Goal: Task Accomplishment & Management: Manage account settings

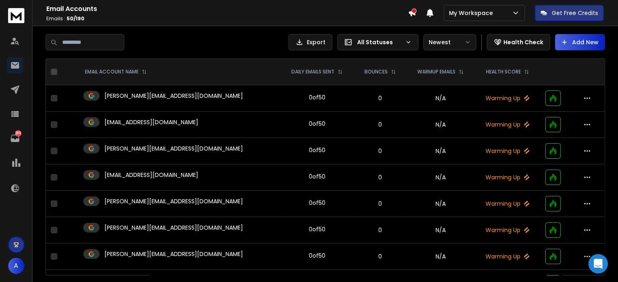
click at [584, 41] on button "Add New" at bounding box center [580, 42] width 50 height 16
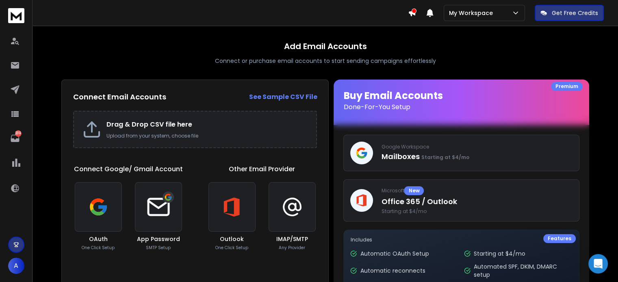
click at [91, 212] on icon at bounding box center [98, 207] width 20 height 24
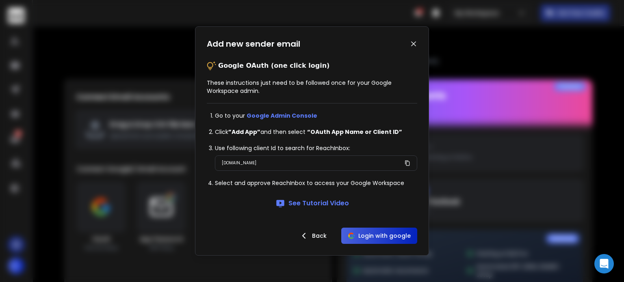
click at [364, 239] on button "Login with google" at bounding box center [379, 236] width 76 height 16
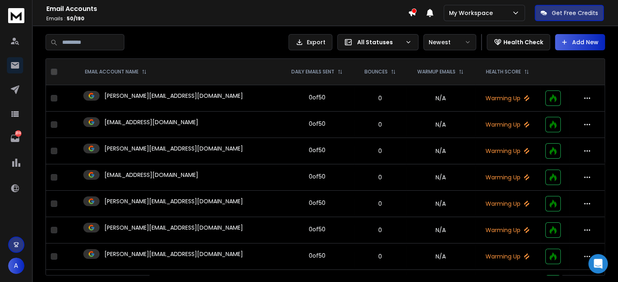
click at [577, 36] on button "Add New" at bounding box center [580, 42] width 50 height 16
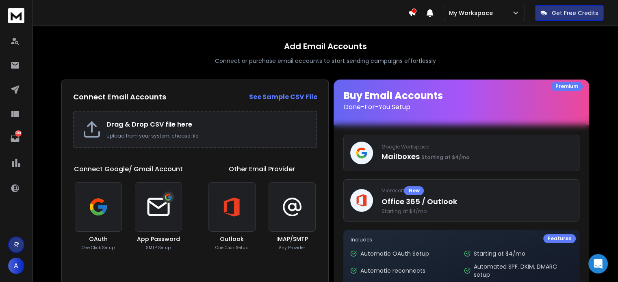
click at [116, 212] on div at bounding box center [98, 207] width 47 height 50
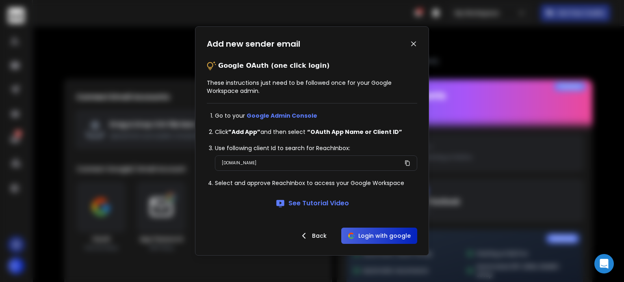
click at [375, 233] on button "Login with google" at bounding box center [379, 236] width 76 height 16
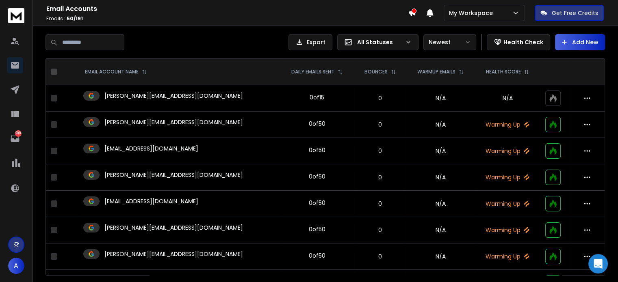
click at [549, 96] on icon at bounding box center [553, 98] width 8 height 8
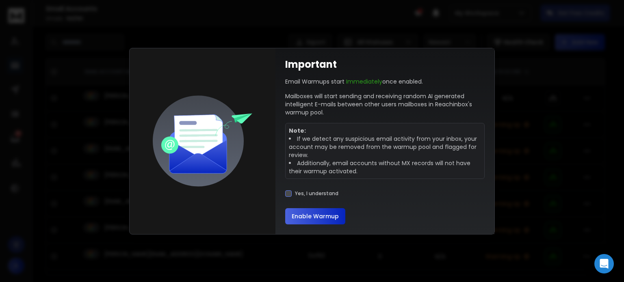
click at [290, 195] on button "Yes, I understand" at bounding box center [288, 193] width 6 height 6
click at [317, 220] on button "Enable Warmup" at bounding box center [315, 216] width 60 height 16
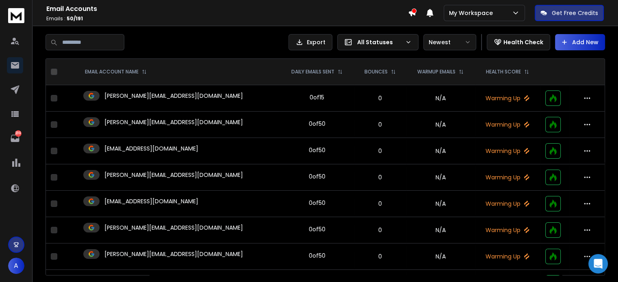
click at [309, 95] on div "0 of 15" at bounding box center [316, 97] width 15 height 8
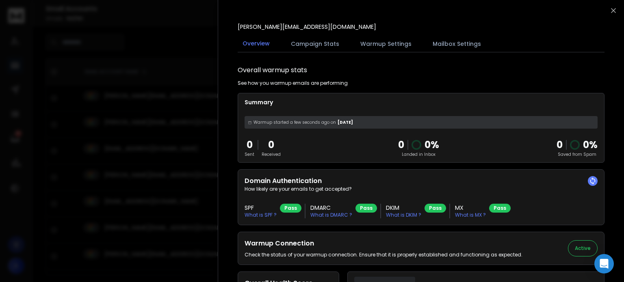
click at [461, 35] on button "Mailbox Settings" at bounding box center [457, 44] width 58 height 18
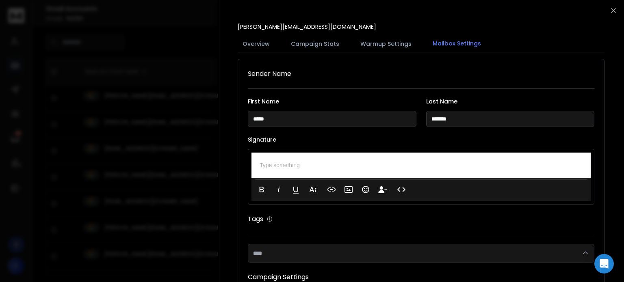
scroll to position [158, 0]
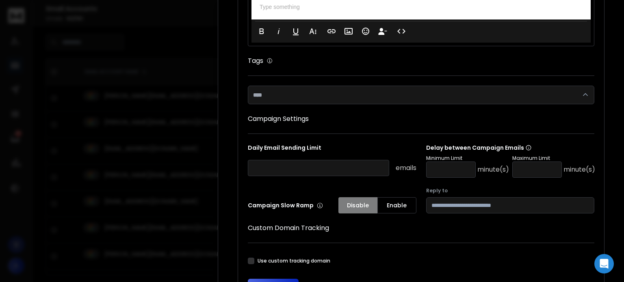
click at [295, 165] on input "**" at bounding box center [318, 168] width 141 height 16
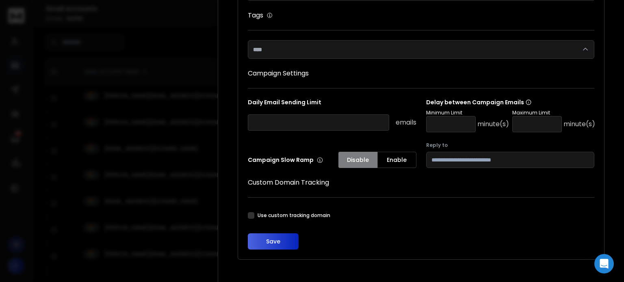
scroll to position [204, 0]
type input "**"
click at [262, 244] on button "Save" at bounding box center [273, 242] width 51 height 16
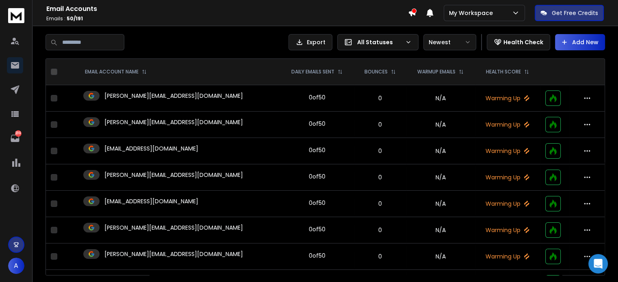
click at [577, 48] on button "Add New" at bounding box center [580, 42] width 50 height 16
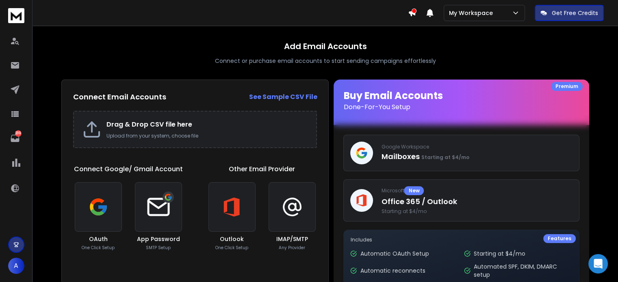
click at [94, 226] on div at bounding box center [98, 207] width 47 height 50
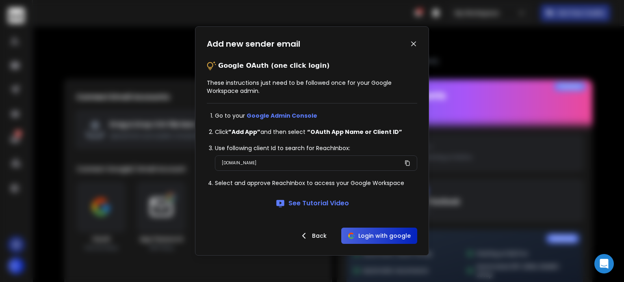
click at [363, 231] on button "Login with google" at bounding box center [379, 236] width 76 height 16
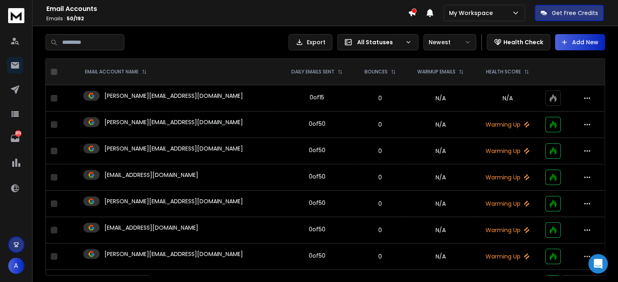
click at [282, 99] on td "0 of 15" at bounding box center [316, 95] width 75 height 21
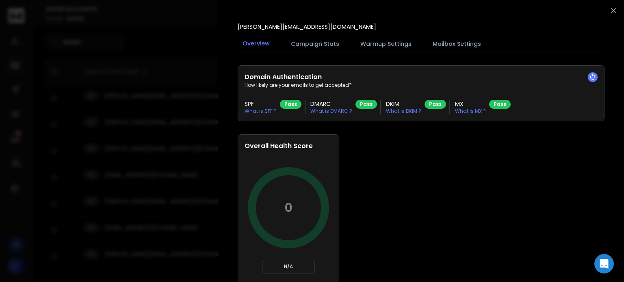
click at [443, 40] on button "Mailbox Settings" at bounding box center [457, 44] width 58 height 18
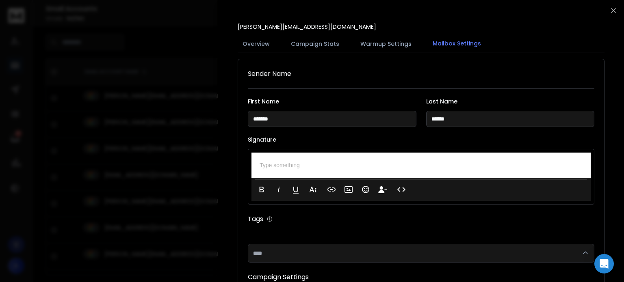
scroll to position [128, 0]
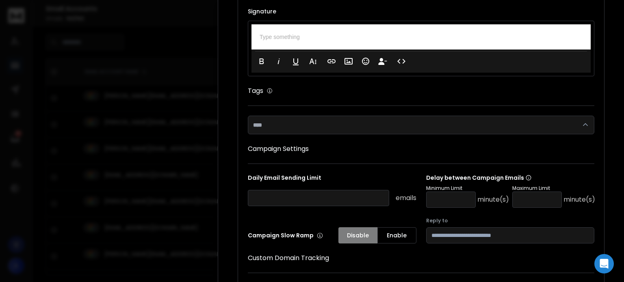
click at [282, 197] on input "**" at bounding box center [318, 198] width 141 height 16
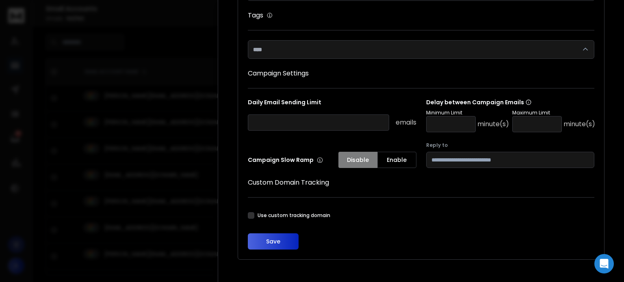
type input "**"
click at [277, 238] on button "Save" at bounding box center [273, 242] width 51 height 16
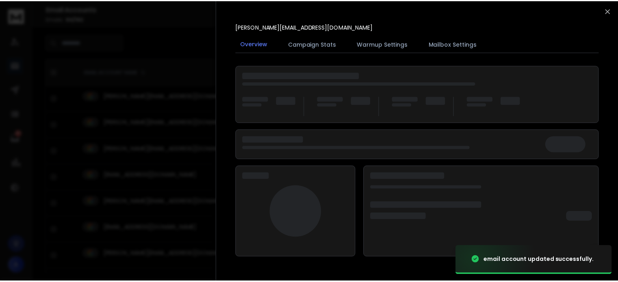
scroll to position [0, 0]
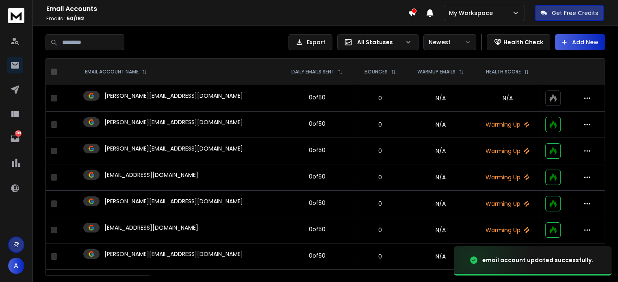
click at [549, 102] on icon at bounding box center [553, 98] width 8 height 8
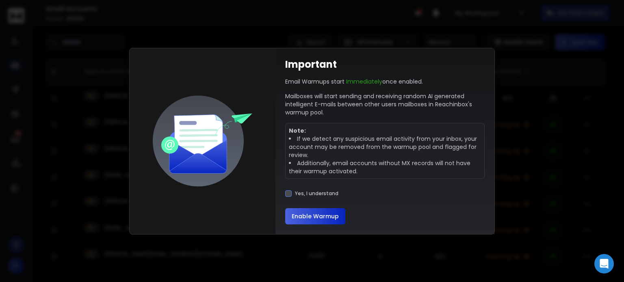
click at [284, 195] on div "Important Email Warmups start Immediately once enabled. Mailboxes will start se…" at bounding box center [384, 141] width 219 height 186
click at [287, 194] on button "Yes, I understand" at bounding box center [288, 193] width 6 height 6
click at [307, 214] on button "Enable Warmup" at bounding box center [315, 216] width 60 height 16
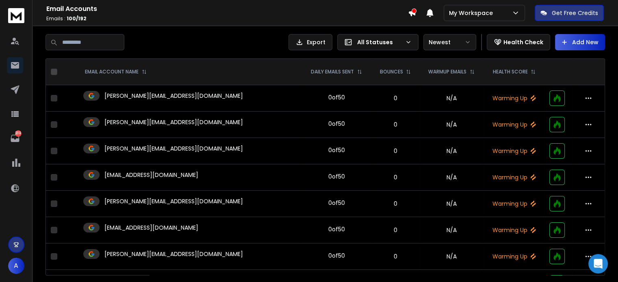
click at [565, 46] on button "Add New" at bounding box center [580, 42] width 50 height 16
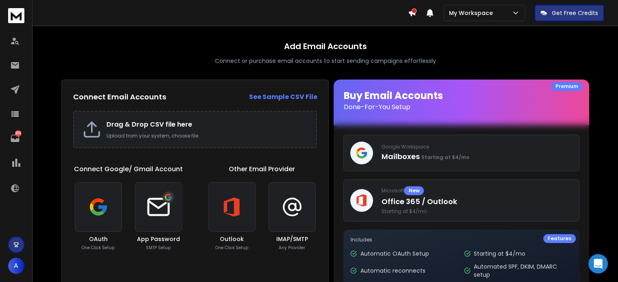
click at [107, 211] on icon at bounding box center [98, 207] width 20 height 24
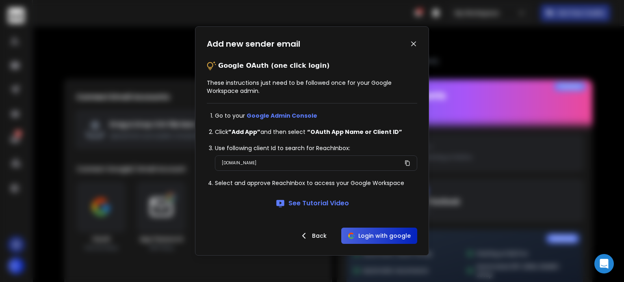
click at [372, 240] on button "Login with google" at bounding box center [379, 236] width 76 height 16
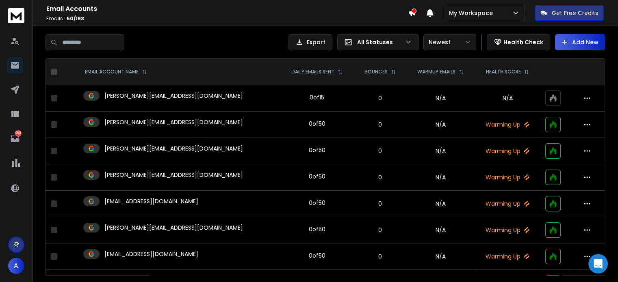
click at [545, 94] on div at bounding box center [552, 98] width 15 height 15
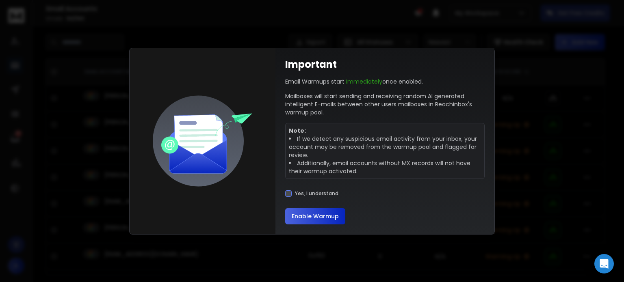
click at [287, 198] on div "Yes, I understand" at bounding box center [311, 194] width 53 height 16
drag, startPoint x: 292, startPoint y: 193, endPoint x: 288, endPoint y: 192, distance: 4.6
click at [288, 192] on div "Yes, I understand" at bounding box center [311, 193] width 53 height 6
click at [288, 192] on button "Yes, I understand" at bounding box center [288, 193] width 6 height 6
click at [315, 214] on button "Enable Warmup" at bounding box center [315, 216] width 60 height 16
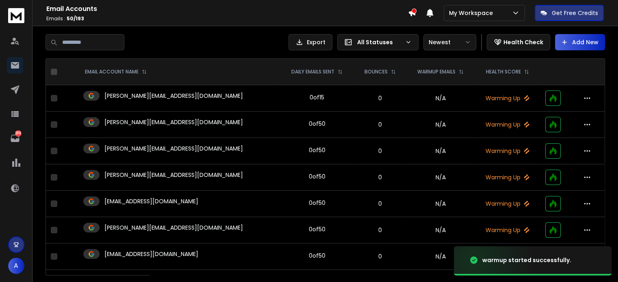
click at [309, 95] on div "0 of 15" at bounding box center [316, 97] width 15 height 8
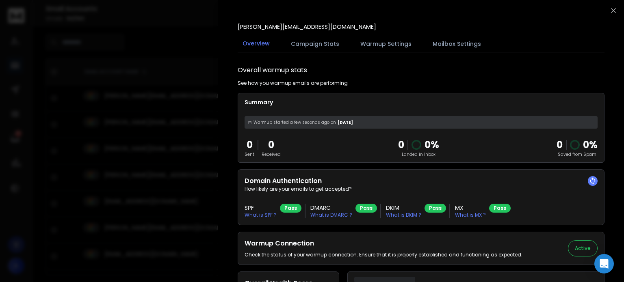
click at [450, 43] on button "Mailbox Settings" at bounding box center [457, 44] width 58 height 18
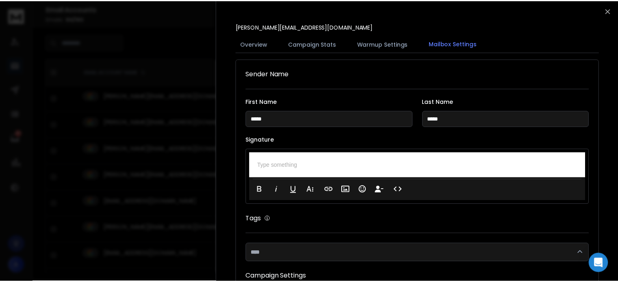
scroll to position [204, 0]
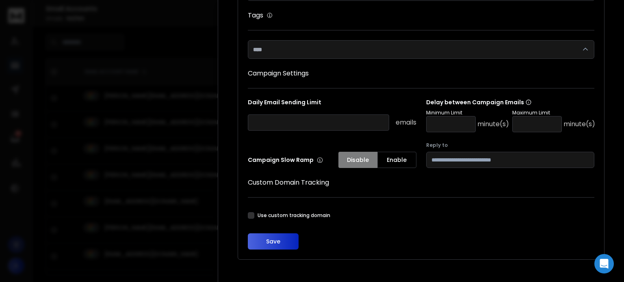
click at [271, 122] on input "**" at bounding box center [318, 123] width 141 height 16
type input "**"
click at [276, 242] on button "Save" at bounding box center [273, 242] width 51 height 16
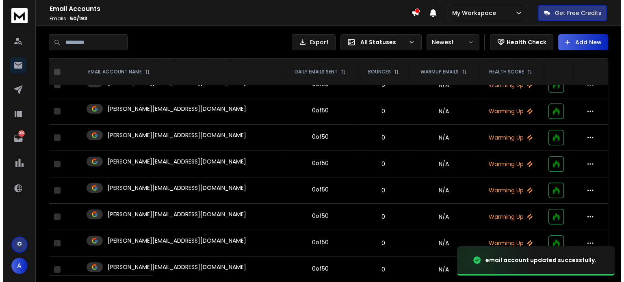
scroll to position [0, 0]
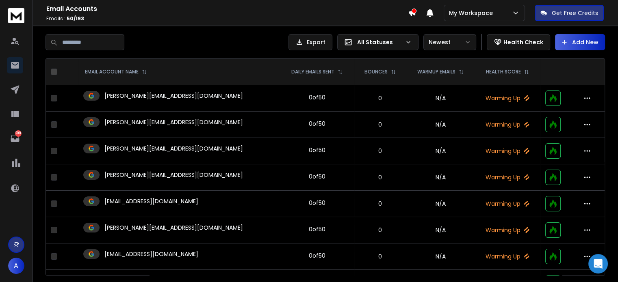
click at [573, 39] on button "Add New" at bounding box center [580, 42] width 50 height 16
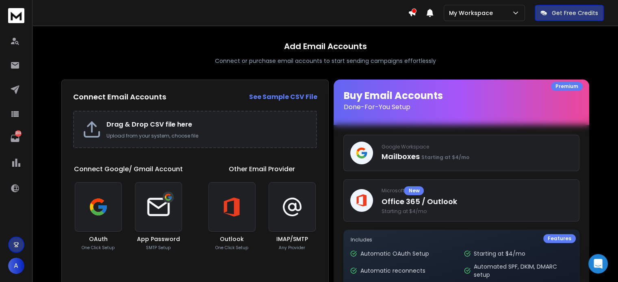
click at [103, 219] on div at bounding box center [98, 207] width 47 height 50
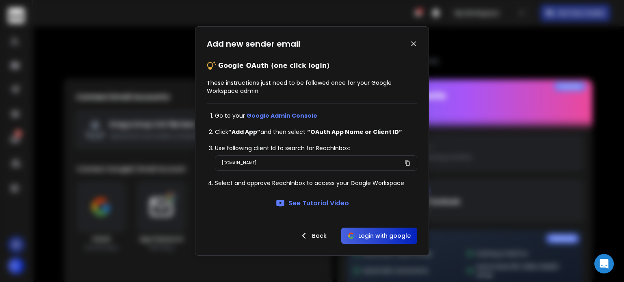
click at [382, 231] on button "Login with google" at bounding box center [379, 236] width 76 height 16
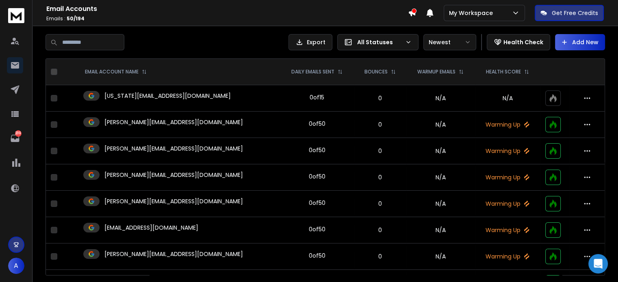
click at [549, 98] on icon at bounding box center [553, 98] width 8 height 8
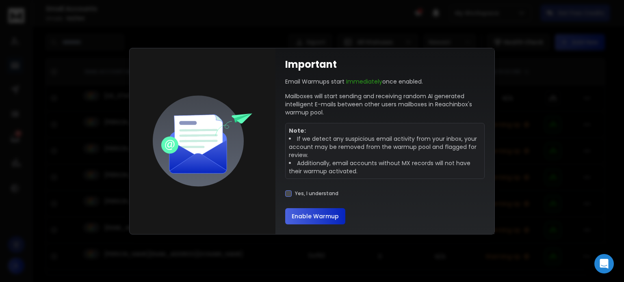
click at [288, 190] on button "Yes, I understand" at bounding box center [288, 193] width 6 height 6
click at [314, 214] on button "Enable Warmup" at bounding box center [315, 216] width 60 height 16
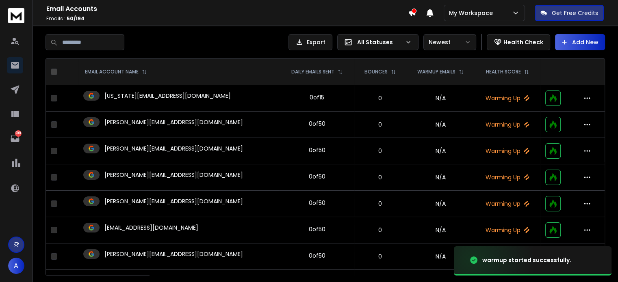
click at [309, 94] on div "0 of 15" at bounding box center [316, 97] width 15 height 8
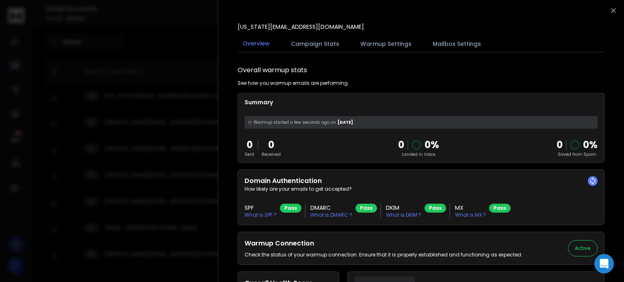
click at [460, 43] on button "Mailbox Settings" at bounding box center [457, 44] width 58 height 18
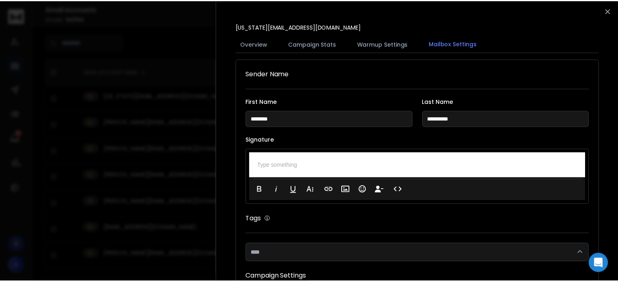
scroll to position [204, 0]
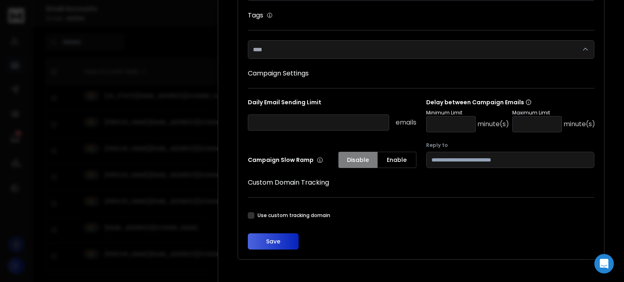
click at [288, 124] on input "**" at bounding box center [318, 123] width 141 height 16
type input "**"
click at [268, 240] on button "Save" at bounding box center [273, 242] width 51 height 16
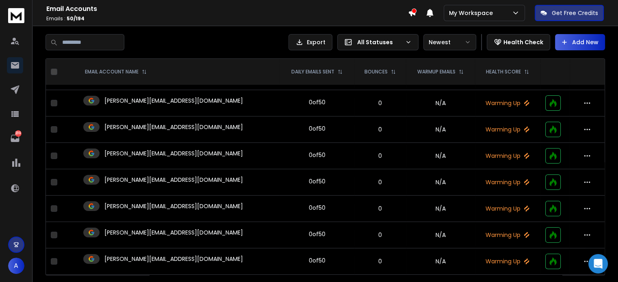
scroll to position [0, 0]
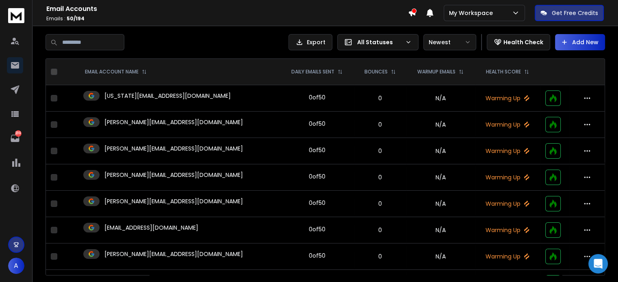
click at [97, 29] on div "Export All Statuses Newest Health Check Add New EMAIL ACCOUNT NAME DAILY EMAILS…" at bounding box center [324, 155] width 585 height 258
click at [95, 41] on input at bounding box center [84, 42] width 79 height 16
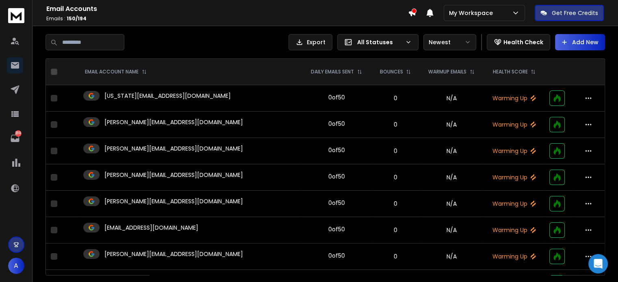
click at [192, 41] on div at bounding box center [164, 42] width 238 height 16
click at [585, 43] on button "Add New" at bounding box center [580, 42] width 50 height 16
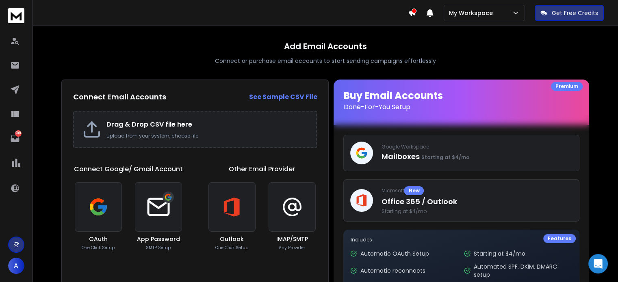
click at [97, 208] on icon at bounding box center [98, 207] width 20 height 24
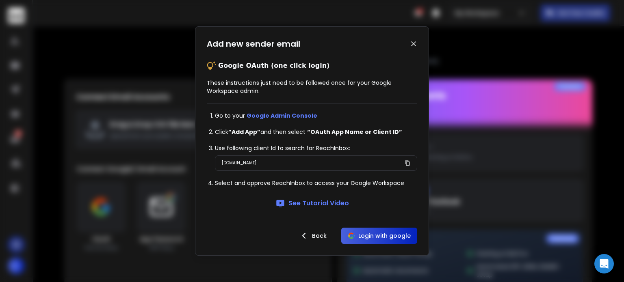
click at [364, 244] on div "Add new sender email Google OAuth (one click login) These instructions just nee…" at bounding box center [312, 140] width 234 height 229
click at [370, 233] on button "Login with google" at bounding box center [379, 236] width 76 height 16
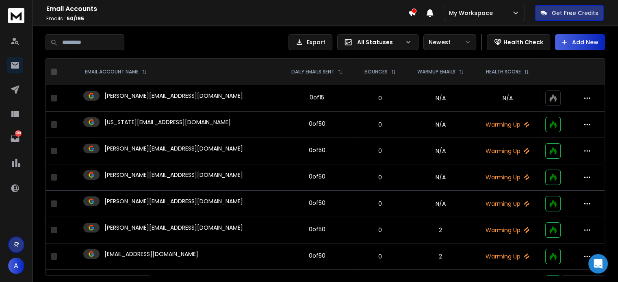
click at [549, 97] on icon at bounding box center [552, 98] width 7 height 8
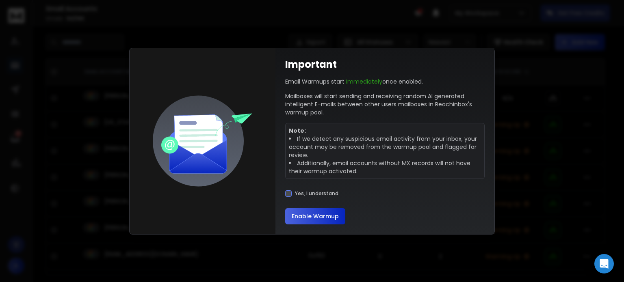
click at [289, 191] on button "Yes, I understand" at bounding box center [288, 193] width 6 height 6
click at [304, 212] on button "Enable Warmup" at bounding box center [315, 216] width 60 height 16
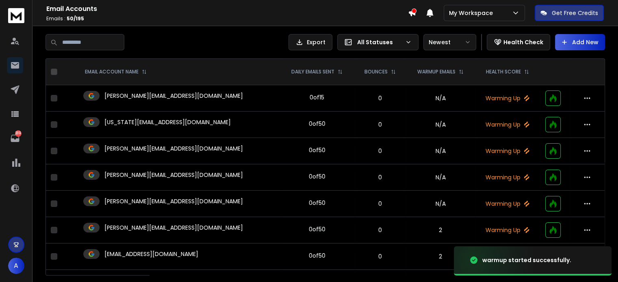
click at [309, 99] on div "0 of 15" at bounding box center [316, 97] width 15 height 8
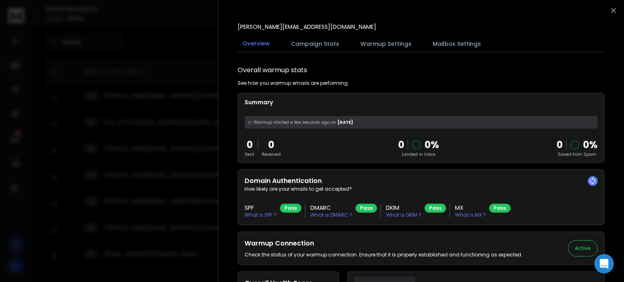
click at [442, 35] on button "Mailbox Settings" at bounding box center [457, 44] width 58 height 18
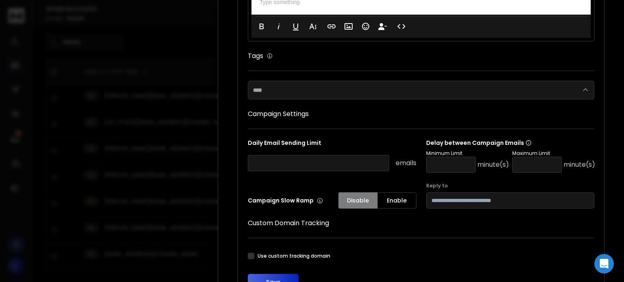
scroll to position [163, 0]
click at [295, 165] on input "**" at bounding box center [318, 163] width 141 height 16
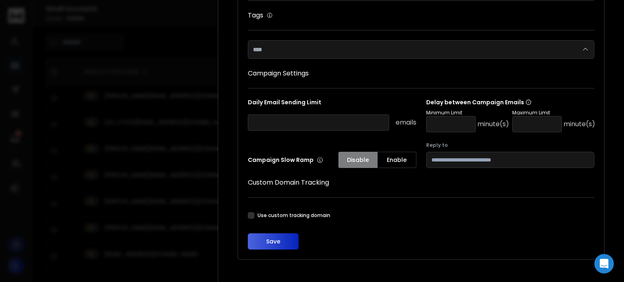
type input "**"
click at [276, 245] on button "Save" at bounding box center [273, 242] width 51 height 16
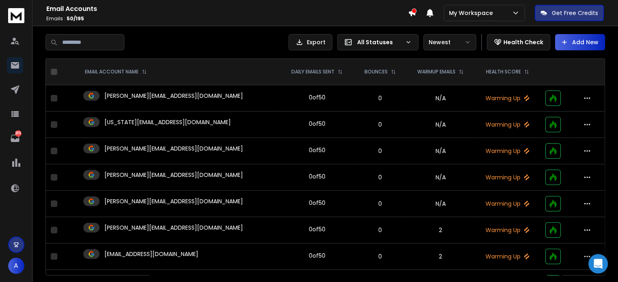
click at [565, 40] on icon at bounding box center [564, 42] width 4 height 4
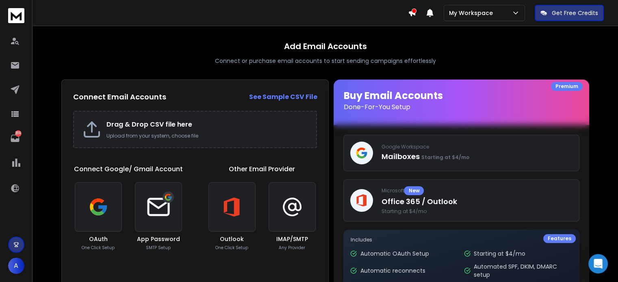
click at [102, 212] on icon at bounding box center [97, 212] width 13 height 7
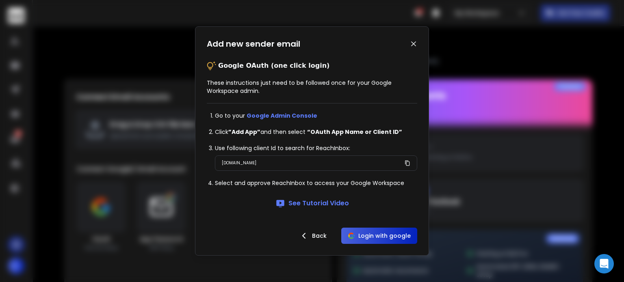
click at [370, 235] on button "Login with google" at bounding box center [379, 236] width 76 height 16
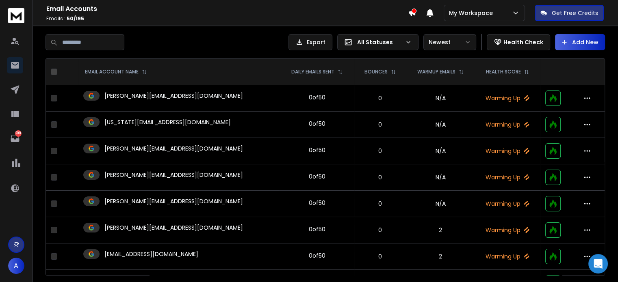
click at [575, 42] on button "Add New" at bounding box center [580, 42] width 50 height 16
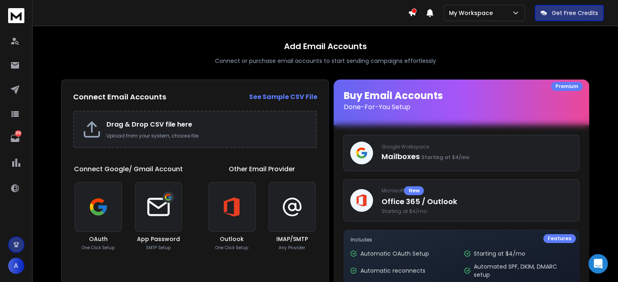
click at [100, 221] on div at bounding box center [98, 207] width 47 height 50
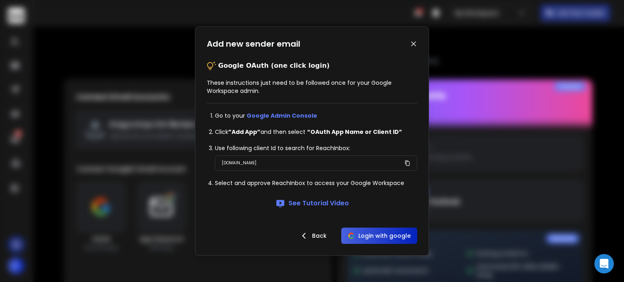
click at [380, 233] on button "Login with google" at bounding box center [379, 236] width 76 height 16
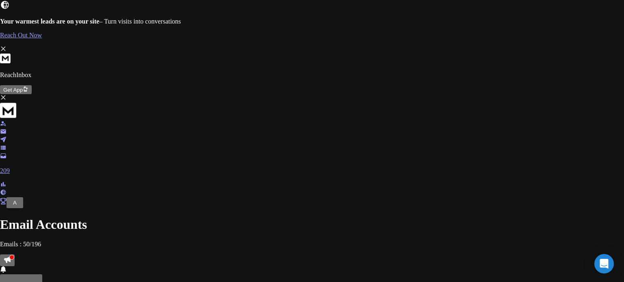
type input "**"
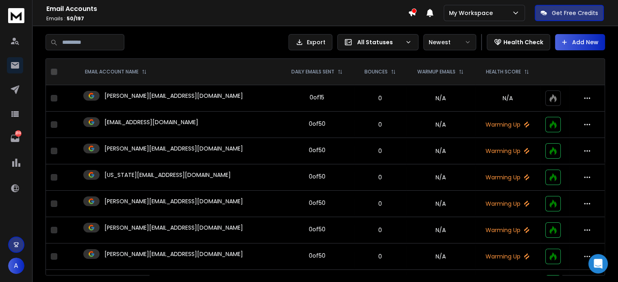
click at [545, 102] on div at bounding box center [552, 98] width 15 height 15
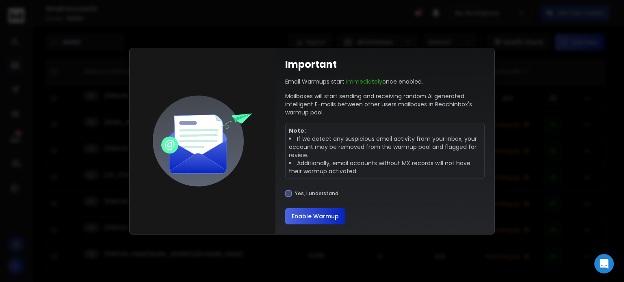
click at [288, 197] on div "Yes, I understand" at bounding box center [311, 194] width 53 height 16
click at [289, 193] on button "Yes, I understand" at bounding box center [288, 193] width 6 height 6
click at [315, 216] on button "Enable Warmup" at bounding box center [315, 216] width 60 height 16
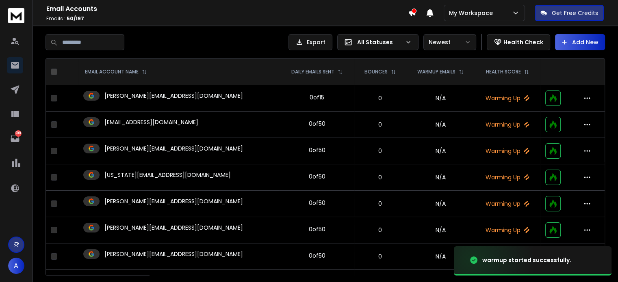
click at [309, 96] on div "0 of 15" at bounding box center [316, 97] width 15 height 8
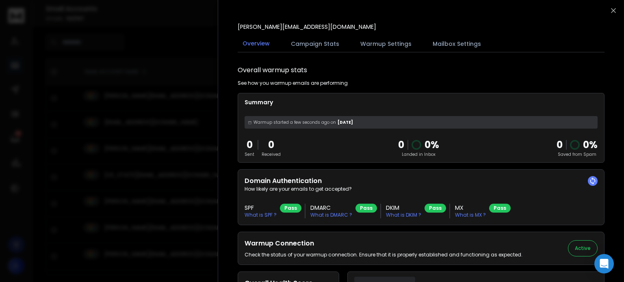
click at [453, 42] on button "Mailbox Settings" at bounding box center [457, 44] width 58 height 18
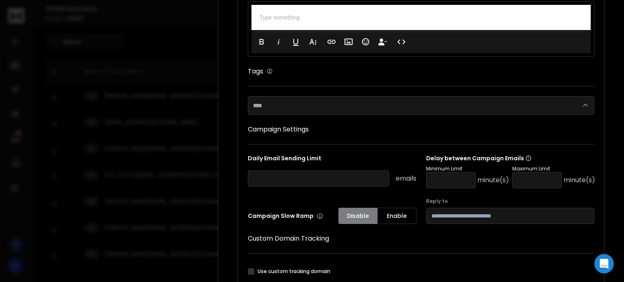
scroll to position [149, 0]
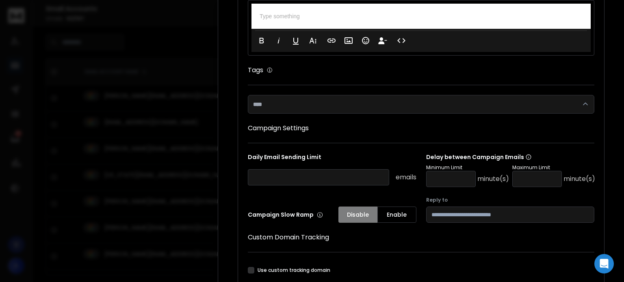
click at [309, 178] on input "**" at bounding box center [318, 177] width 141 height 16
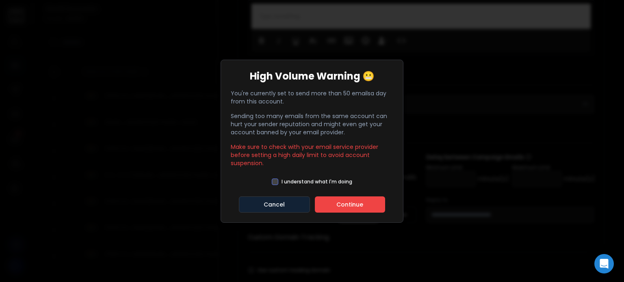
click at [277, 199] on button "Cancel" at bounding box center [274, 205] width 71 height 16
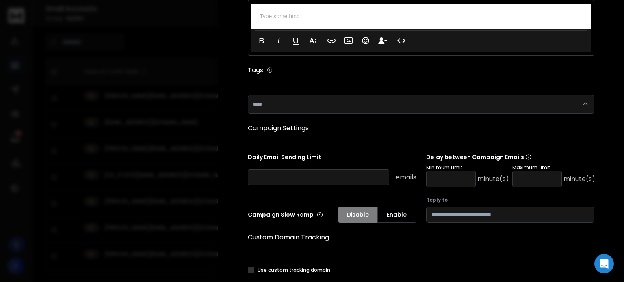
scroll to position [204, 0]
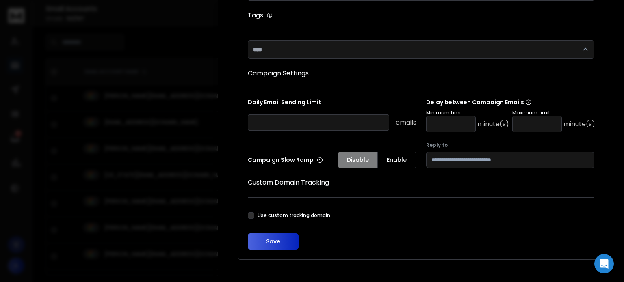
click at [257, 241] on button "Save" at bounding box center [273, 242] width 51 height 16
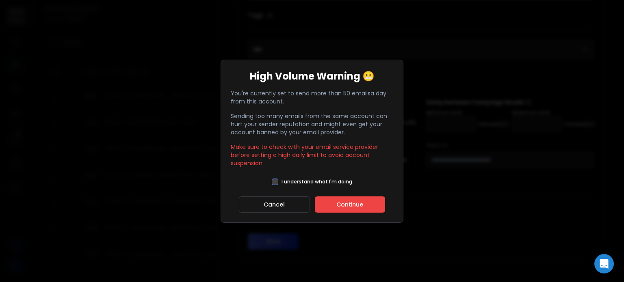
click at [277, 180] on button "I understand what I'm doing" at bounding box center [275, 182] width 6 height 6
click at [288, 203] on button "Cancel" at bounding box center [274, 205] width 71 height 16
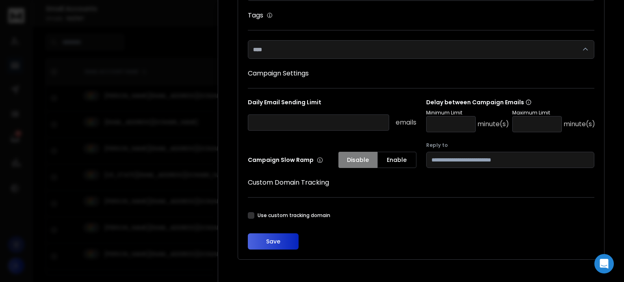
click at [274, 121] on input "***" at bounding box center [318, 123] width 141 height 16
type input "**"
drag, startPoint x: 278, startPoint y: 230, endPoint x: 270, endPoint y: 242, distance: 14.2
click at [270, 242] on form "First Name ******** Last Name ******** Signature Type something Clear Formattin…" at bounding box center [421, 72] width 346 height 355
click at [270, 242] on button "Save" at bounding box center [273, 242] width 51 height 16
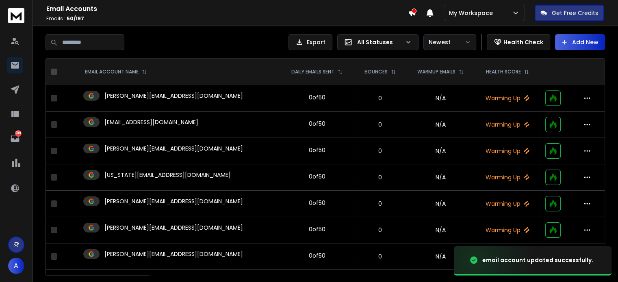
click at [270, 244] on tr "susan@thecryptooupdates.com 0 of 50 0 N/A Warming Up" at bounding box center [325, 257] width 558 height 26
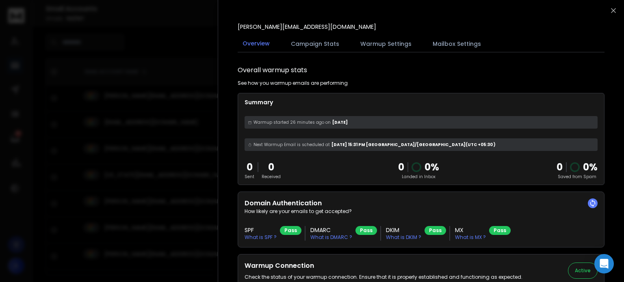
click at [453, 39] on button "Mailbox Settings" at bounding box center [457, 44] width 58 height 18
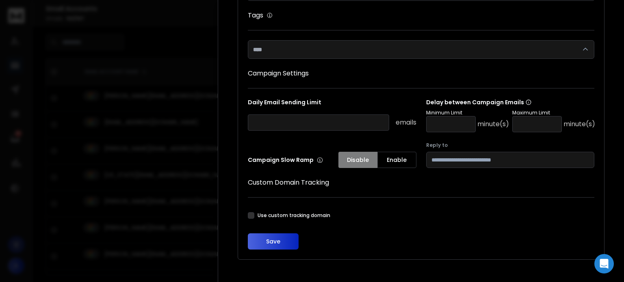
scroll to position [0, 0]
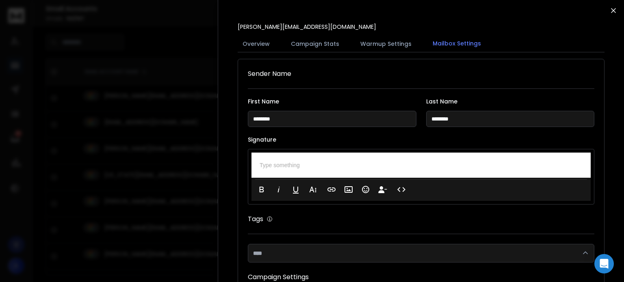
click at [611, 10] on icon "button" at bounding box center [613, 11] width 4 height 4
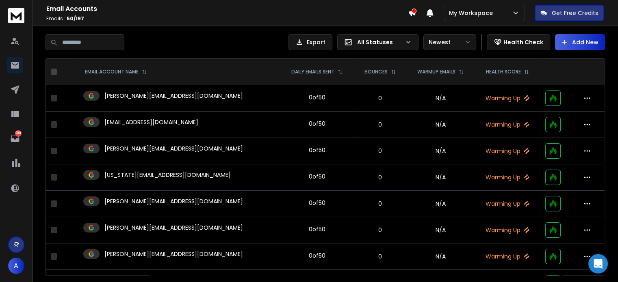
click at [573, 36] on button "Add New" at bounding box center [580, 42] width 50 height 16
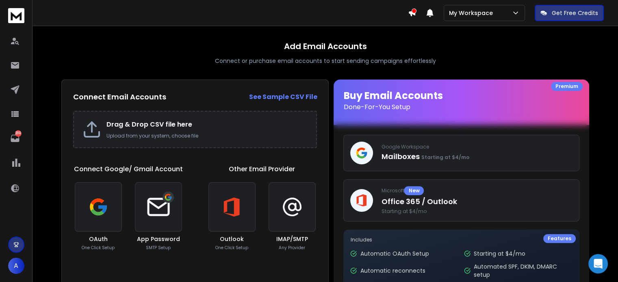
click at [97, 216] on icon at bounding box center [98, 207] width 20 height 24
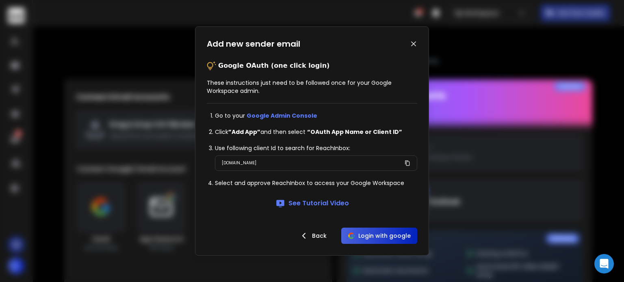
click at [393, 235] on button "Login with google" at bounding box center [379, 236] width 76 height 16
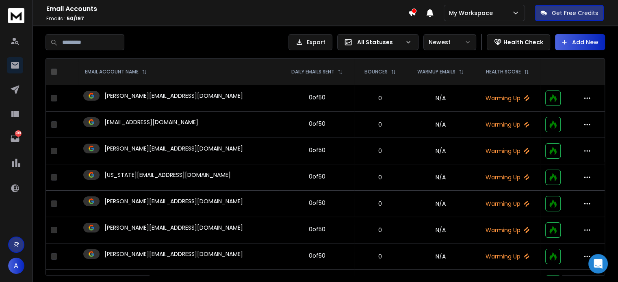
click at [592, 40] on button "Add New" at bounding box center [580, 42] width 50 height 16
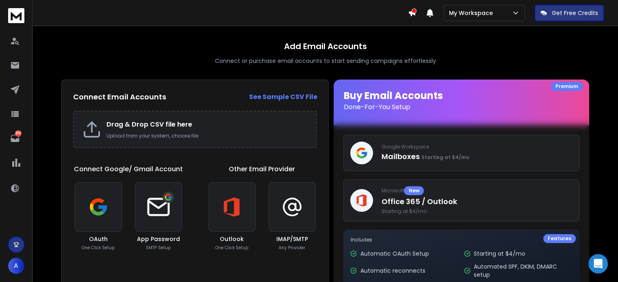
click at [101, 211] on icon at bounding box center [97, 212] width 13 height 7
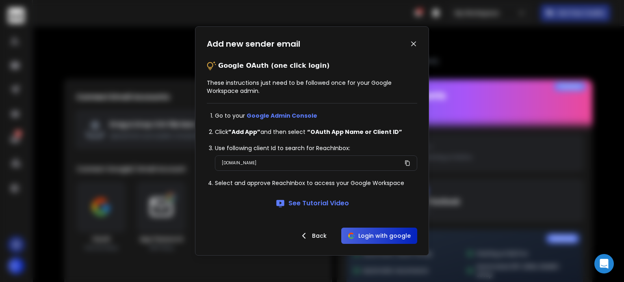
click at [376, 230] on button "Login with google" at bounding box center [379, 236] width 76 height 16
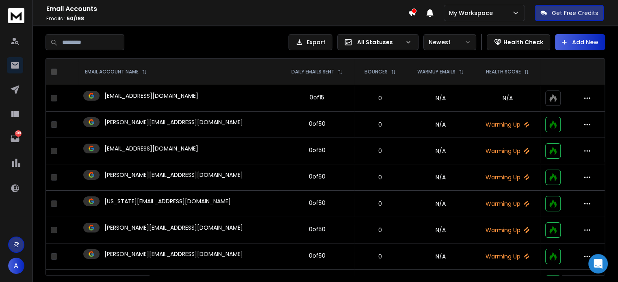
click at [549, 98] on icon at bounding box center [552, 98] width 7 height 8
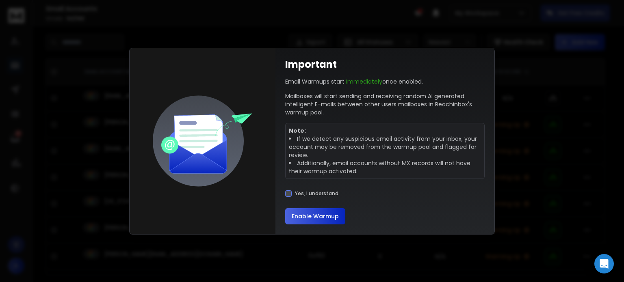
click at [288, 195] on button "Yes, I understand" at bounding box center [288, 193] width 6 height 6
click at [310, 215] on button "Enable Warmup" at bounding box center [315, 216] width 60 height 16
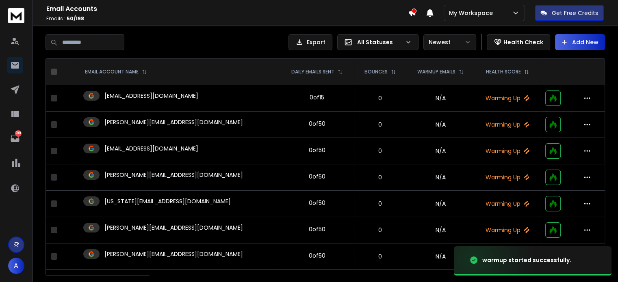
click at [309, 100] on div "0 of 15" at bounding box center [316, 97] width 15 height 8
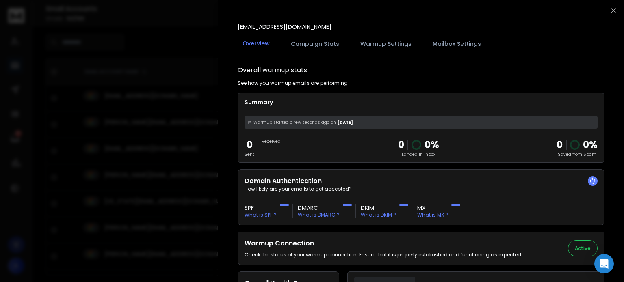
click at [443, 42] on button "Mailbox Settings" at bounding box center [457, 44] width 58 height 18
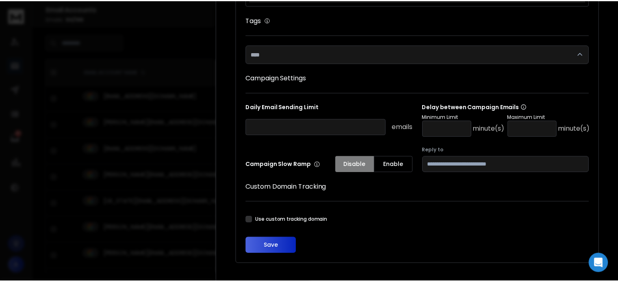
scroll to position [204, 0]
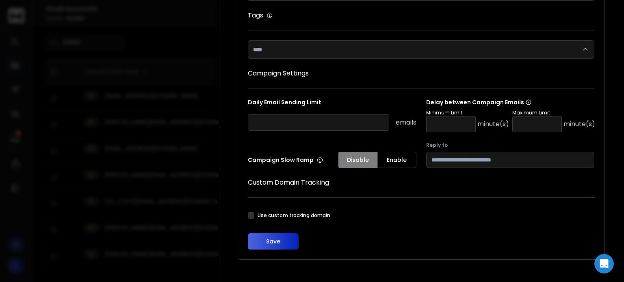
click at [277, 118] on input "**" at bounding box center [318, 123] width 141 height 16
type input "**"
click at [266, 242] on button "Save" at bounding box center [273, 242] width 51 height 16
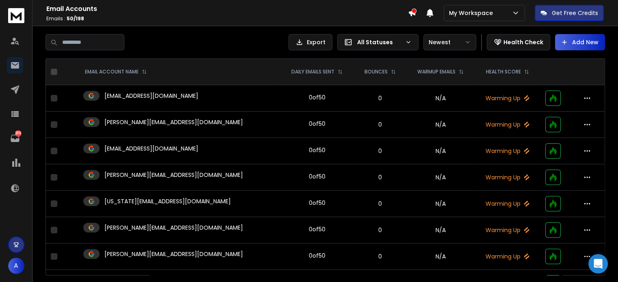
click at [94, 40] on input at bounding box center [84, 42] width 79 height 16
paste input "**********"
type input "**********"
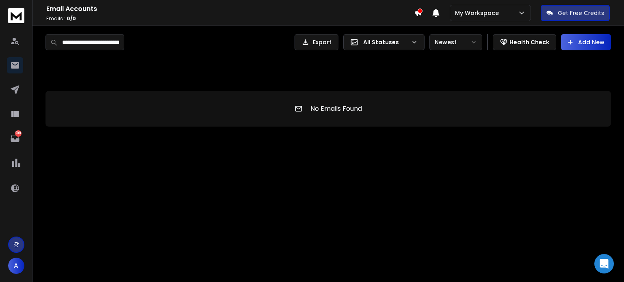
click at [115, 42] on input "**********" at bounding box center [84, 42] width 79 height 16
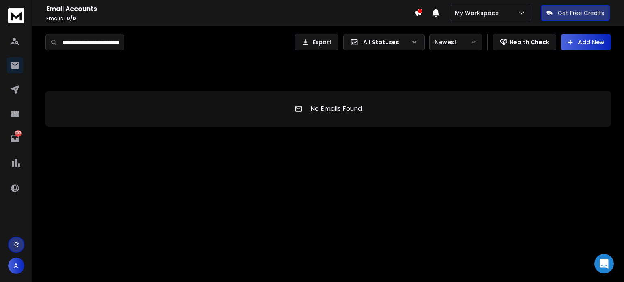
click at [260, 66] on div "No Emails Found" at bounding box center [327, 92] width 565 height 68
click at [582, 42] on button "Add New" at bounding box center [586, 42] width 50 height 16
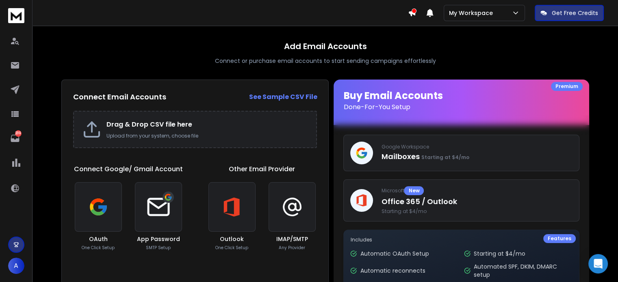
click at [112, 230] on div at bounding box center [98, 207] width 47 height 50
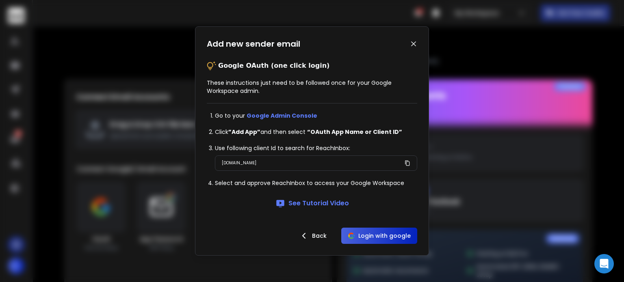
click at [369, 235] on button "Login with google" at bounding box center [379, 236] width 76 height 16
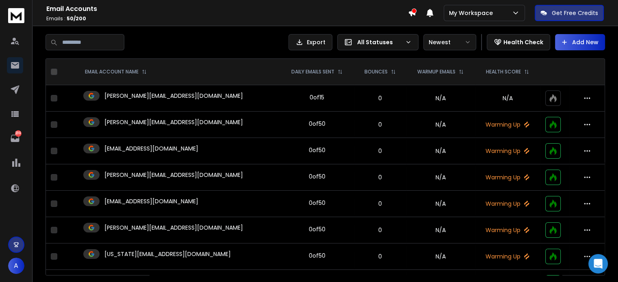
click at [545, 102] on div at bounding box center [552, 98] width 15 height 15
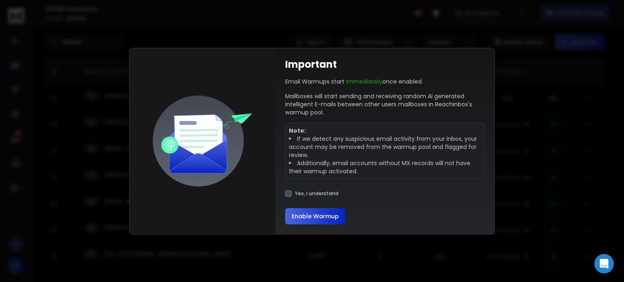
click at [288, 193] on button "Yes, I understand" at bounding box center [288, 193] width 6 height 6
click at [322, 217] on button "Enable Warmup" at bounding box center [315, 216] width 60 height 16
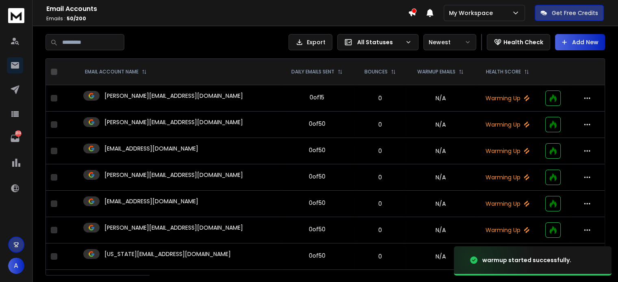
click at [320, 214] on tr "[EMAIL_ADDRESS][DOMAIN_NAME] 0 of 50 0 N/A Warming Up" at bounding box center [325, 204] width 558 height 26
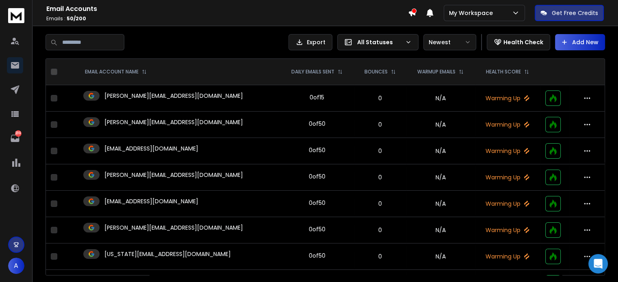
click at [309, 96] on div "0 of 15" at bounding box center [316, 97] width 15 height 8
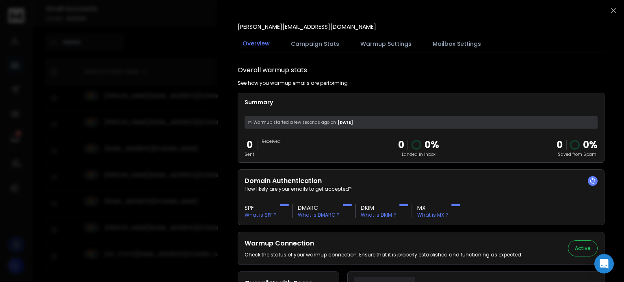
click at [446, 38] on button "Mailbox Settings" at bounding box center [457, 44] width 58 height 18
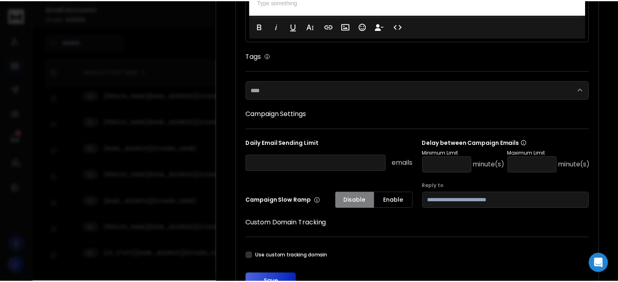
scroll to position [204, 0]
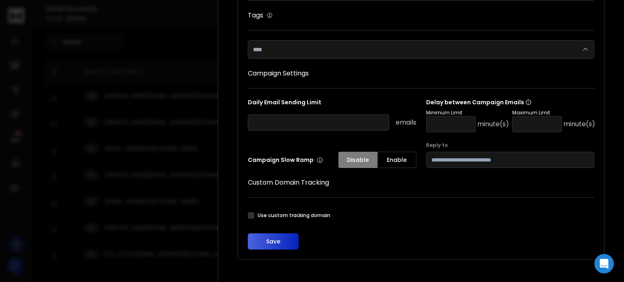
click at [279, 123] on input "**" at bounding box center [318, 123] width 141 height 16
type input "**"
click at [282, 243] on button "Save" at bounding box center [273, 242] width 51 height 16
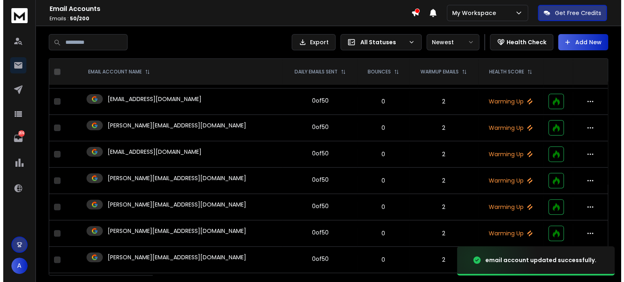
scroll to position [0, 0]
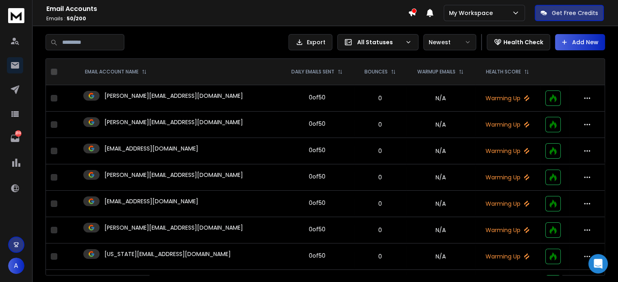
click at [566, 50] on button "Add New" at bounding box center [580, 42] width 50 height 16
click at [575, 44] on button "Add New" at bounding box center [580, 42] width 50 height 16
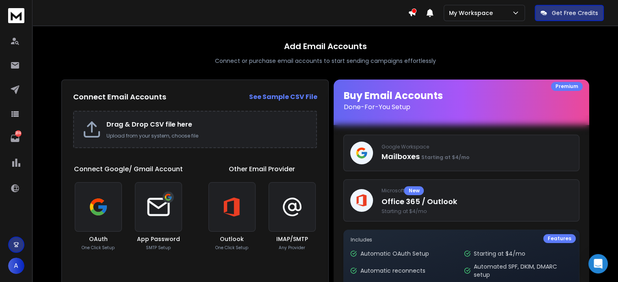
click at [107, 213] on icon at bounding box center [98, 207] width 20 height 24
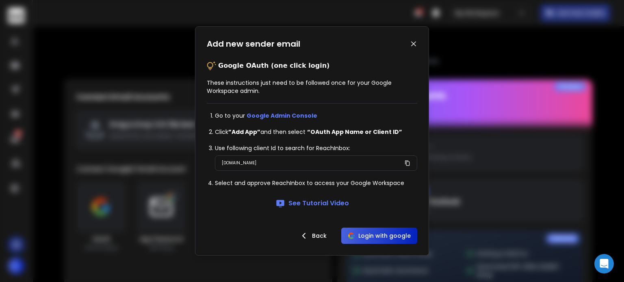
click at [359, 240] on button "Login with google" at bounding box center [379, 236] width 76 height 16
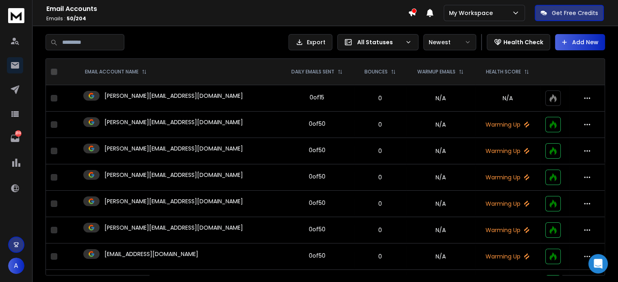
click at [546, 97] on div at bounding box center [552, 98] width 15 height 15
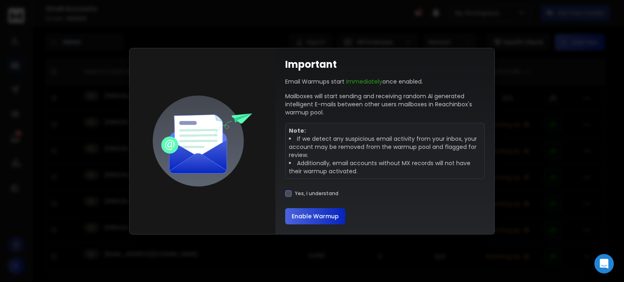
click at [289, 192] on button "Yes, I understand" at bounding box center [288, 193] width 6 height 6
click at [307, 221] on button "Enable Warmup" at bounding box center [315, 216] width 60 height 16
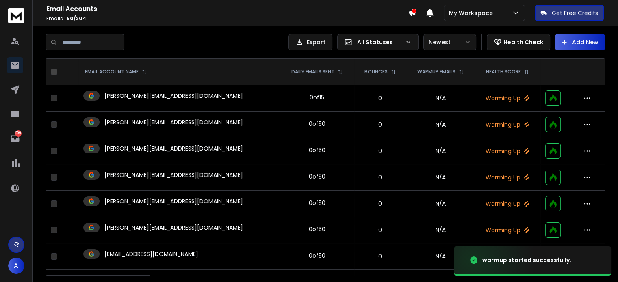
click at [309, 97] on div "0 of 15" at bounding box center [316, 97] width 15 height 8
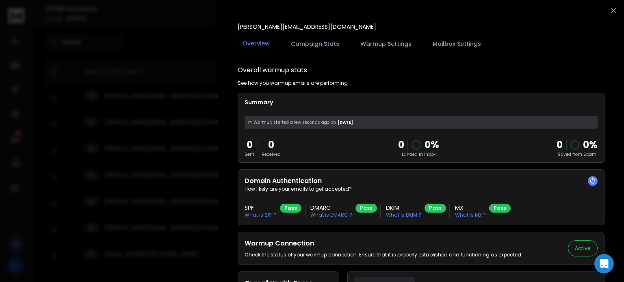
click at [440, 39] on button "Mailbox Settings" at bounding box center [457, 44] width 58 height 18
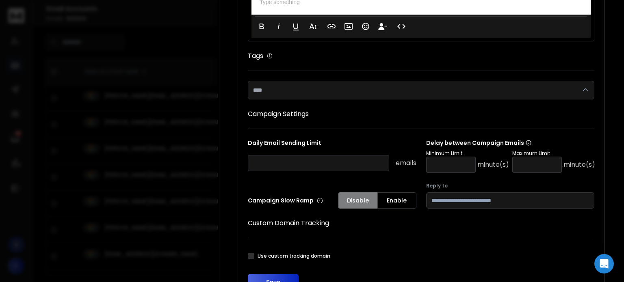
scroll to position [204, 0]
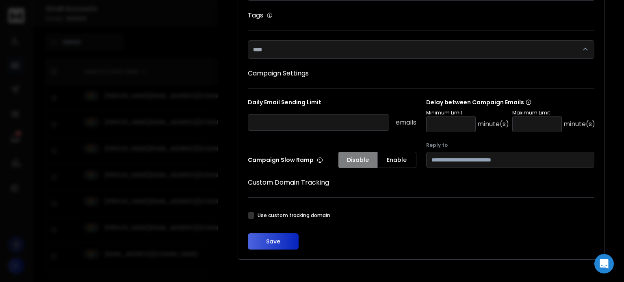
click at [306, 125] on input "**" at bounding box center [318, 123] width 141 height 16
click at [271, 245] on button "Save" at bounding box center [273, 242] width 51 height 16
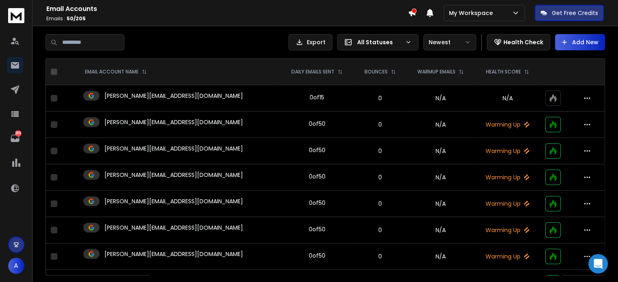
click at [548, 96] on div at bounding box center [552, 98] width 15 height 15
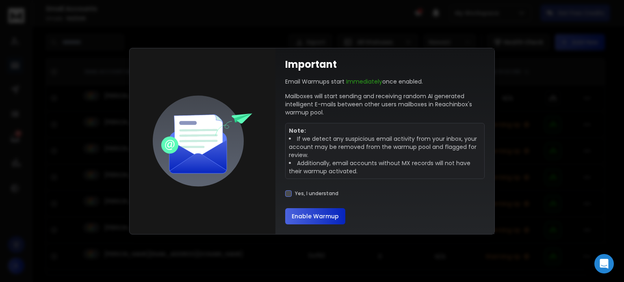
click at [544, 99] on div at bounding box center [312, 141] width 624 height 282
click at [288, 191] on button "Yes, I understand" at bounding box center [288, 193] width 6 height 6
click at [311, 221] on button "Enable Warmup" at bounding box center [315, 216] width 60 height 16
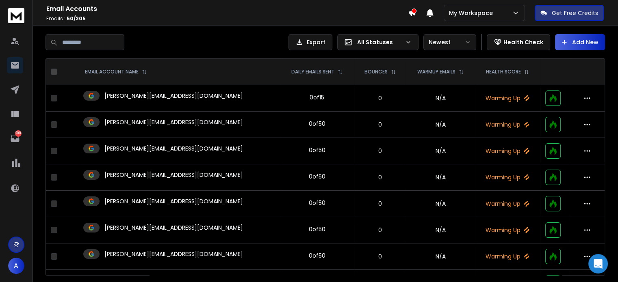
click at [309, 96] on div "0 of 15" at bounding box center [316, 97] width 15 height 8
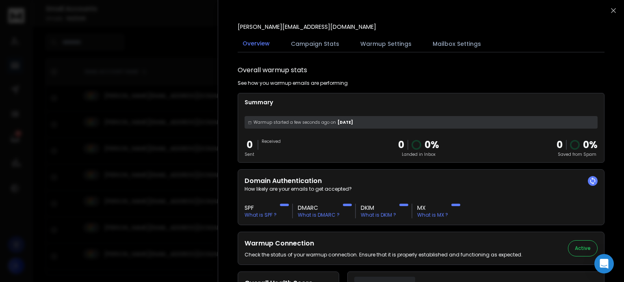
click at [448, 43] on button "Mailbox Settings" at bounding box center [457, 44] width 58 height 18
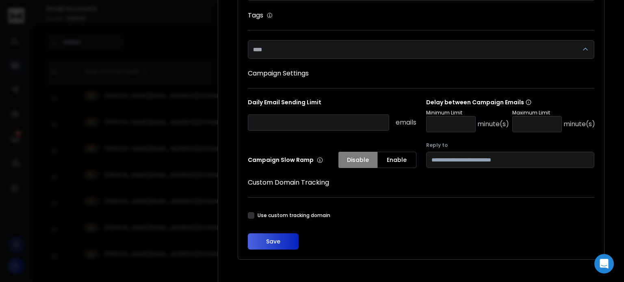
click at [290, 123] on input "**" at bounding box center [318, 123] width 141 height 16
type input "**"
click at [276, 244] on button "Save" at bounding box center [273, 242] width 51 height 16
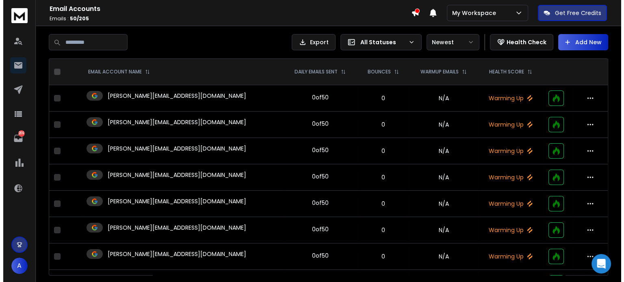
scroll to position [229, 0]
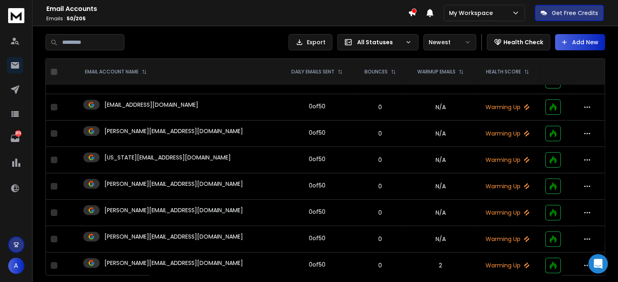
click at [580, 39] on button "Add New" at bounding box center [580, 42] width 50 height 16
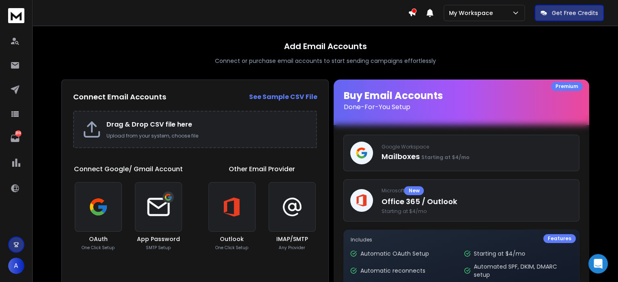
click at [103, 203] on icon at bounding box center [98, 207] width 20 height 24
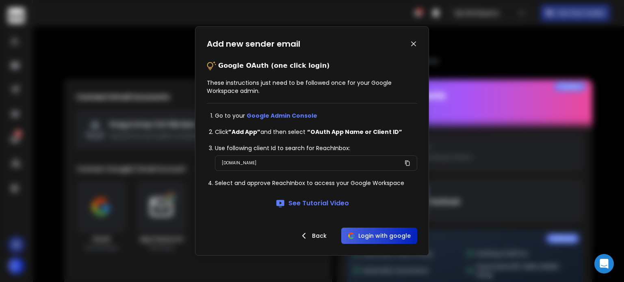
click at [363, 230] on button "Login with google" at bounding box center [379, 236] width 76 height 16
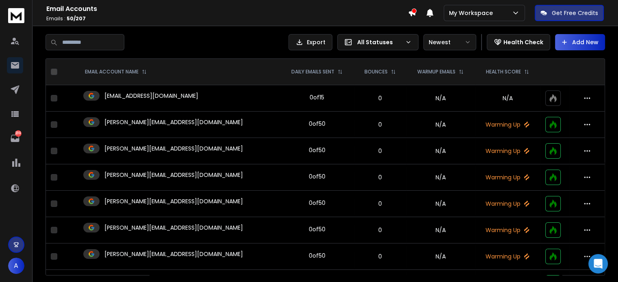
click at [549, 98] on icon at bounding box center [552, 98] width 7 height 8
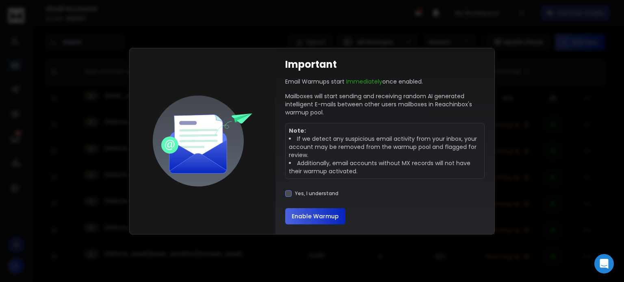
click at [288, 195] on button "Yes, I understand" at bounding box center [288, 193] width 6 height 6
click at [323, 216] on button "Enable Warmup" at bounding box center [315, 216] width 60 height 16
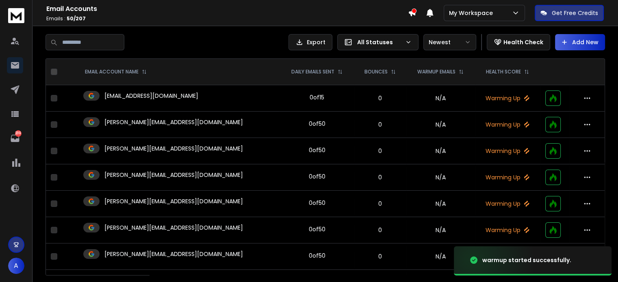
click at [309, 99] on div "0 of 15" at bounding box center [316, 97] width 15 height 8
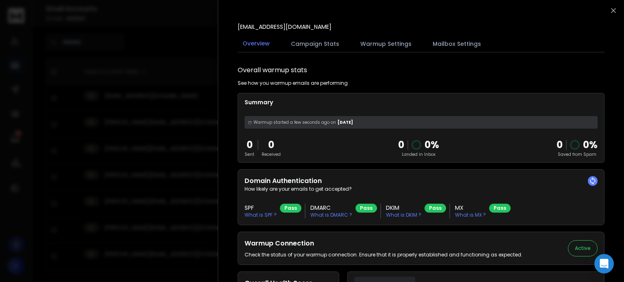
click at [440, 40] on button "Mailbox Settings" at bounding box center [457, 44] width 58 height 18
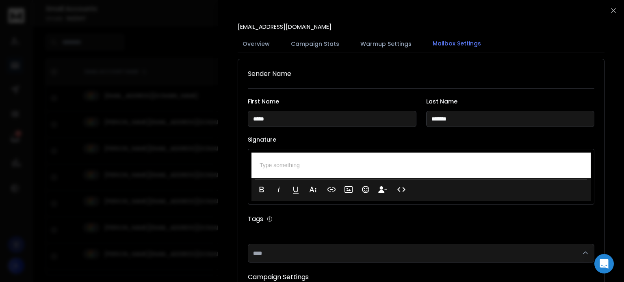
scroll to position [204, 0]
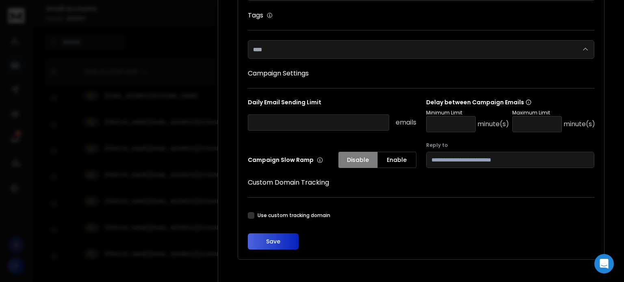
click at [282, 121] on input "**" at bounding box center [318, 123] width 141 height 16
type input "**"
click at [283, 243] on button "Save" at bounding box center [273, 242] width 51 height 16
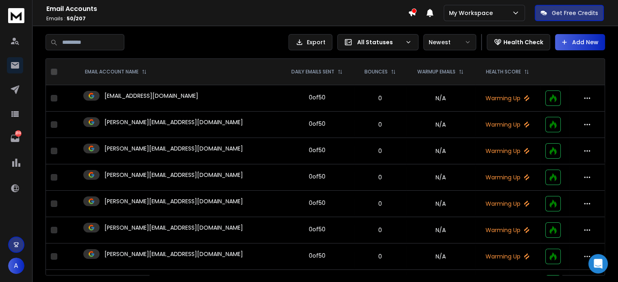
click at [570, 45] on button "Add New" at bounding box center [580, 42] width 50 height 16
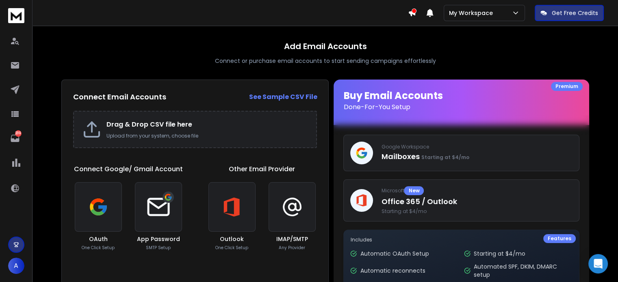
click at [92, 212] on icon at bounding box center [98, 207] width 20 height 24
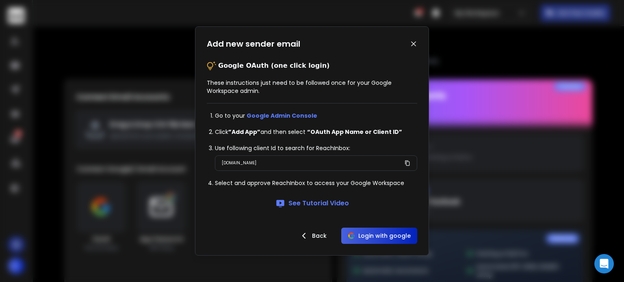
click at [379, 242] on button "Login with google" at bounding box center [379, 236] width 76 height 16
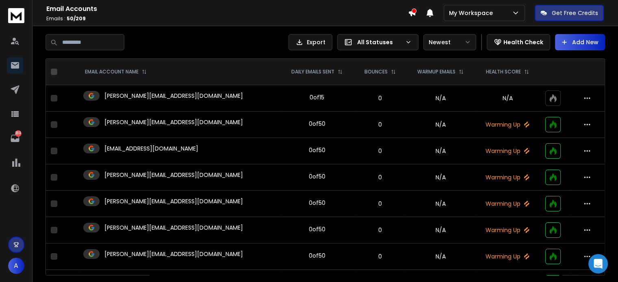
click at [549, 96] on icon at bounding box center [552, 98] width 7 height 8
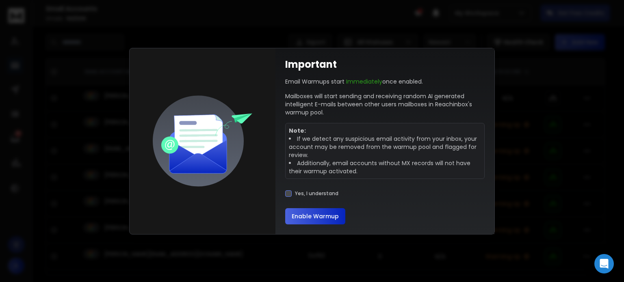
click at [290, 193] on button "Yes, I understand" at bounding box center [288, 193] width 6 height 6
click at [309, 217] on button "Enable Warmup" at bounding box center [315, 216] width 60 height 16
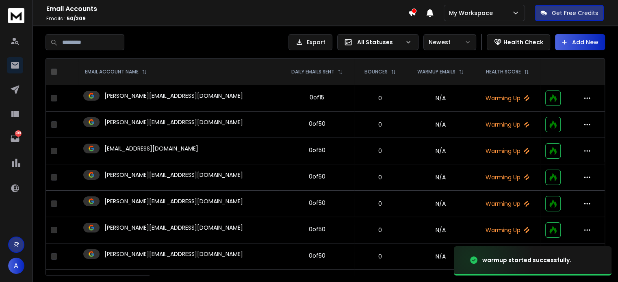
click at [309, 217] on td "0 of 50" at bounding box center [316, 227] width 75 height 21
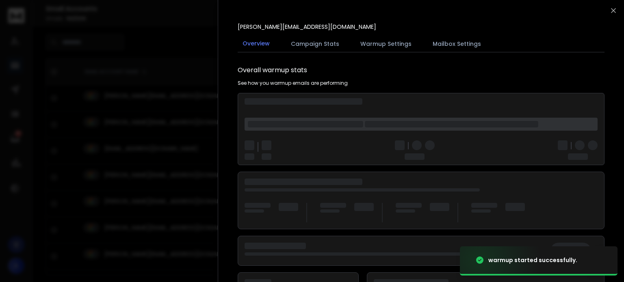
click at [450, 35] on div "saul@blockopedia.net Overview Campaign Stats Warmup Settings Mailbox Settings O…" at bounding box center [421, 268] width 386 height 516
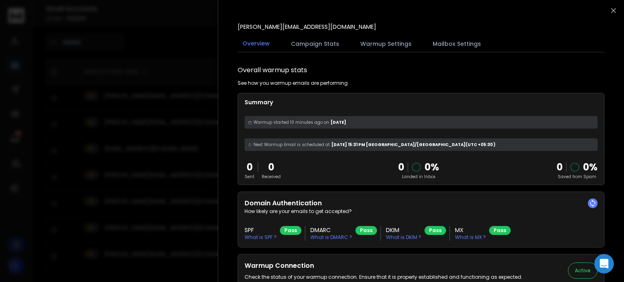
click at [447, 42] on button "Mailbox Settings" at bounding box center [457, 44] width 58 height 18
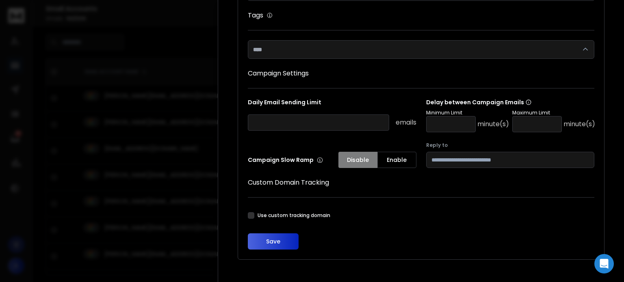
scroll to position [203, 0]
click at [278, 234] on button "Save" at bounding box center [273, 242] width 51 height 16
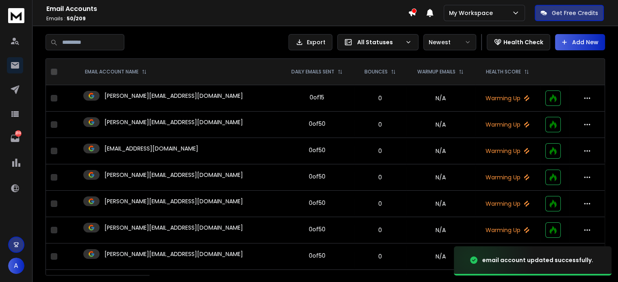
click at [309, 93] on div "0 of 15" at bounding box center [316, 97] width 15 height 8
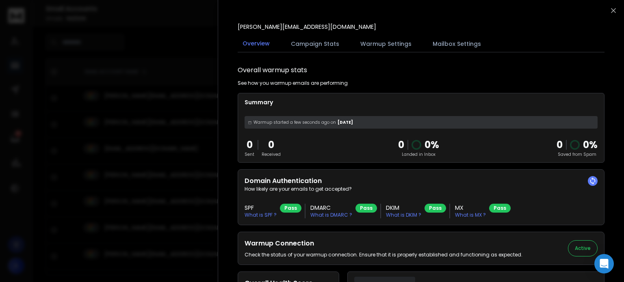
click at [441, 43] on button "Mailbox Settings" at bounding box center [457, 44] width 58 height 18
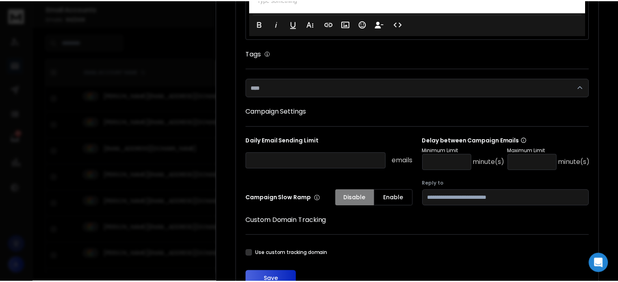
scroll to position [204, 0]
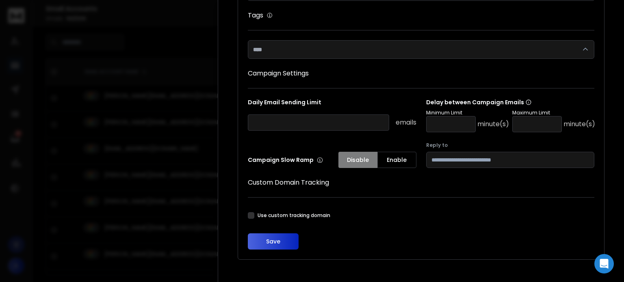
click at [276, 121] on input "**" at bounding box center [318, 123] width 141 height 16
type input "**"
click at [282, 244] on button "Save" at bounding box center [273, 242] width 51 height 16
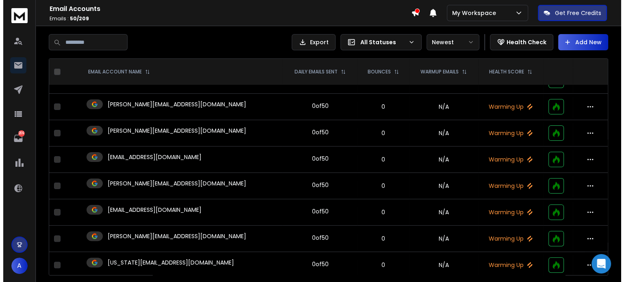
scroll to position [0, 0]
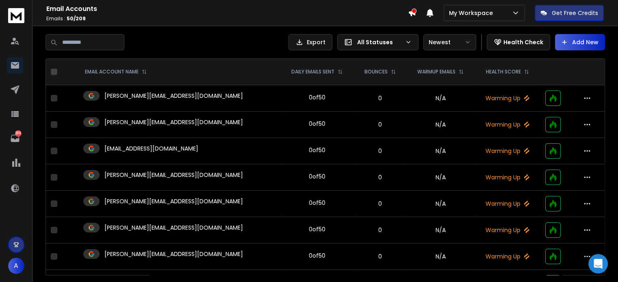
click at [582, 43] on button "Add New" at bounding box center [580, 42] width 50 height 16
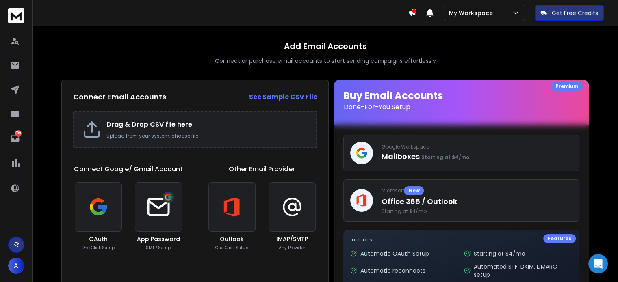
click at [107, 208] on icon at bounding box center [102, 210] width 9 height 8
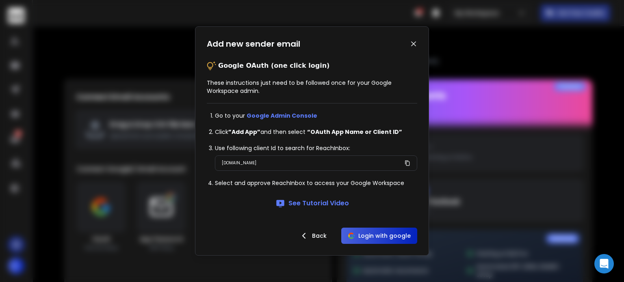
click at [379, 238] on button "Login with google" at bounding box center [379, 236] width 76 height 16
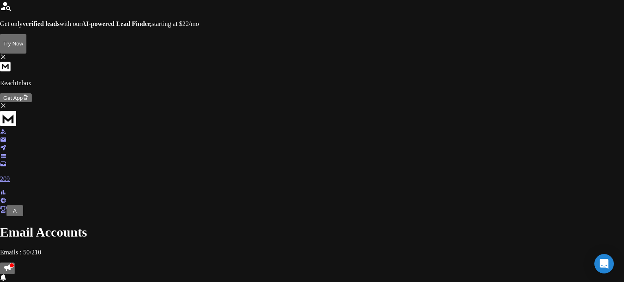
type input "**"
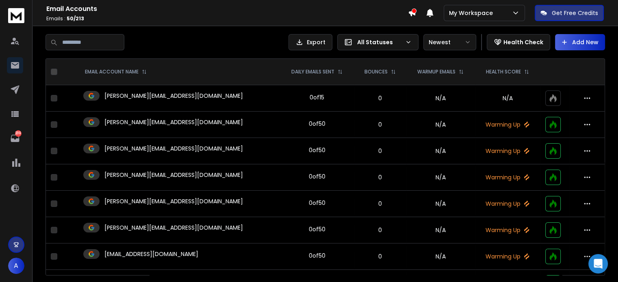
click at [545, 103] on div at bounding box center [552, 98] width 15 height 15
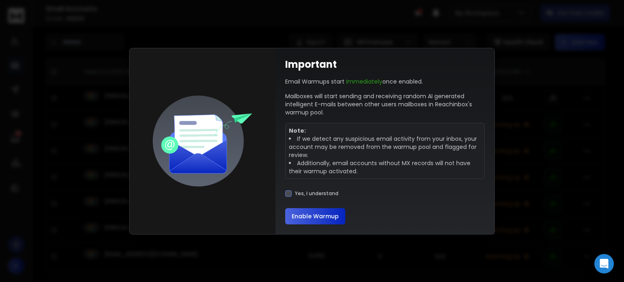
click at [289, 193] on button "Yes, I understand" at bounding box center [288, 193] width 6 height 6
click at [315, 217] on button "Enable Warmup" at bounding box center [315, 216] width 60 height 16
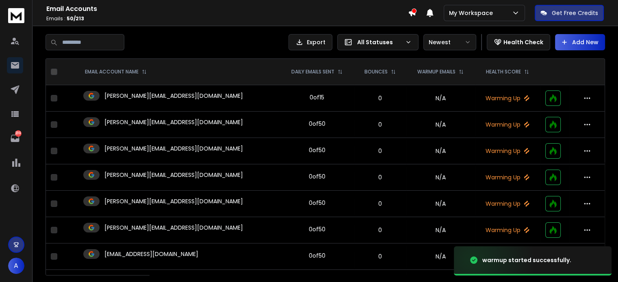
click at [309, 96] on div "0 of 15" at bounding box center [316, 97] width 15 height 8
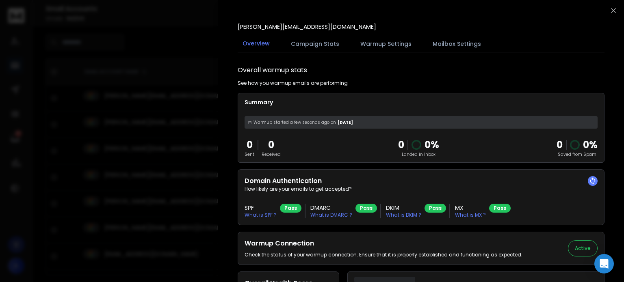
click at [450, 43] on button "Mailbox Settings" at bounding box center [457, 44] width 58 height 18
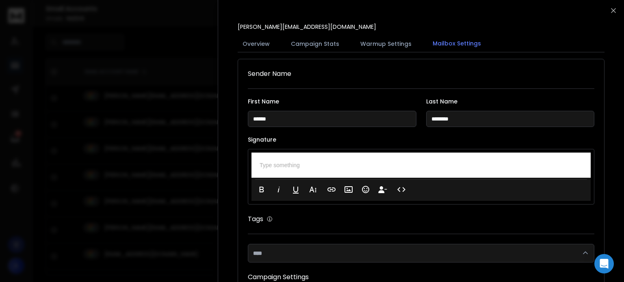
scroll to position [204, 0]
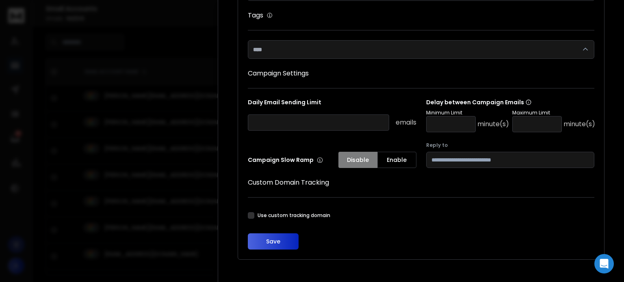
click at [266, 125] on input "**" at bounding box center [318, 123] width 141 height 16
type input "**"
click at [277, 242] on button "Save" at bounding box center [273, 242] width 51 height 16
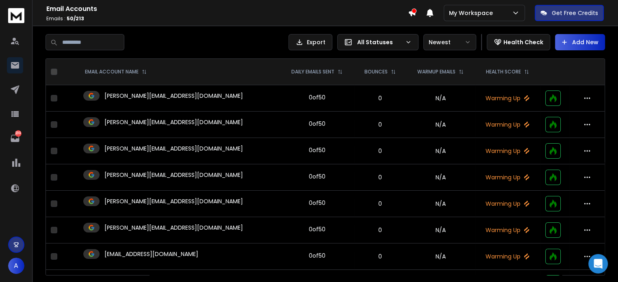
click at [565, 43] on icon at bounding box center [564, 42] width 4 height 4
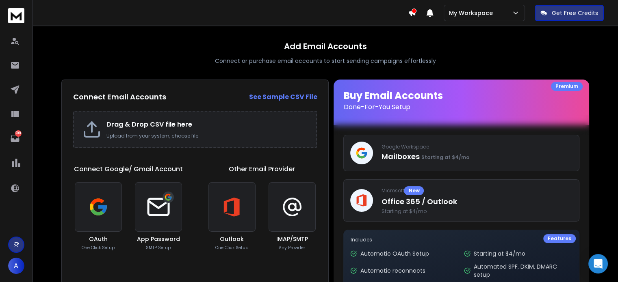
click at [95, 203] on icon at bounding box center [97, 202] width 13 height 6
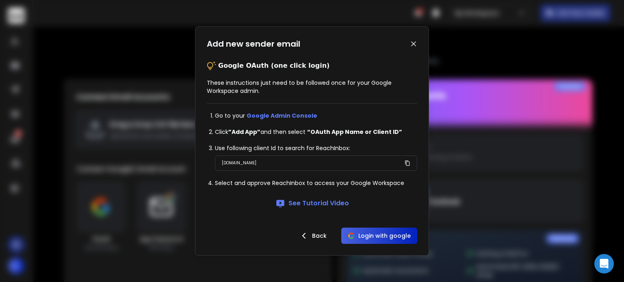
click at [400, 239] on button "Login with google" at bounding box center [379, 236] width 76 height 16
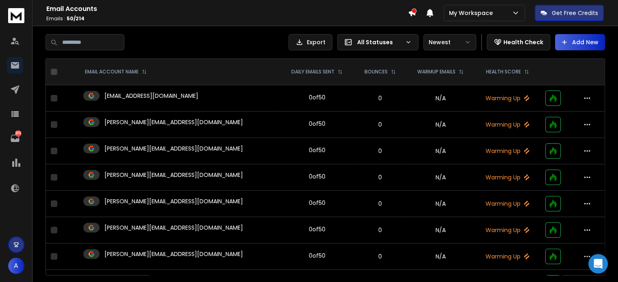
click at [572, 44] on button "Add New" at bounding box center [580, 42] width 50 height 16
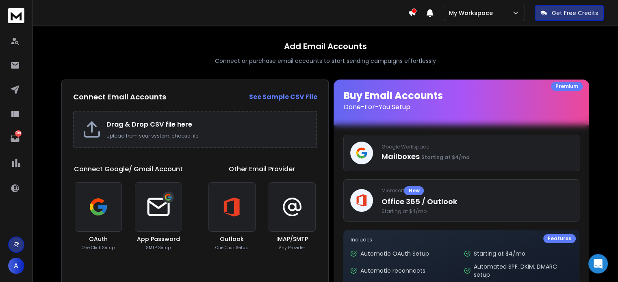
click at [94, 201] on icon at bounding box center [97, 202] width 13 height 6
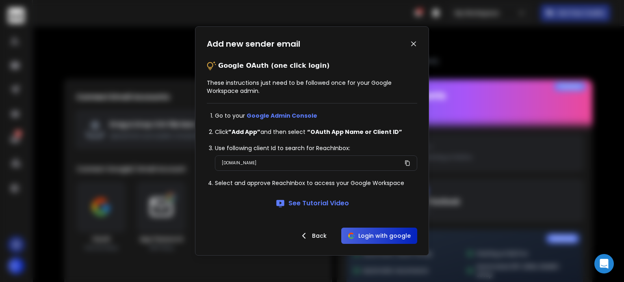
click at [388, 227] on div "Google OAuth (one click login) These instructions just need to be followed once…" at bounding box center [312, 152] width 210 height 183
click at [379, 238] on button "Login with google" at bounding box center [379, 236] width 76 height 16
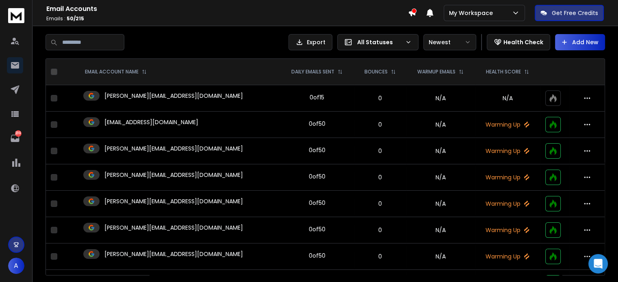
click at [545, 98] on div at bounding box center [552, 98] width 15 height 15
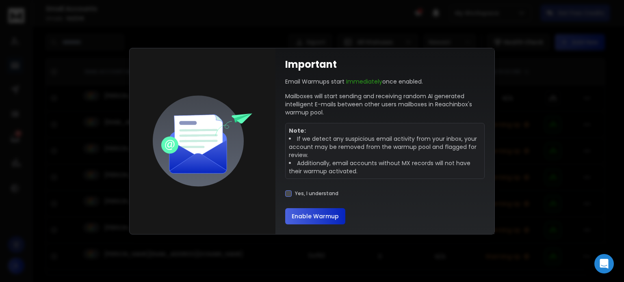
click at [291, 189] on div "Yes, I understand" at bounding box center [311, 194] width 53 height 16
click at [288, 193] on button "Yes, I understand" at bounding box center [288, 193] width 6 height 6
click at [305, 214] on button "Enable Warmup" at bounding box center [315, 216] width 60 height 16
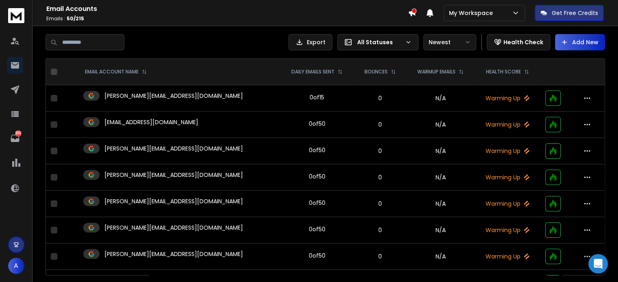
click at [309, 93] on div "0 of 15" at bounding box center [316, 97] width 15 height 8
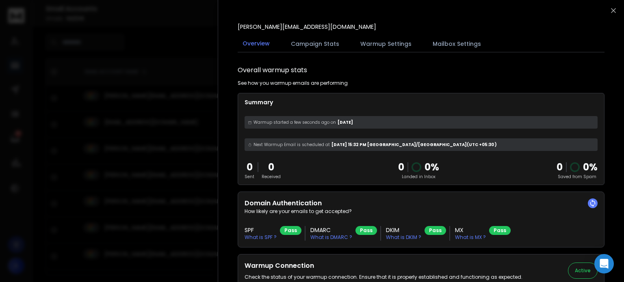
click at [437, 39] on button "Mailbox Settings" at bounding box center [457, 44] width 58 height 18
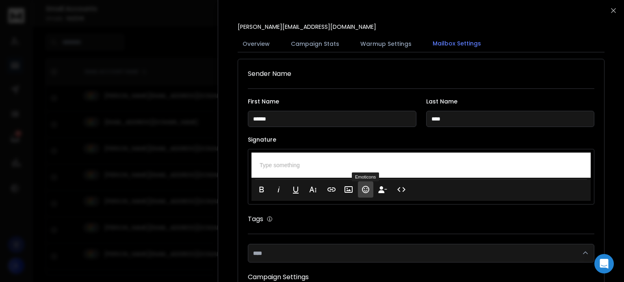
scroll to position [204, 0]
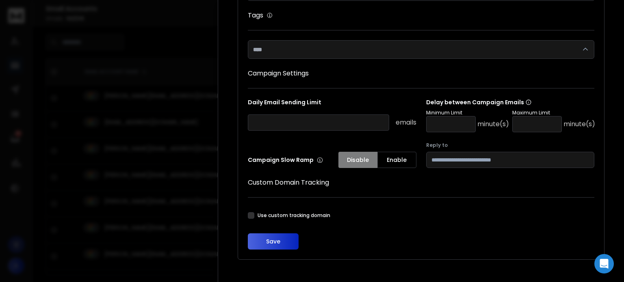
click at [284, 121] on input "**" at bounding box center [318, 123] width 141 height 16
type input "**"
click at [276, 237] on button "Save" at bounding box center [273, 242] width 51 height 16
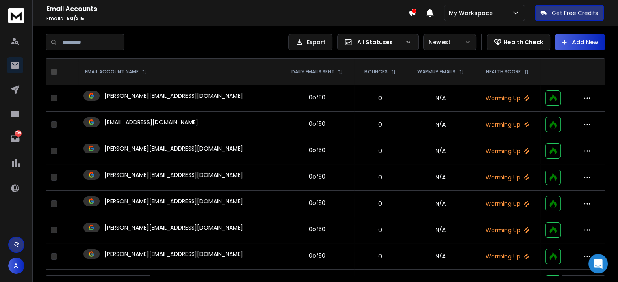
click at [583, 37] on button "Add New" at bounding box center [580, 42] width 50 height 16
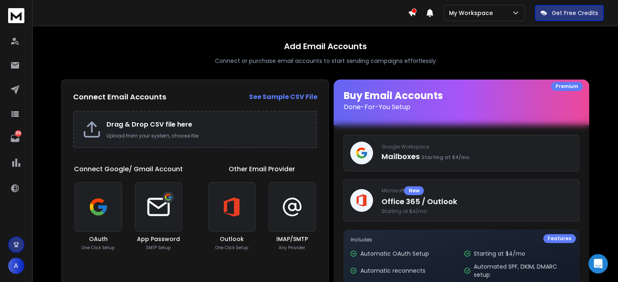
click at [94, 212] on icon at bounding box center [97, 212] width 13 height 7
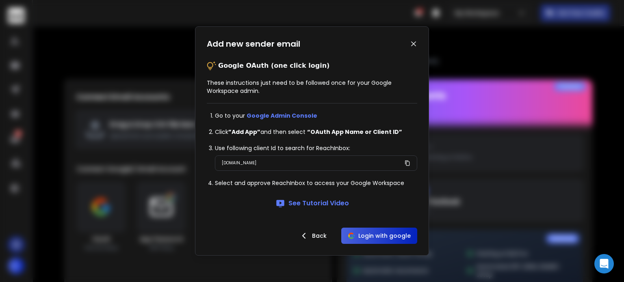
click at [383, 232] on button "Login with google" at bounding box center [379, 236] width 76 height 16
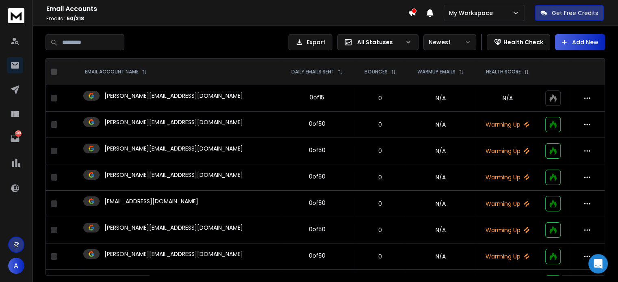
click at [545, 103] on div at bounding box center [552, 98] width 15 height 15
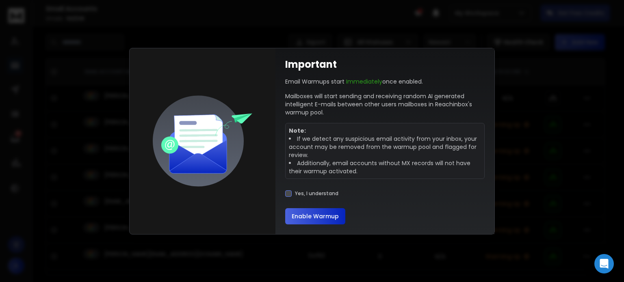
click at [287, 193] on button "Yes, I understand" at bounding box center [288, 193] width 6 height 6
click at [301, 220] on button "Enable Warmup" at bounding box center [315, 216] width 60 height 16
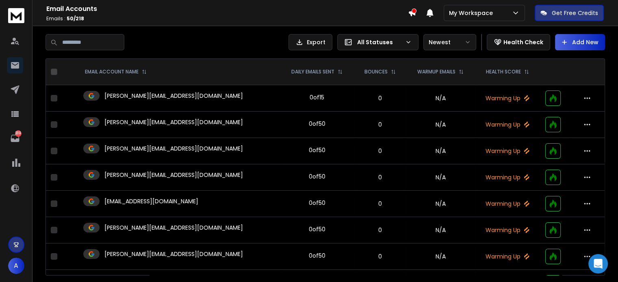
click at [292, 91] on td "0 of 15" at bounding box center [316, 95] width 75 height 21
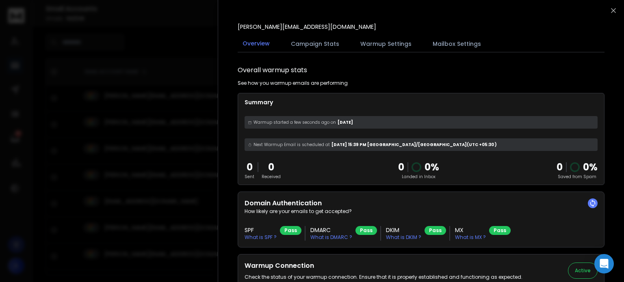
click at [444, 42] on button "Mailbox Settings" at bounding box center [457, 44] width 58 height 18
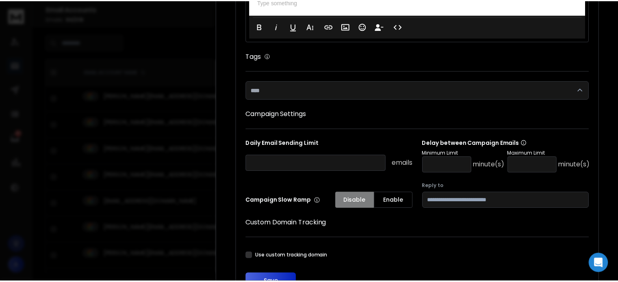
scroll to position [182, 0]
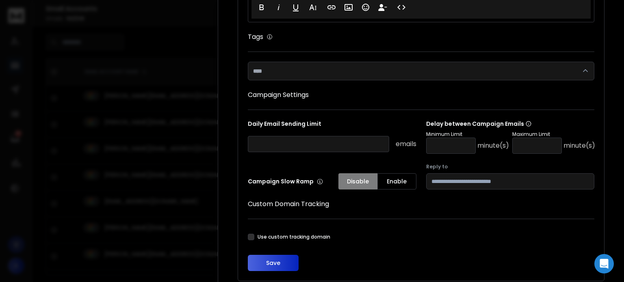
click at [294, 145] on input "**" at bounding box center [318, 144] width 141 height 16
type input "**"
click at [283, 260] on button "Save" at bounding box center [273, 263] width 51 height 16
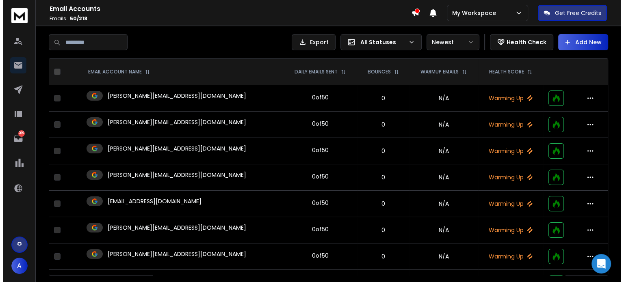
scroll to position [102, 0]
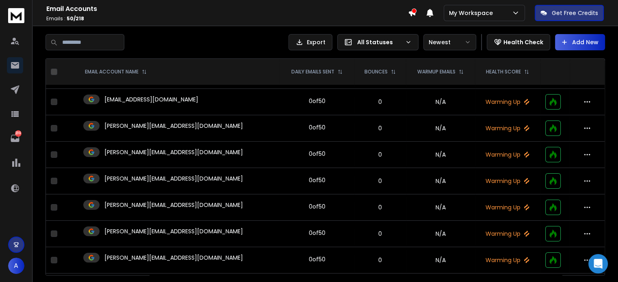
click at [570, 44] on button "Add New" at bounding box center [580, 42] width 50 height 16
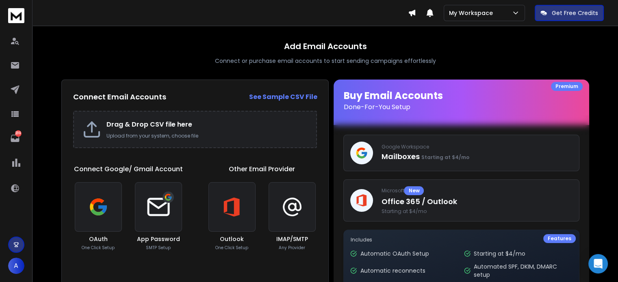
click at [108, 216] on icon at bounding box center [98, 207] width 20 height 24
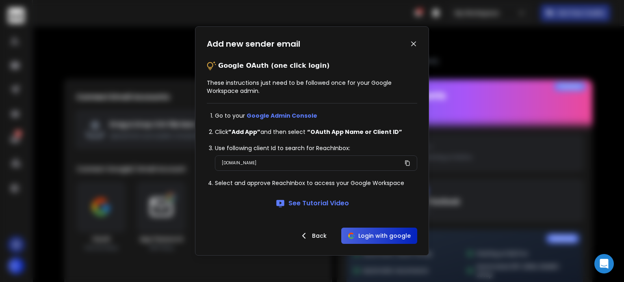
click at [377, 234] on button "Login with google" at bounding box center [379, 236] width 76 height 16
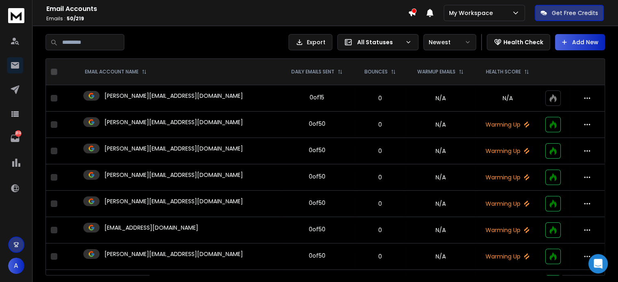
click at [309, 94] on div "0 of 15" at bounding box center [316, 97] width 15 height 8
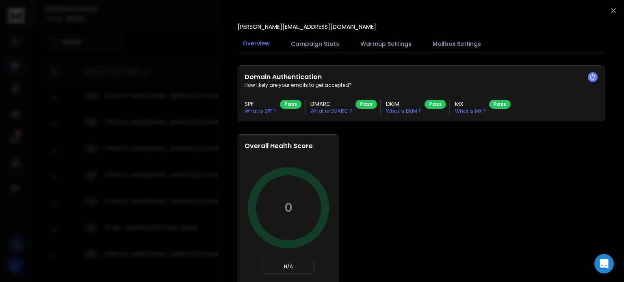
click at [447, 39] on button "Mailbox Settings" at bounding box center [457, 44] width 58 height 18
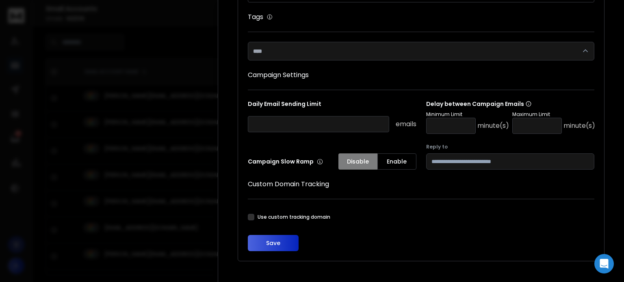
scroll to position [163, 0]
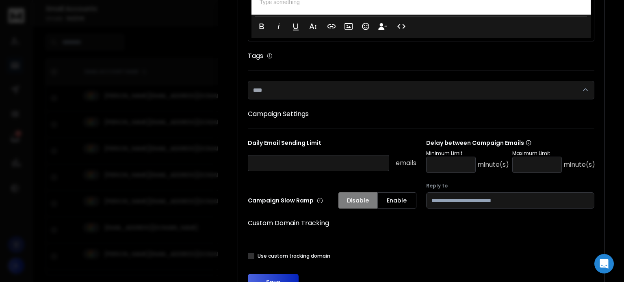
click at [283, 169] on input "**" at bounding box center [318, 163] width 141 height 16
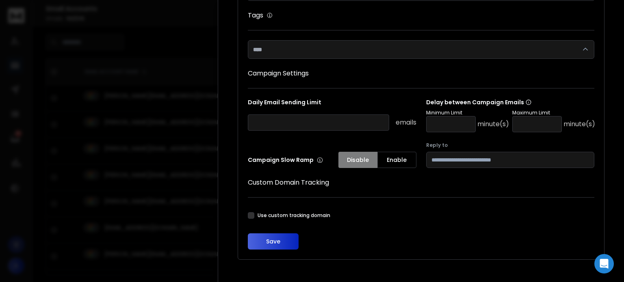
type input "**"
click at [271, 240] on button "Save" at bounding box center [273, 242] width 51 height 16
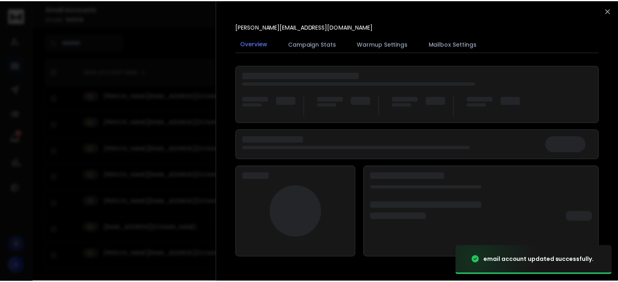
scroll to position [0, 0]
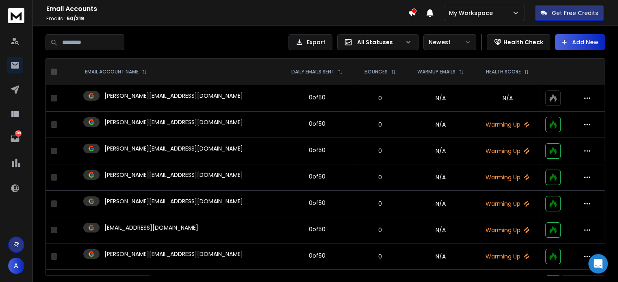
click at [549, 99] on icon at bounding box center [553, 98] width 8 height 8
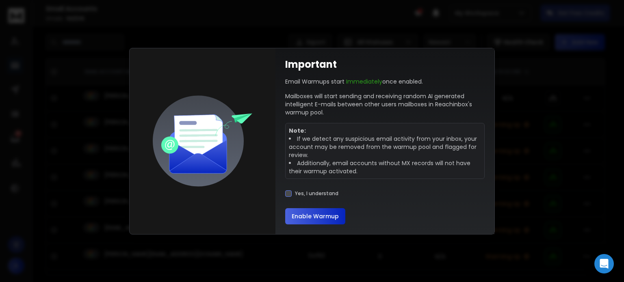
click at [289, 193] on button "Yes, I understand" at bounding box center [288, 193] width 6 height 6
click at [327, 218] on button "Enable Warmup" at bounding box center [315, 216] width 60 height 16
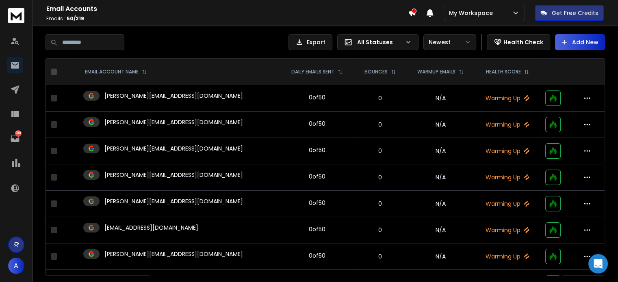
click at [570, 38] on button "Add New" at bounding box center [580, 42] width 50 height 16
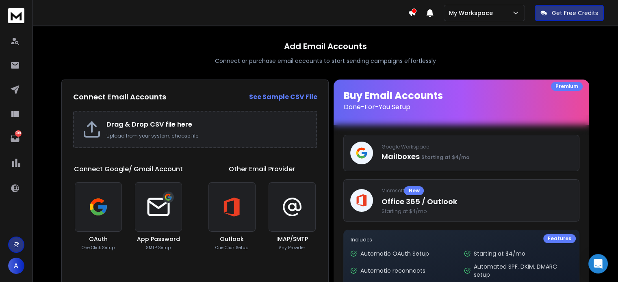
click at [93, 203] on icon at bounding box center [97, 202] width 13 height 6
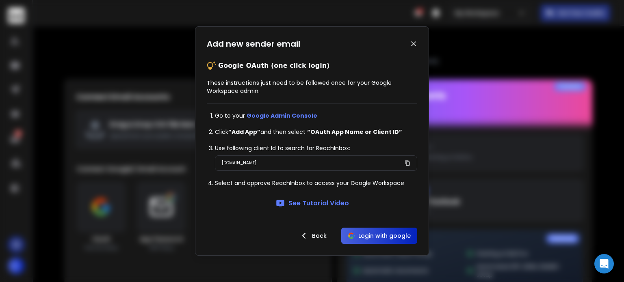
click at [366, 244] on button "Login with google" at bounding box center [379, 236] width 76 height 16
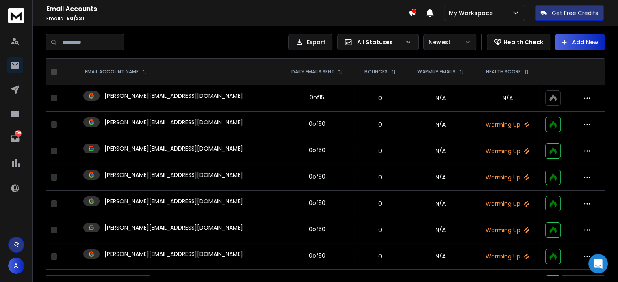
click at [549, 101] on icon at bounding box center [552, 98] width 7 height 8
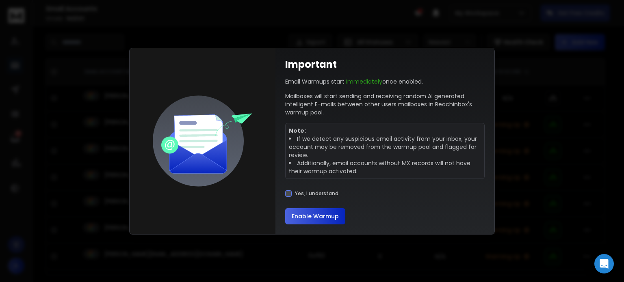
click at [288, 194] on button "Yes, I understand" at bounding box center [288, 193] width 6 height 6
click at [316, 221] on button "Enable Warmup" at bounding box center [315, 216] width 60 height 16
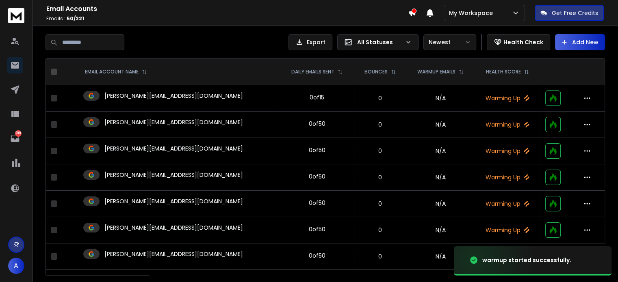
click at [309, 97] on div "0 of 15" at bounding box center [316, 97] width 15 height 8
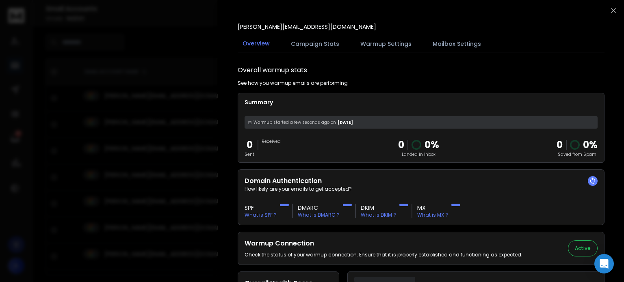
click at [446, 39] on button "Mailbox Settings" at bounding box center [457, 44] width 58 height 18
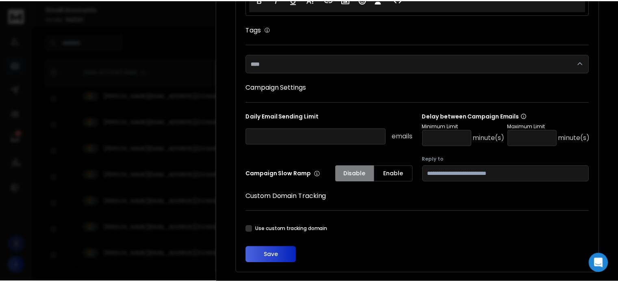
scroll to position [190, 0]
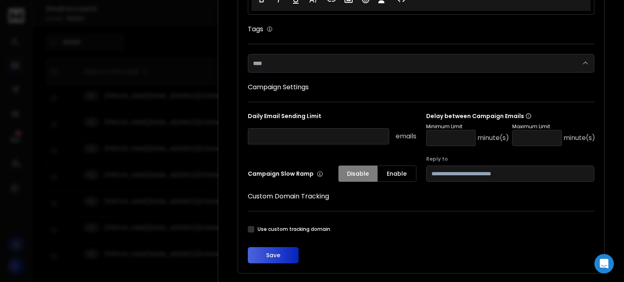
click at [275, 136] on input "**" at bounding box center [318, 136] width 141 height 16
type input "**"
click at [288, 254] on button "Save" at bounding box center [273, 255] width 51 height 16
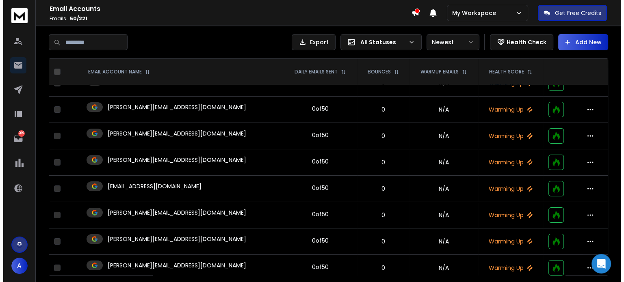
scroll to position [0, 0]
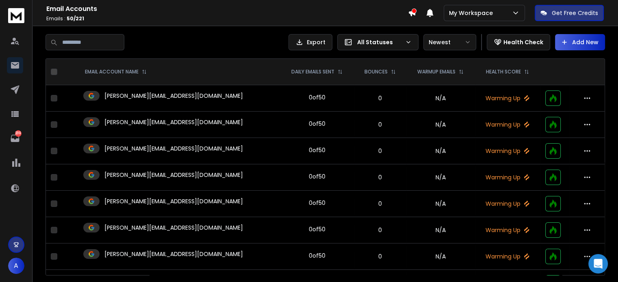
click at [586, 46] on button "Add New" at bounding box center [580, 42] width 50 height 16
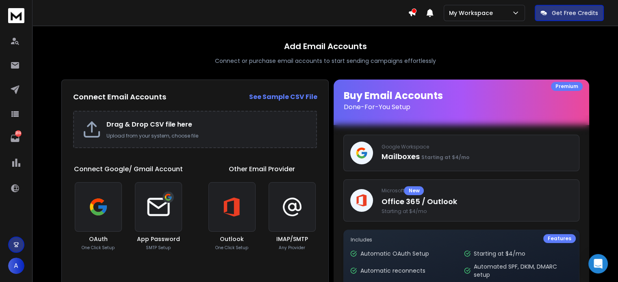
click at [89, 218] on div at bounding box center [98, 207] width 47 height 50
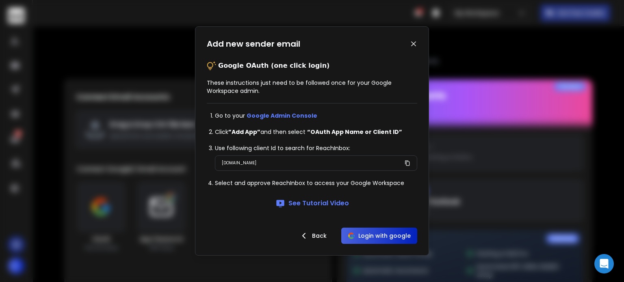
click at [394, 239] on button "Login with google" at bounding box center [379, 236] width 76 height 16
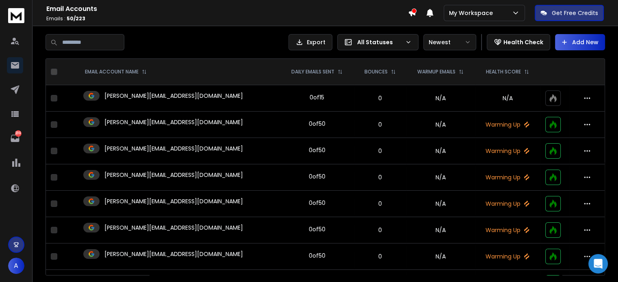
click at [549, 100] on icon at bounding box center [553, 98] width 8 height 8
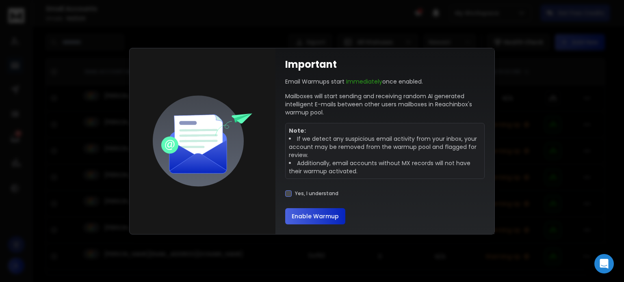
click at [287, 192] on button "Yes, I understand" at bounding box center [288, 193] width 6 height 6
click at [330, 221] on button "Enable Warmup" at bounding box center [315, 216] width 60 height 16
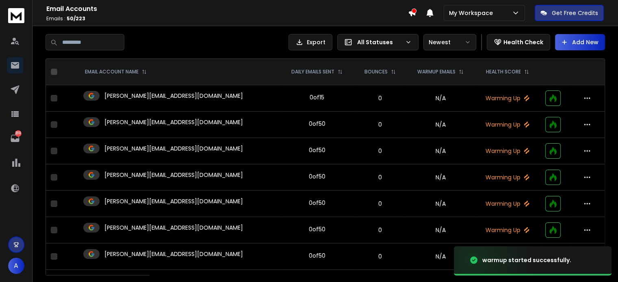
click at [309, 95] on div "0 of 15" at bounding box center [316, 97] width 15 height 8
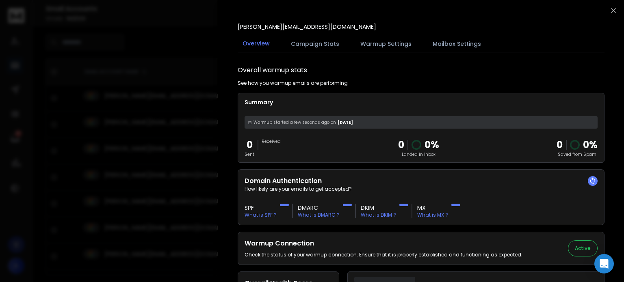
click at [440, 43] on button "Mailbox Settings" at bounding box center [457, 44] width 58 height 18
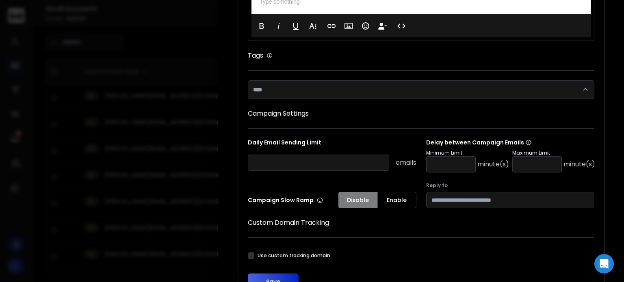
scroll to position [164, 0]
click at [286, 162] on input "**" at bounding box center [318, 162] width 141 height 16
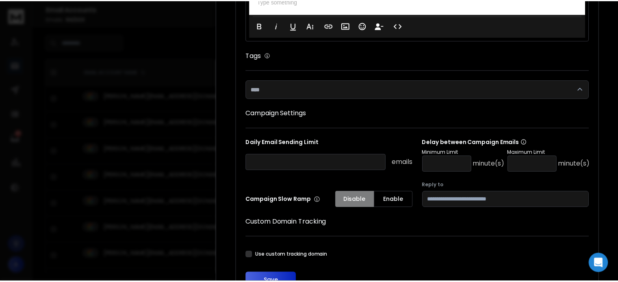
scroll to position [204, 0]
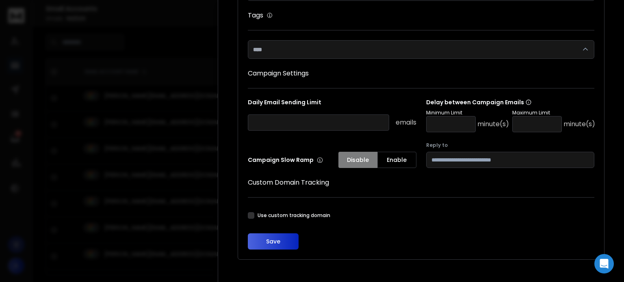
type input "**"
click at [262, 239] on button "Save" at bounding box center [273, 242] width 51 height 16
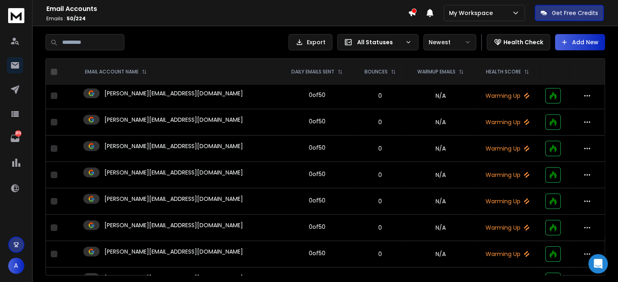
scroll to position [0, 0]
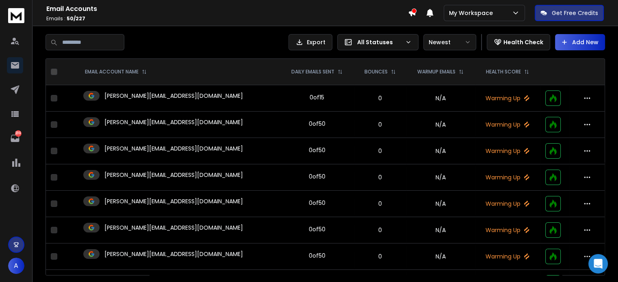
click at [573, 45] on button "Add New" at bounding box center [580, 42] width 50 height 16
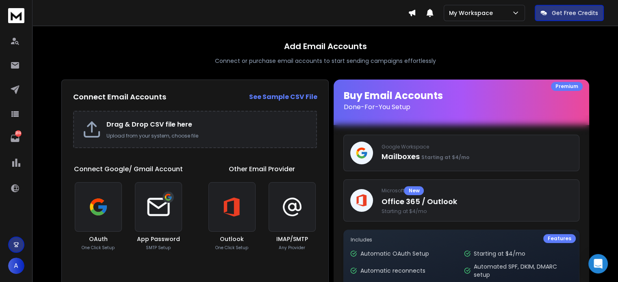
click at [97, 203] on icon at bounding box center [98, 207] width 20 height 24
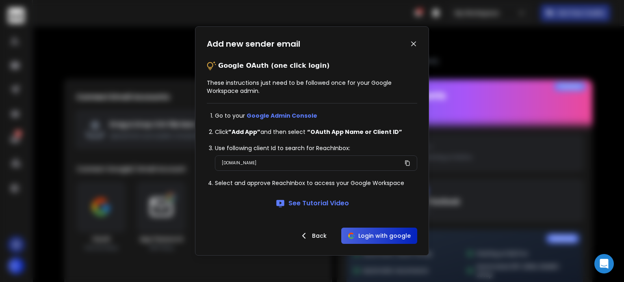
click at [379, 234] on button "Login with google" at bounding box center [379, 236] width 76 height 16
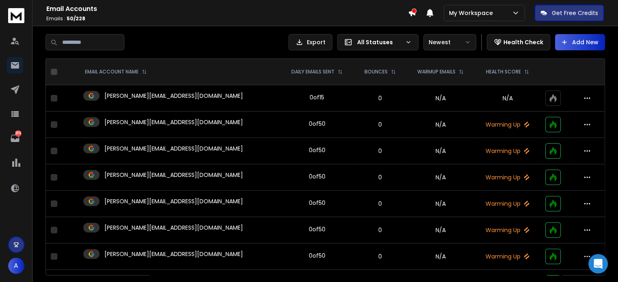
click at [549, 101] on icon at bounding box center [552, 98] width 7 height 8
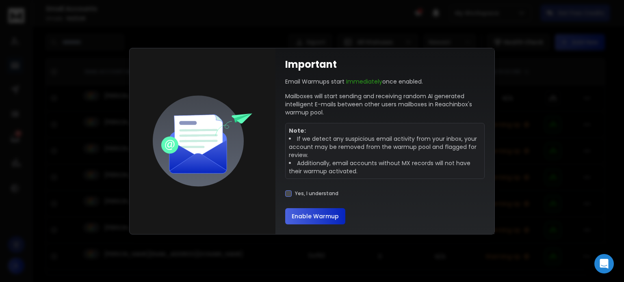
click at [289, 194] on button "Yes, I understand" at bounding box center [288, 193] width 6 height 6
click at [314, 219] on button "Enable Warmup" at bounding box center [315, 216] width 60 height 16
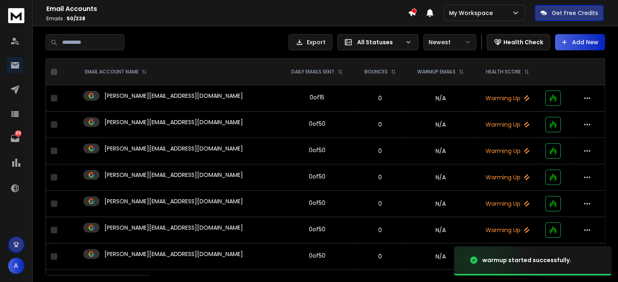
click at [309, 98] on div "0 of 15" at bounding box center [316, 97] width 15 height 8
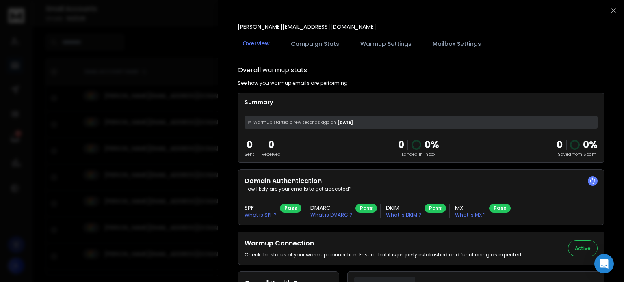
click at [461, 45] on button "Mailbox Settings" at bounding box center [457, 44] width 58 height 18
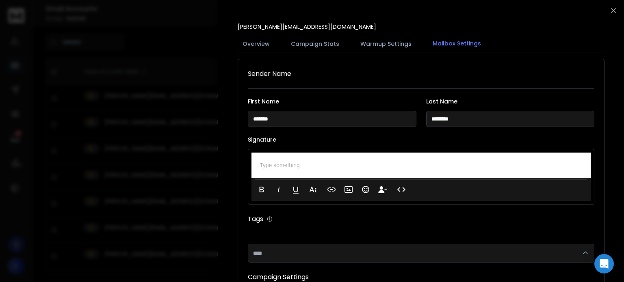
scroll to position [204, 0]
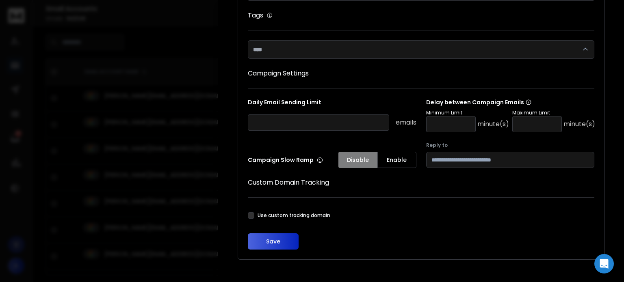
click at [290, 123] on input "**" at bounding box center [318, 123] width 141 height 16
type input "**"
click at [285, 236] on button "Save" at bounding box center [273, 242] width 51 height 16
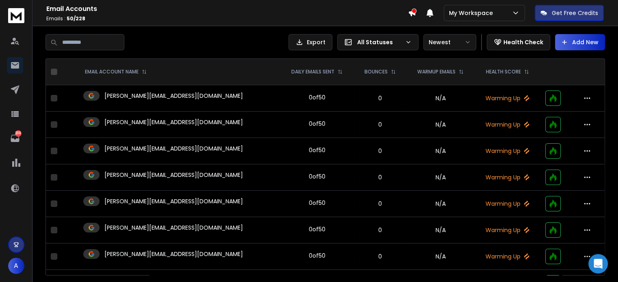
click at [571, 37] on button "Add New" at bounding box center [580, 42] width 50 height 16
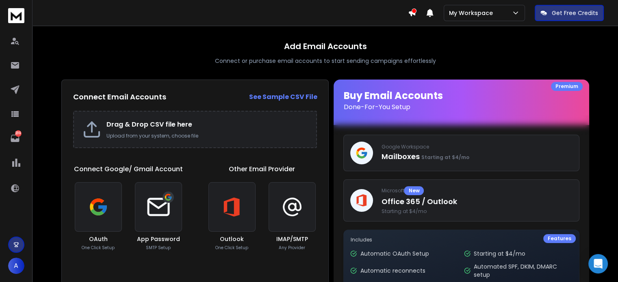
click at [76, 220] on div at bounding box center [98, 207] width 47 height 50
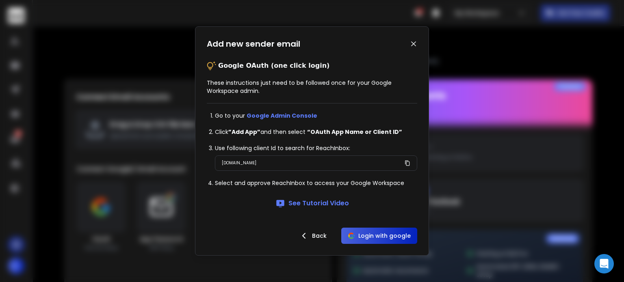
click at [380, 235] on button "Login with google" at bounding box center [379, 236] width 76 height 16
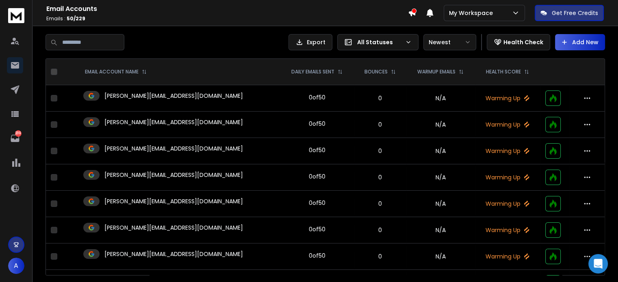
click at [578, 41] on button "Add New" at bounding box center [580, 42] width 50 height 16
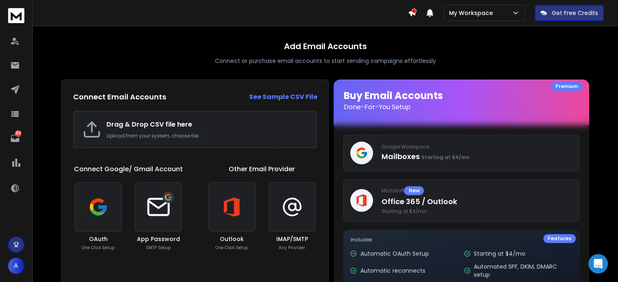
click at [116, 214] on div at bounding box center [98, 207] width 47 height 50
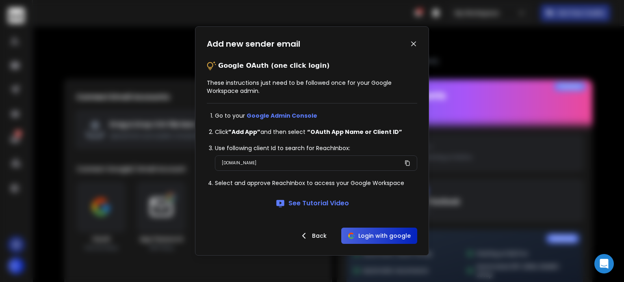
click at [368, 239] on button "Login with google" at bounding box center [379, 236] width 76 height 16
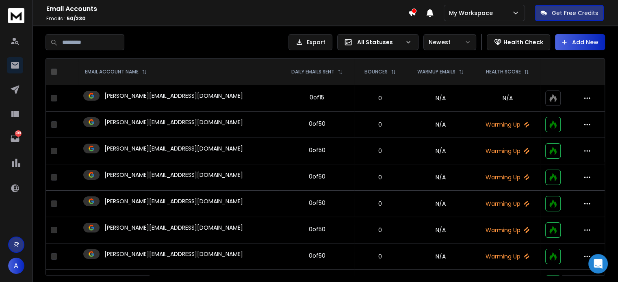
click at [549, 101] on icon at bounding box center [553, 98] width 8 height 8
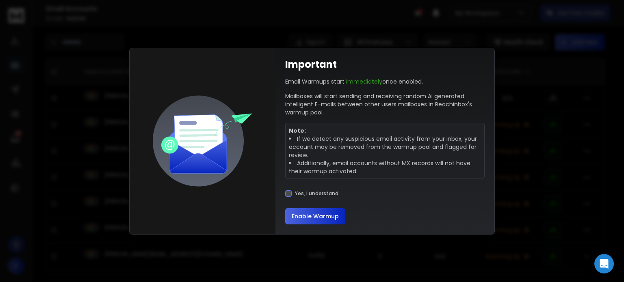
click at [289, 192] on button "Yes, I understand" at bounding box center [288, 193] width 6 height 6
click at [316, 218] on button "Enable Warmup" at bounding box center [315, 216] width 60 height 16
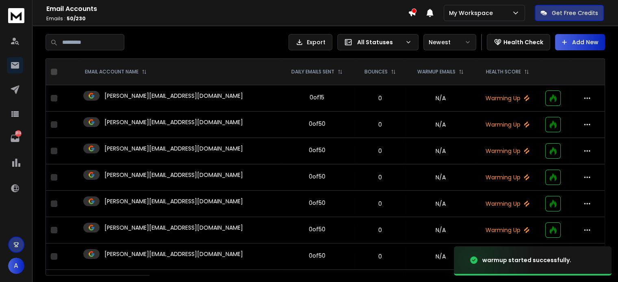
click at [309, 95] on div "0 of 15" at bounding box center [316, 97] width 15 height 8
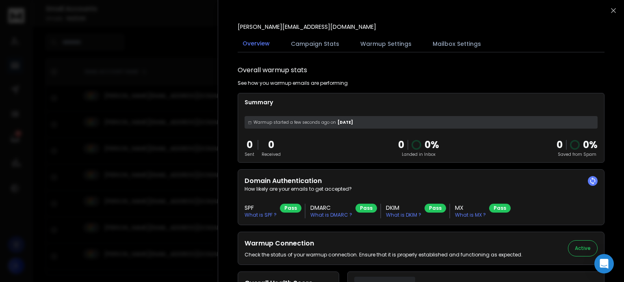
click at [438, 39] on button "Mailbox Settings" at bounding box center [457, 44] width 58 height 18
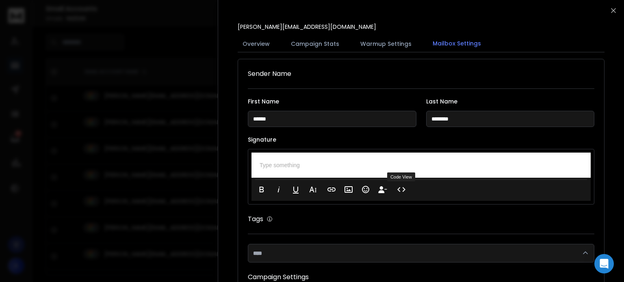
scroll to position [204, 0]
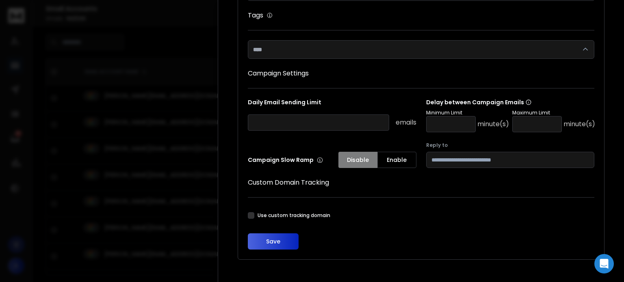
click at [286, 122] on input "**" at bounding box center [318, 123] width 141 height 16
type input "**"
click at [278, 246] on button "Save" at bounding box center [273, 242] width 51 height 16
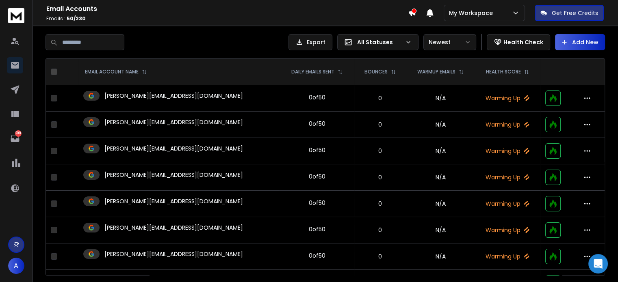
click at [586, 43] on button "Add New" at bounding box center [580, 42] width 50 height 16
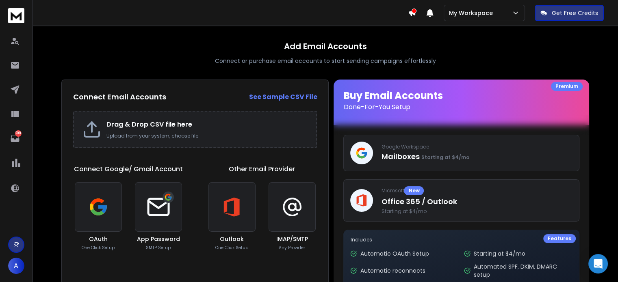
click at [102, 206] on icon at bounding box center [102, 210] width 9 height 8
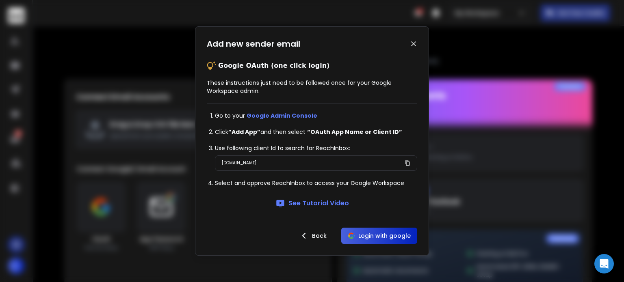
click at [367, 234] on button "Login with google" at bounding box center [379, 236] width 76 height 16
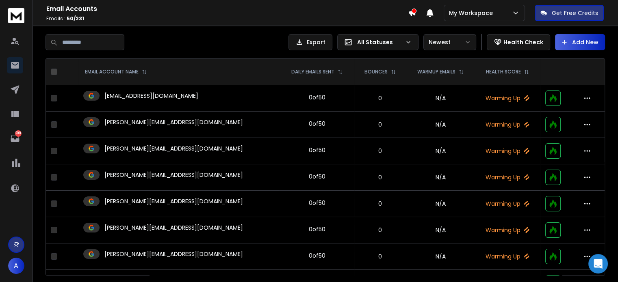
click at [96, 45] on input at bounding box center [84, 42] width 79 height 16
paste input "**********"
type input "**********"
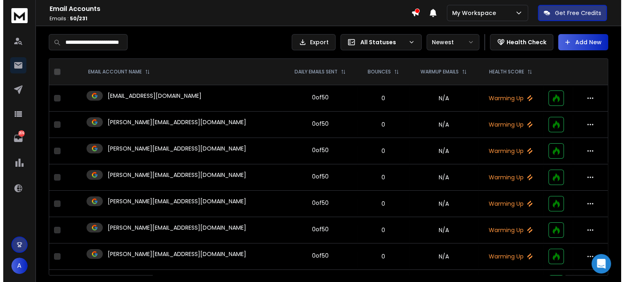
scroll to position [0, 15]
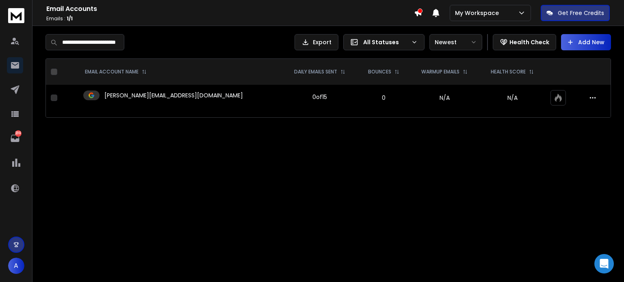
click at [554, 95] on icon at bounding box center [557, 98] width 7 height 8
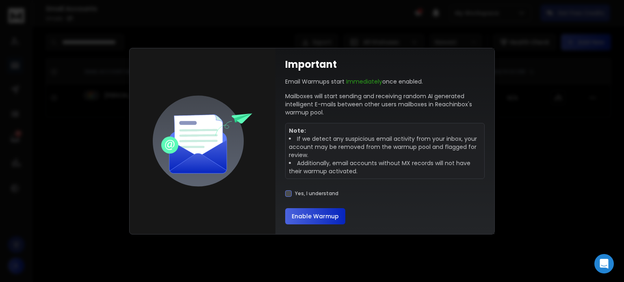
click at [288, 190] on button "Yes, I understand" at bounding box center [288, 193] width 6 height 6
click at [310, 213] on button "Enable Warmup" at bounding box center [315, 216] width 60 height 16
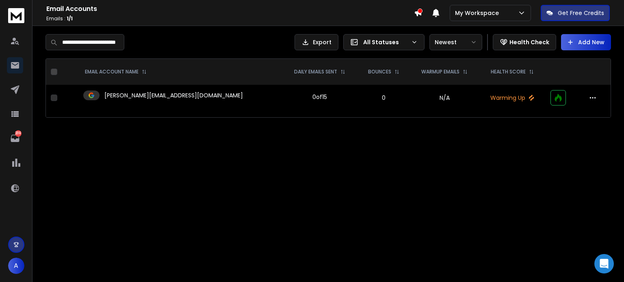
click at [312, 95] on div "0 of 15" at bounding box center [319, 97] width 15 height 8
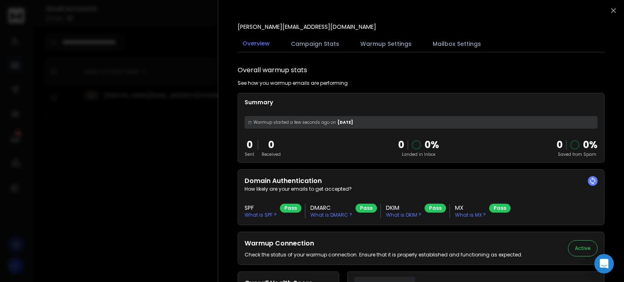
click at [456, 43] on button "Mailbox Settings" at bounding box center [457, 44] width 58 height 18
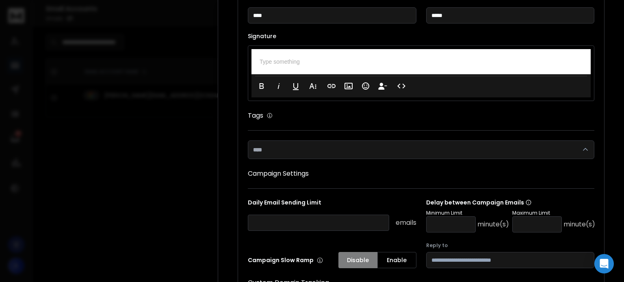
scroll to position [105, 0]
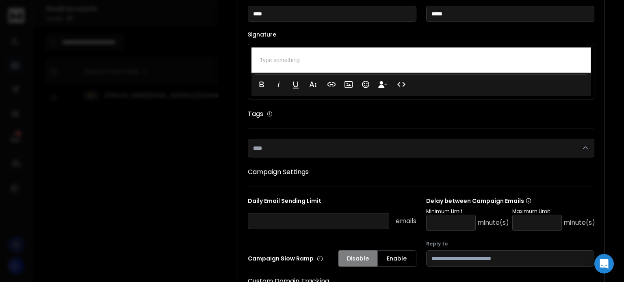
click at [282, 224] on input "**" at bounding box center [318, 221] width 141 height 16
type input "**"
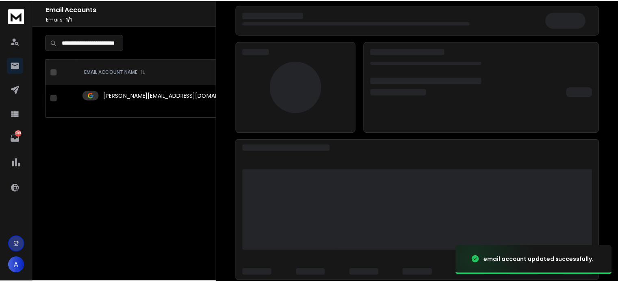
scroll to position [0, 0]
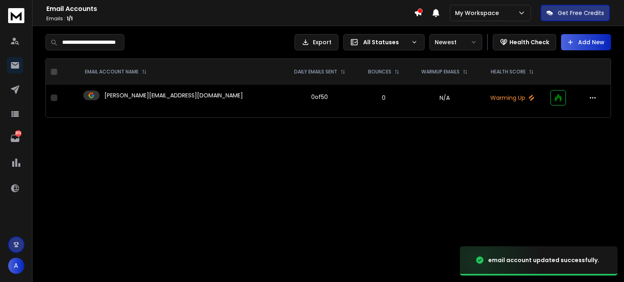
click at [98, 42] on input "**********" at bounding box center [84, 42] width 79 height 16
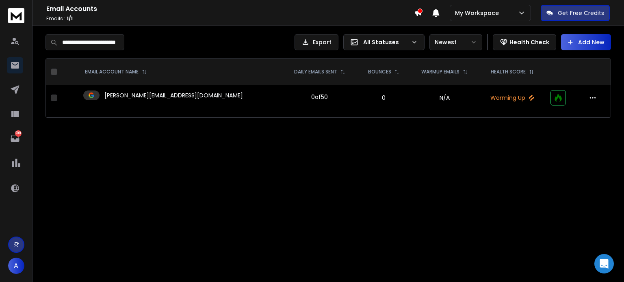
click at [98, 42] on input "**********" at bounding box center [84, 42] width 79 height 16
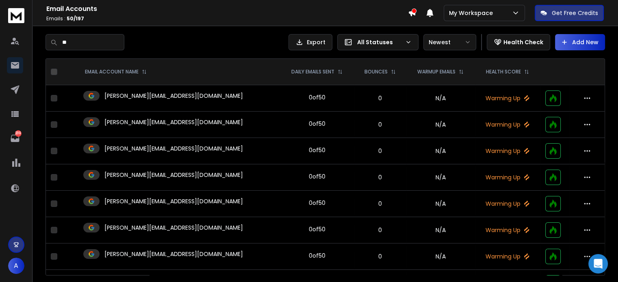
type input "*"
click button "Add New"
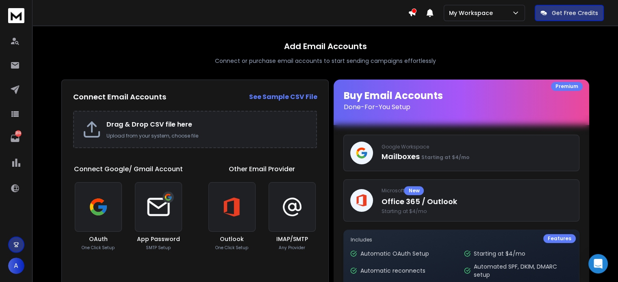
click icon
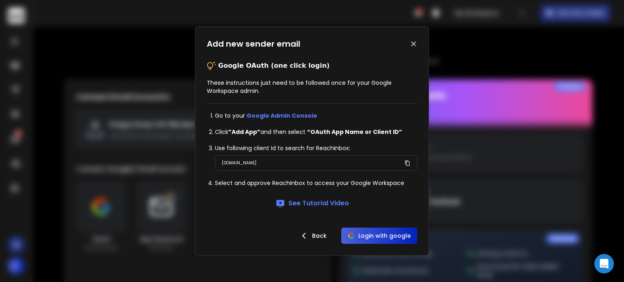
click button "Login with google"
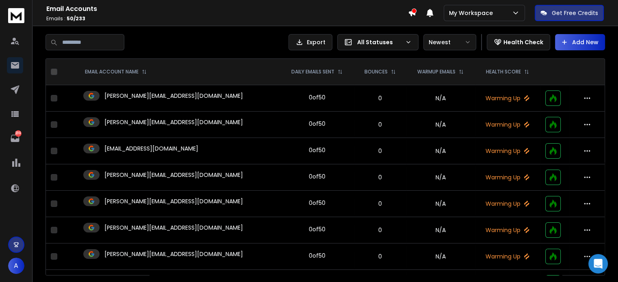
click at [93, 44] on input at bounding box center [84, 42] width 79 height 16
paste input "*********"
type input "*********"
click at [86, 45] on input at bounding box center [84, 42] width 79 height 16
paste input "**********"
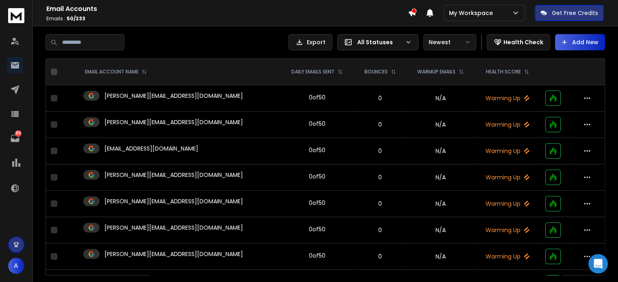
type input "**********"
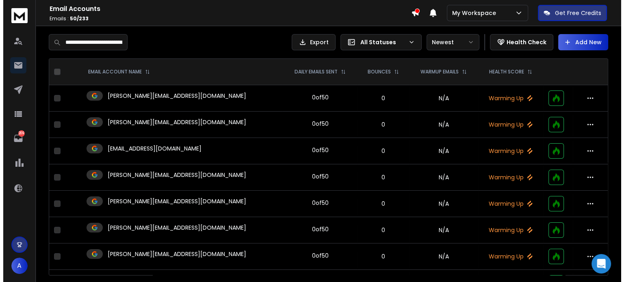
scroll to position [0, 29]
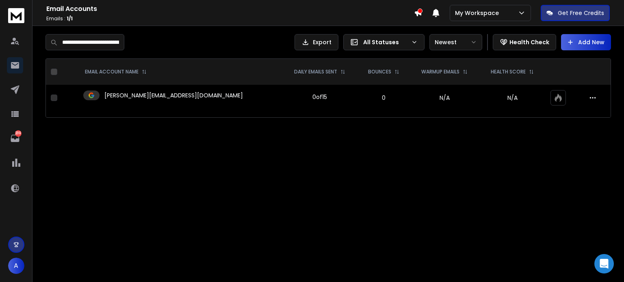
click at [554, 98] on icon at bounding box center [557, 98] width 7 height 8
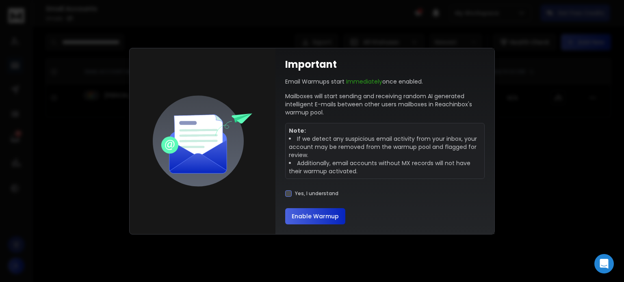
click at [291, 192] on button "Yes, I understand" at bounding box center [288, 193] width 6 height 6
click at [312, 215] on button "Enable Warmup" at bounding box center [315, 216] width 60 height 16
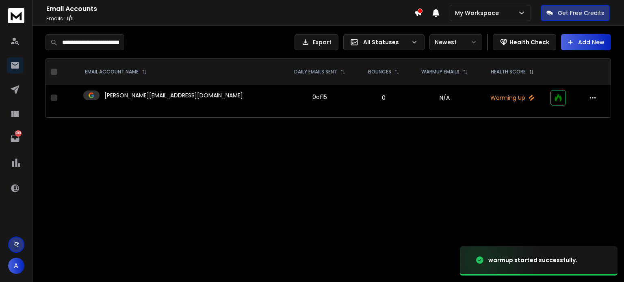
click at [312, 94] on div "0 of 15" at bounding box center [319, 97] width 15 height 8
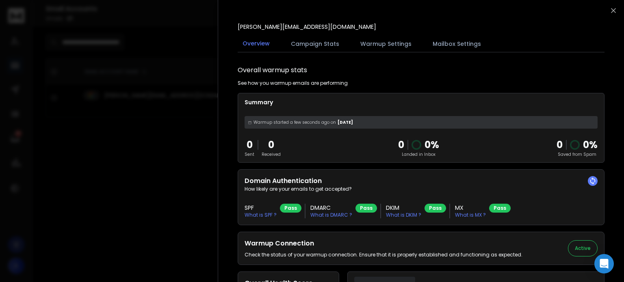
click at [442, 41] on button "Mailbox Settings" at bounding box center [457, 44] width 58 height 18
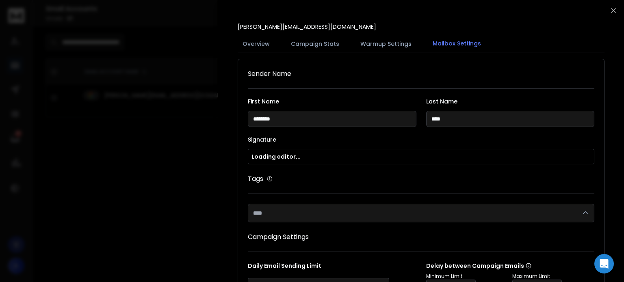
scroll to position [204, 0]
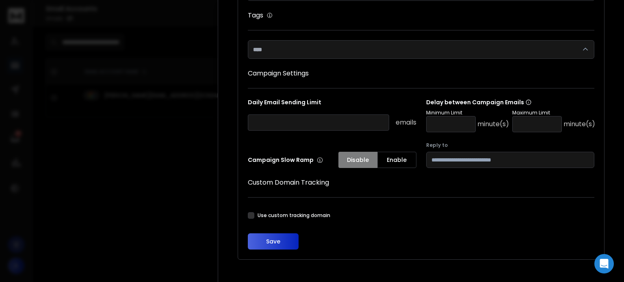
click at [276, 126] on input "**" at bounding box center [318, 123] width 141 height 16
type input "**"
click at [270, 242] on button "Save" at bounding box center [273, 242] width 51 height 16
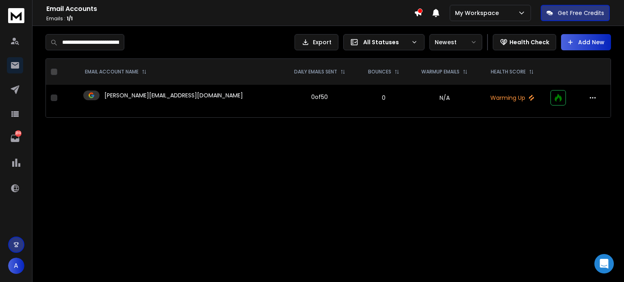
click at [121, 40] on input "**********" at bounding box center [84, 42] width 79 height 16
click at [142, 160] on div "Get only verified leads with our AI-powered Lead Finder, starting at $22/mo Try…" at bounding box center [312, 141] width 624 height 282
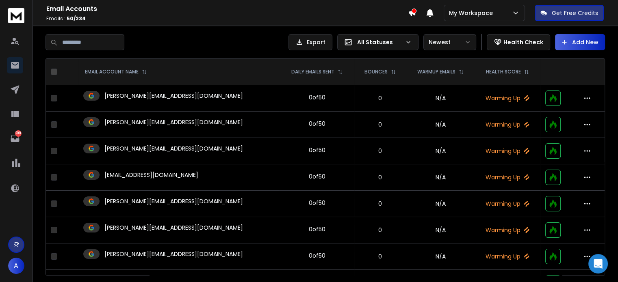
click at [578, 35] on button "Add New" at bounding box center [580, 42] width 50 height 16
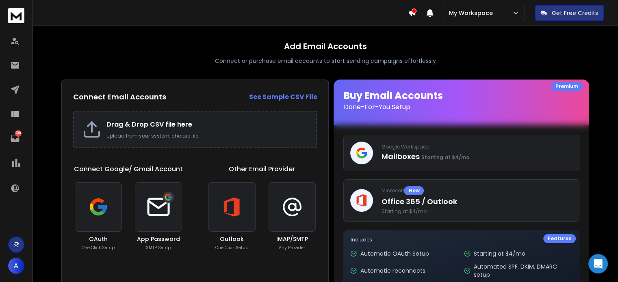
click at [87, 227] on div at bounding box center [98, 207] width 47 height 50
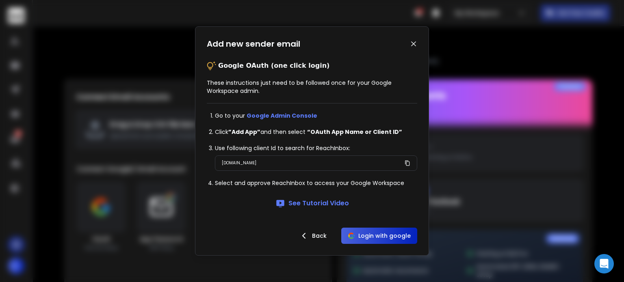
click at [362, 238] on button "Login with google" at bounding box center [379, 236] width 76 height 16
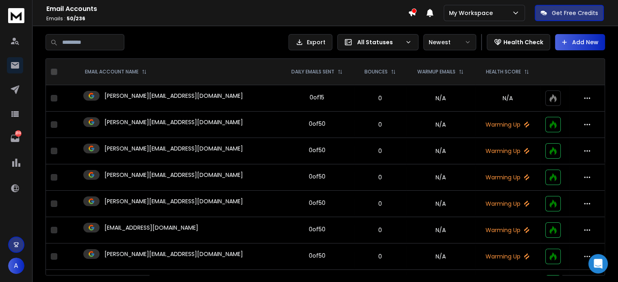
click at [549, 100] on icon at bounding box center [553, 98] width 8 height 8
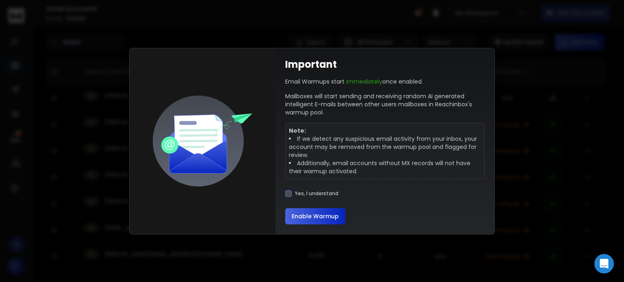
click at [288, 191] on button "Yes, I understand" at bounding box center [288, 193] width 6 height 6
click at [307, 214] on button "Enable Warmup" at bounding box center [315, 216] width 60 height 16
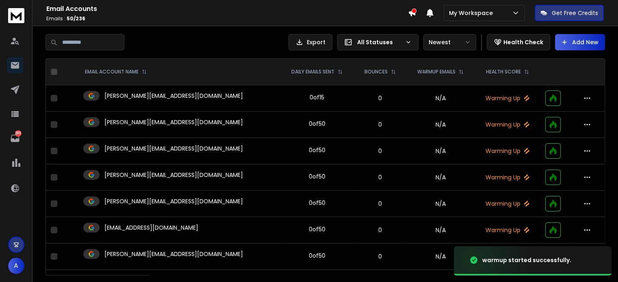
click at [309, 95] on div "0 of 15" at bounding box center [316, 97] width 15 height 8
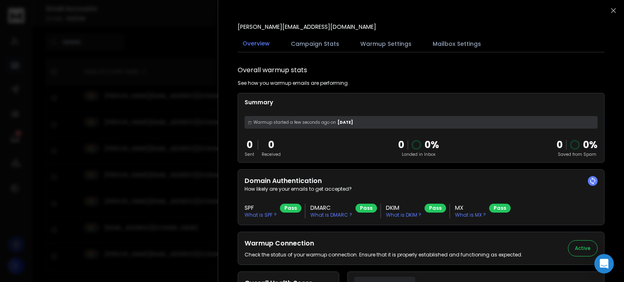
click at [454, 37] on button "Mailbox Settings" at bounding box center [457, 44] width 58 height 18
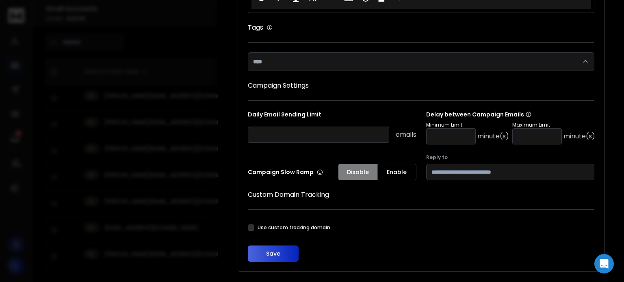
scroll to position [194, 0]
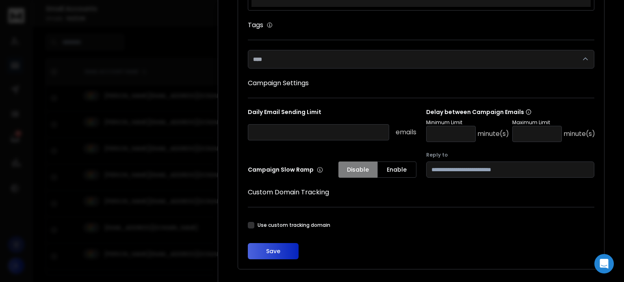
click at [282, 133] on input "**" at bounding box center [318, 132] width 141 height 16
type input "**"
click at [269, 252] on button "Save" at bounding box center [273, 251] width 51 height 16
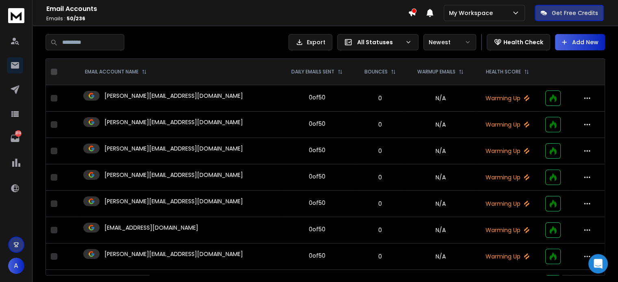
click at [578, 47] on button "Add New" at bounding box center [580, 42] width 50 height 16
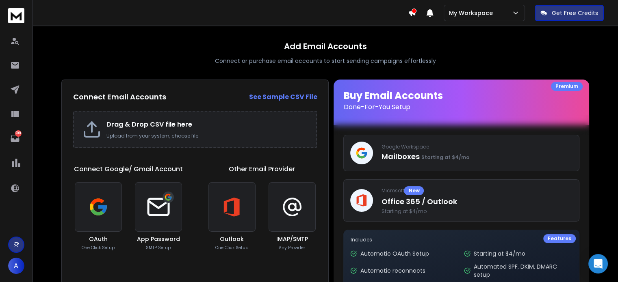
click at [97, 221] on div at bounding box center [98, 207] width 47 height 50
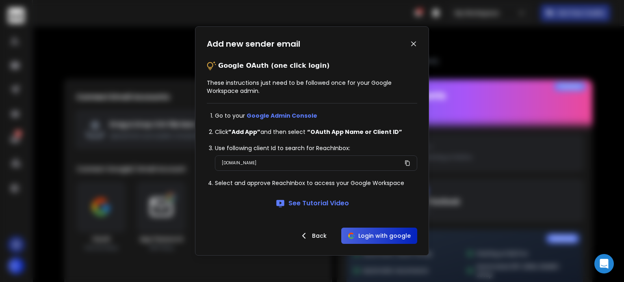
click at [381, 232] on button "Login with google" at bounding box center [379, 236] width 76 height 16
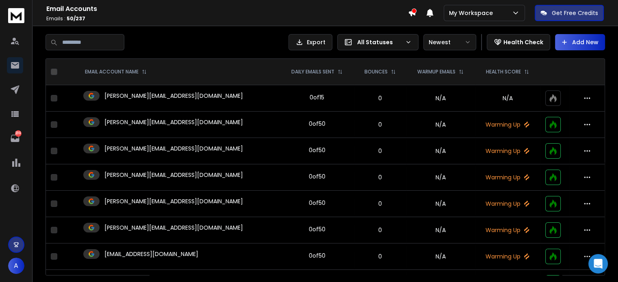
click at [549, 100] on icon at bounding box center [553, 98] width 8 height 8
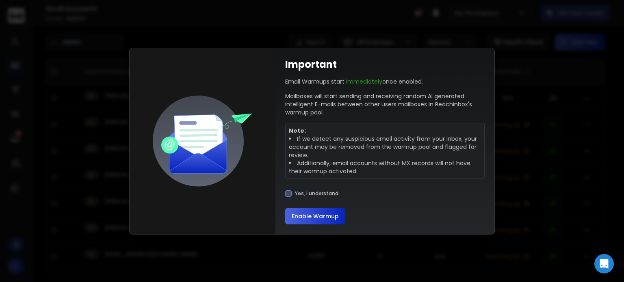
click at [286, 194] on button "Yes, I understand" at bounding box center [288, 193] width 6 height 6
click at [313, 215] on button "Enable Warmup" at bounding box center [315, 216] width 60 height 16
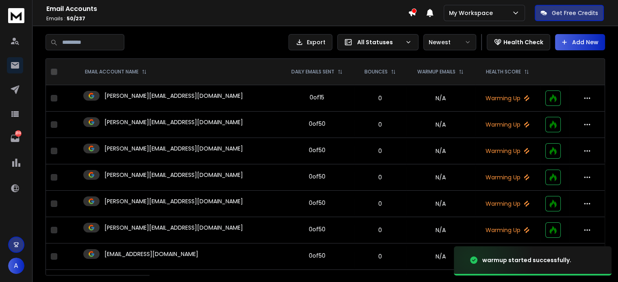
click at [309, 98] on div "0 of 15" at bounding box center [316, 97] width 15 height 8
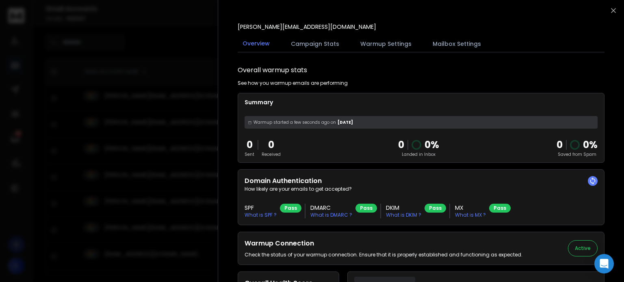
click at [473, 37] on button "Mailbox Settings" at bounding box center [457, 44] width 58 height 18
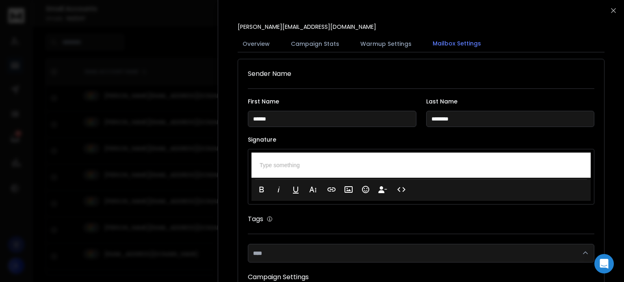
scroll to position [204, 0]
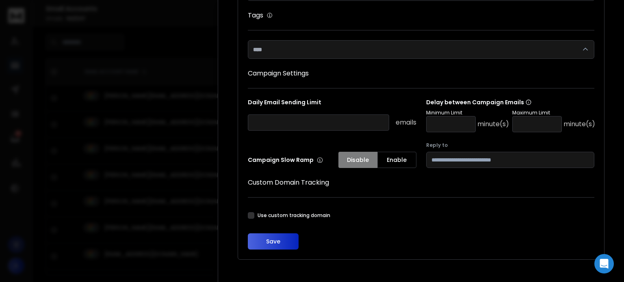
click at [262, 121] on input "**" at bounding box center [318, 123] width 141 height 16
type input "**"
click at [278, 248] on button "Save" at bounding box center [273, 242] width 51 height 16
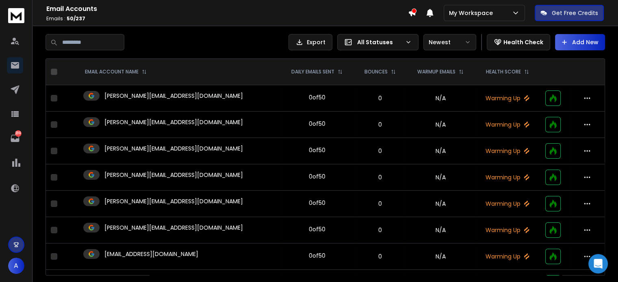
click at [586, 41] on button "Add New" at bounding box center [580, 42] width 50 height 16
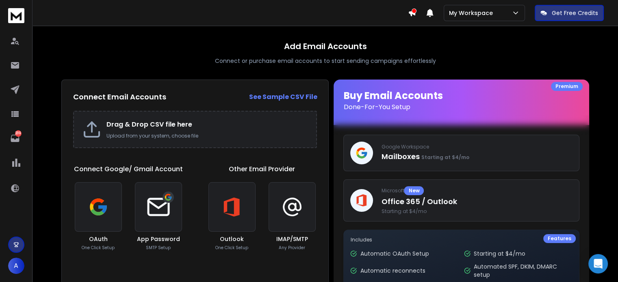
click at [100, 211] on icon at bounding box center [98, 207] width 20 height 24
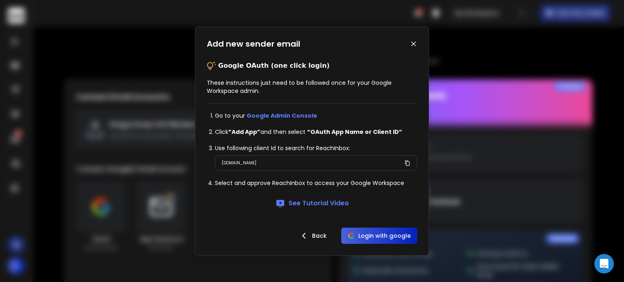
click at [360, 240] on button "Login with google" at bounding box center [379, 236] width 76 height 16
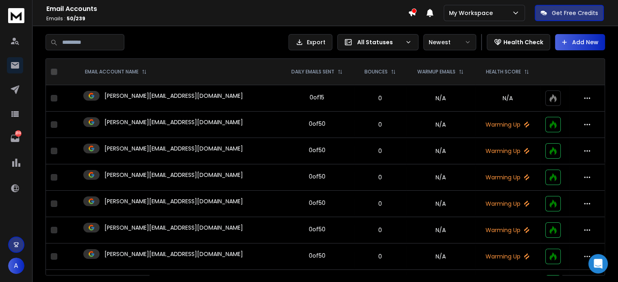
click at [549, 101] on icon at bounding box center [553, 98] width 8 height 8
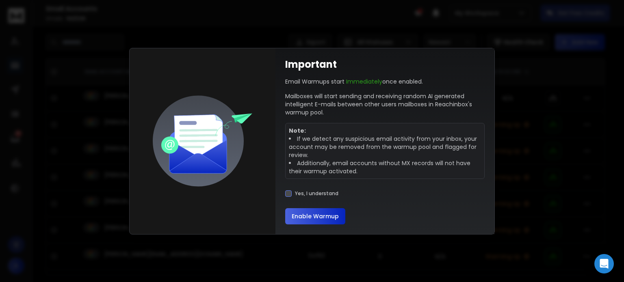
click at [289, 195] on button "Yes, I understand" at bounding box center [288, 193] width 6 height 6
click at [306, 211] on button "Enable Warmup" at bounding box center [315, 216] width 60 height 16
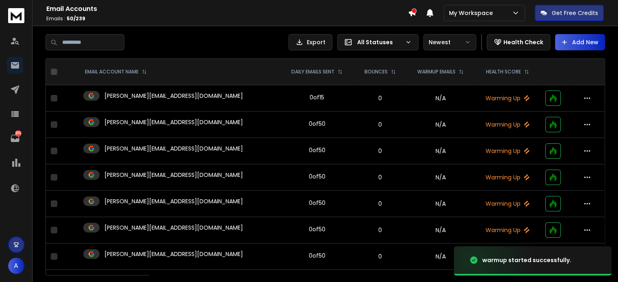
click at [309, 99] on div "0 of 15" at bounding box center [316, 97] width 15 height 8
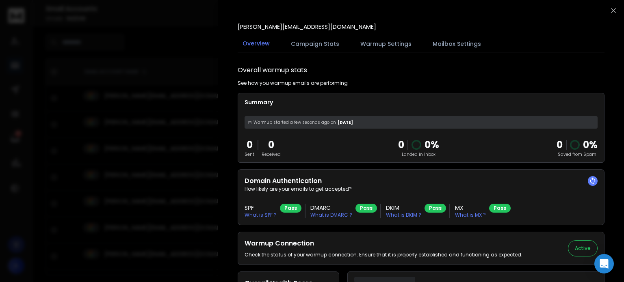
click at [455, 45] on button "Mailbox Settings" at bounding box center [457, 44] width 58 height 18
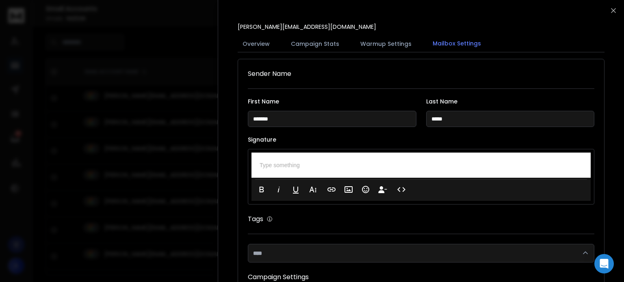
scroll to position [204, 0]
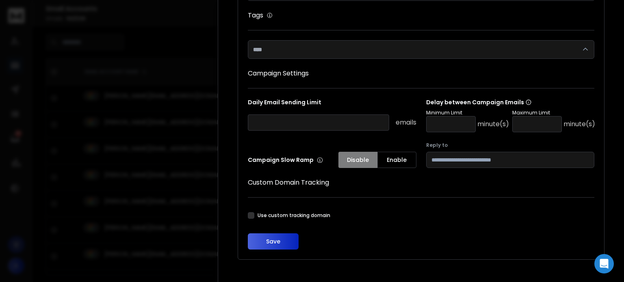
click at [282, 125] on input "**" at bounding box center [318, 123] width 141 height 16
type input "**"
click at [286, 243] on button "Save" at bounding box center [273, 242] width 51 height 16
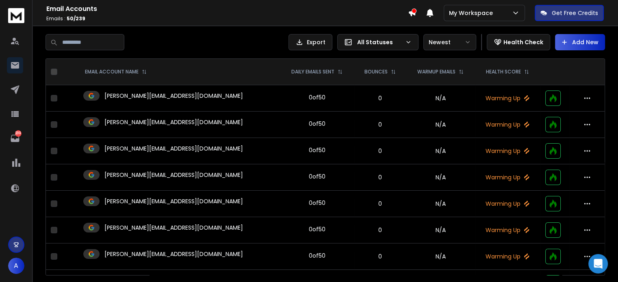
click at [580, 46] on button "Add New" at bounding box center [580, 42] width 50 height 16
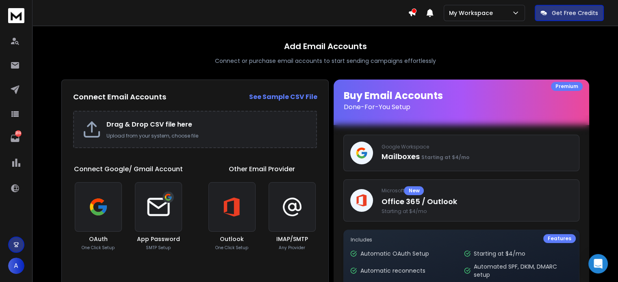
click at [106, 204] on icon at bounding box center [98, 207] width 20 height 24
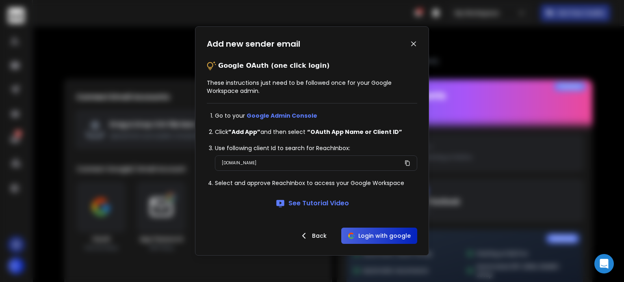
click at [394, 240] on button "Login with google" at bounding box center [379, 236] width 76 height 16
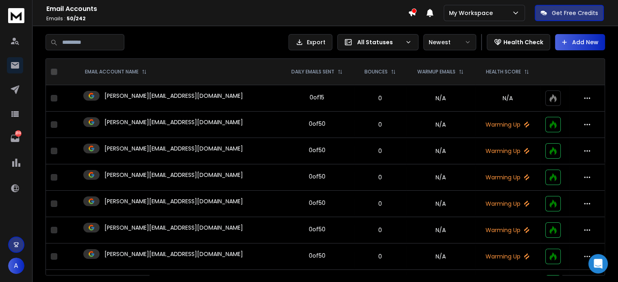
click at [549, 95] on icon at bounding box center [553, 98] width 8 height 8
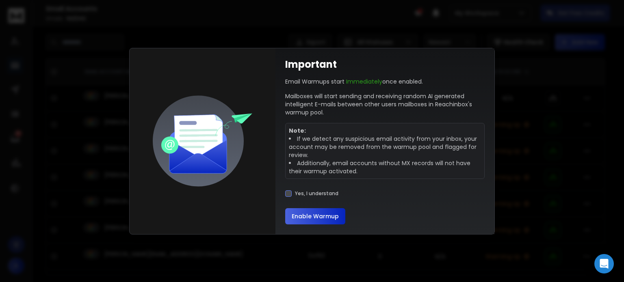
click at [288, 195] on button "Yes, I understand" at bounding box center [288, 193] width 6 height 6
click at [312, 218] on button "Enable Warmup" at bounding box center [315, 216] width 60 height 16
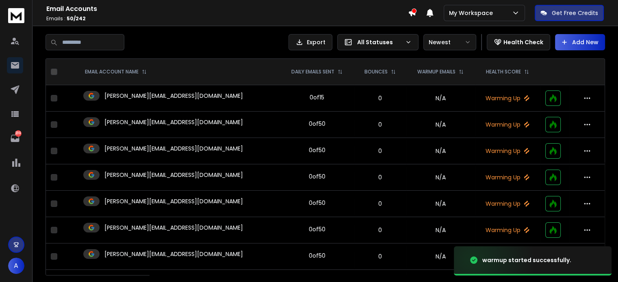
click at [309, 99] on div "0 of 15" at bounding box center [316, 97] width 15 height 8
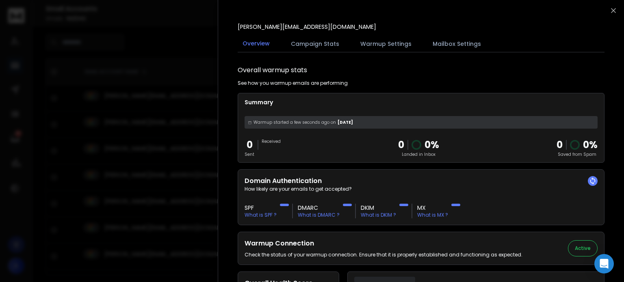
click at [445, 39] on button "Mailbox Settings" at bounding box center [457, 44] width 58 height 18
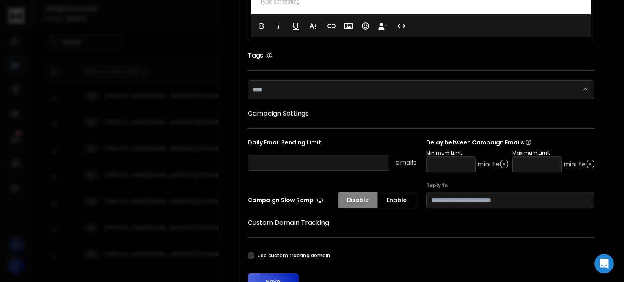
scroll to position [164, 0]
click at [296, 160] on input "**" at bounding box center [318, 162] width 141 height 16
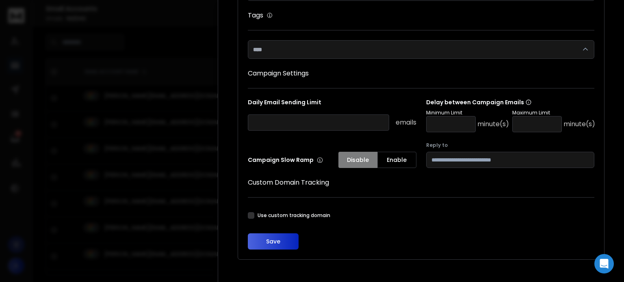
type input "**"
click at [273, 234] on button "Save" at bounding box center [273, 242] width 51 height 16
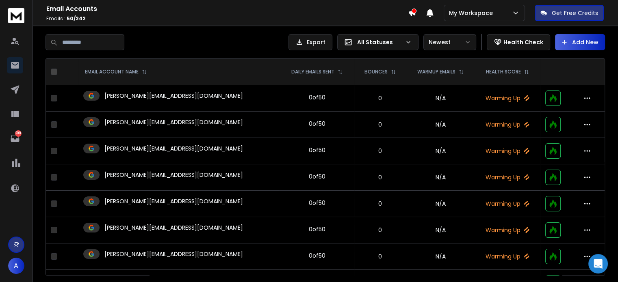
click at [591, 42] on button "Add New" at bounding box center [580, 42] width 50 height 16
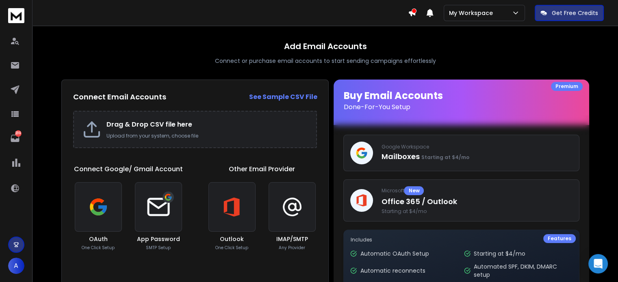
click at [115, 221] on div at bounding box center [98, 207] width 47 height 50
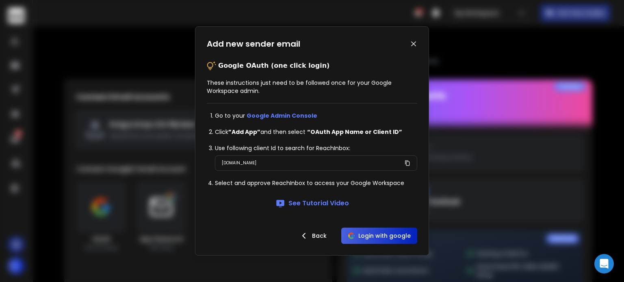
click at [382, 230] on button "Login with google" at bounding box center [379, 236] width 76 height 16
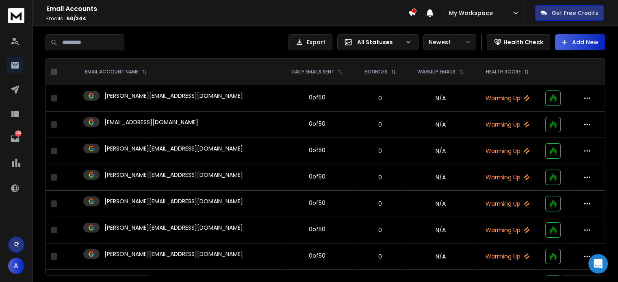
click at [574, 41] on button "Add New" at bounding box center [580, 42] width 50 height 16
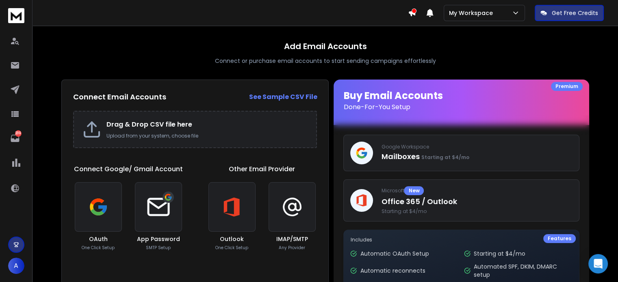
click at [93, 202] on icon at bounding box center [97, 202] width 13 height 6
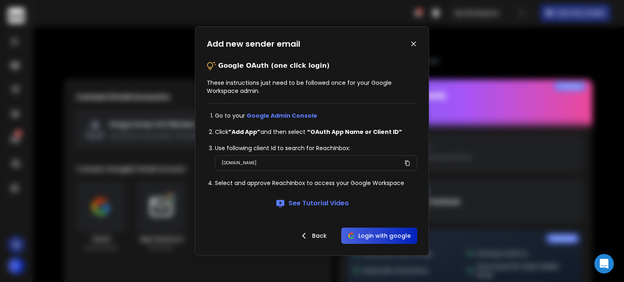
click at [391, 236] on button "Login with google" at bounding box center [379, 236] width 76 height 16
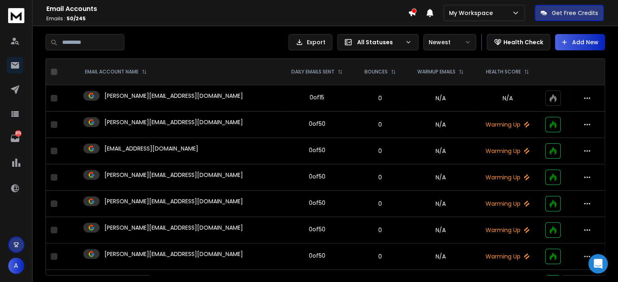
click at [549, 95] on icon at bounding box center [553, 98] width 8 height 8
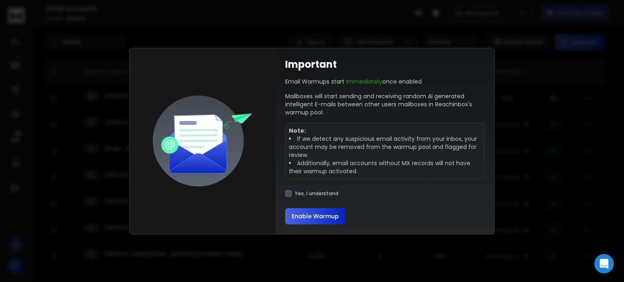
click at [285, 193] on button "Yes, I understand" at bounding box center [288, 193] width 6 height 6
click at [310, 217] on button "Enable Warmup" at bounding box center [315, 216] width 60 height 16
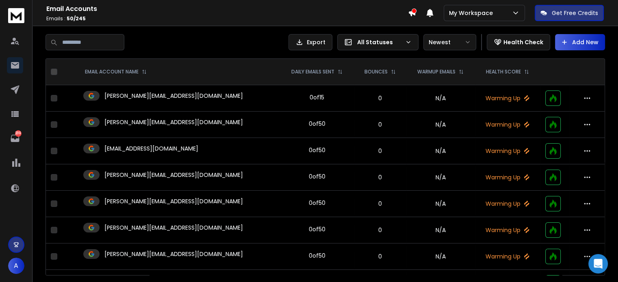
click at [309, 98] on div "0 of 15" at bounding box center [316, 97] width 15 height 8
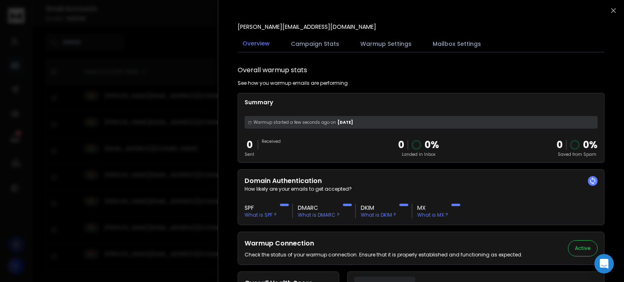
click at [435, 40] on button "Mailbox Settings" at bounding box center [457, 44] width 58 height 18
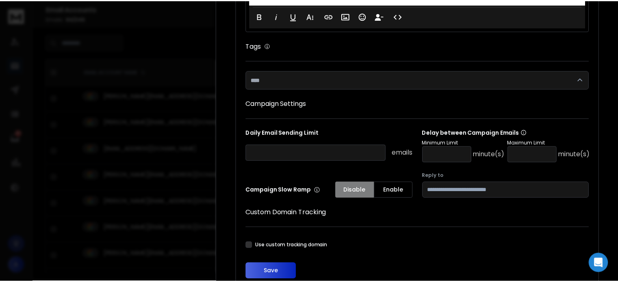
scroll to position [173, 0]
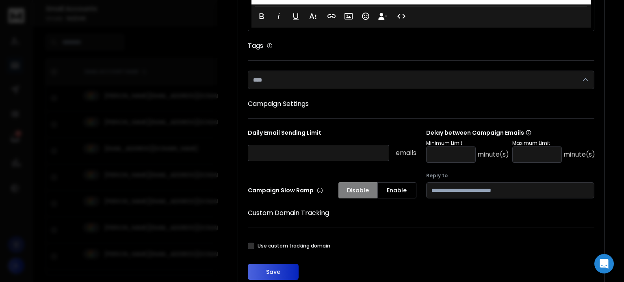
click at [265, 153] on input "**" at bounding box center [318, 153] width 141 height 16
type input "**"
click at [279, 275] on button "Save" at bounding box center [273, 272] width 51 height 16
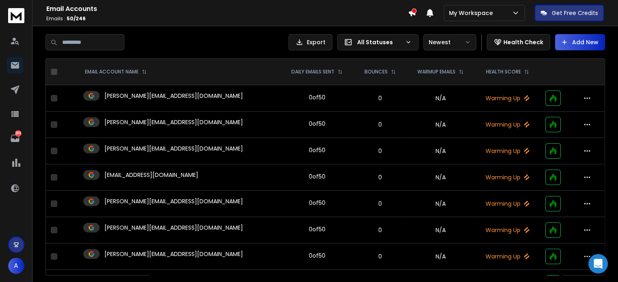
click at [68, 44] on input at bounding box center [84, 42] width 79 height 16
paste input "**********"
type input "**********"
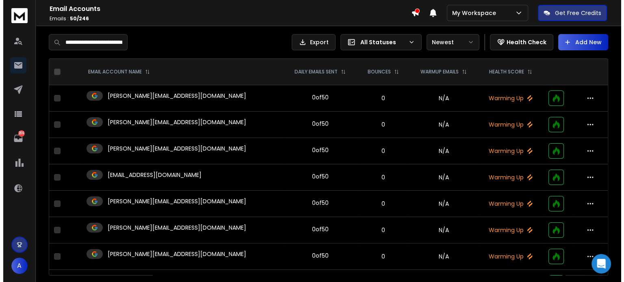
scroll to position [0, 26]
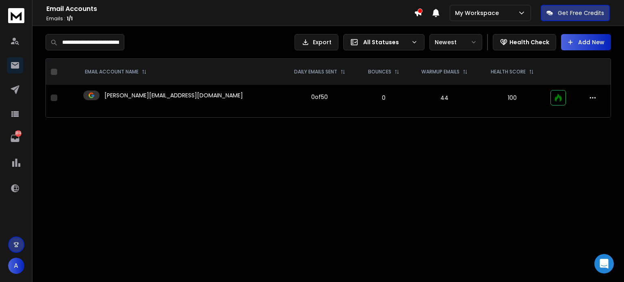
click at [589, 41] on button "Add New" at bounding box center [586, 42] width 50 height 16
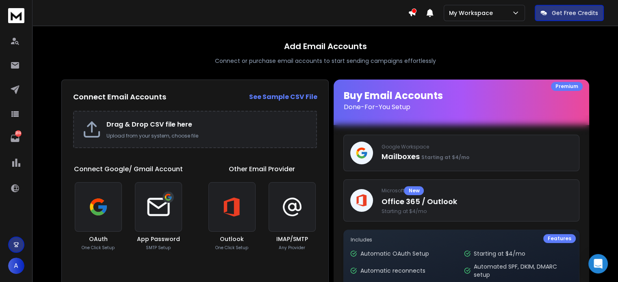
click at [101, 203] on icon at bounding box center [98, 207] width 20 height 24
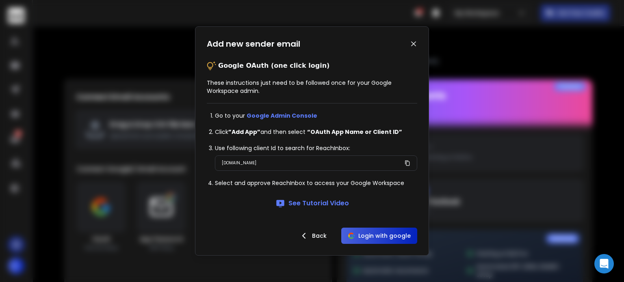
click at [375, 236] on button "Login with google" at bounding box center [379, 236] width 76 height 16
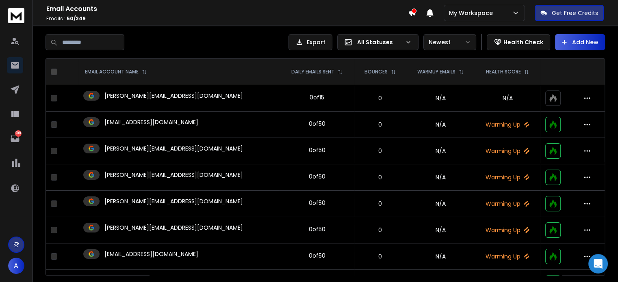
click at [549, 100] on icon at bounding box center [552, 98] width 7 height 8
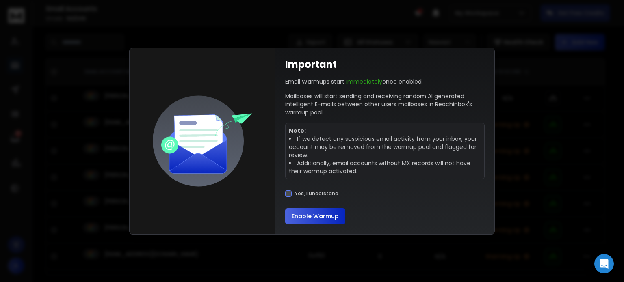
click at [290, 192] on button "Yes, I understand" at bounding box center [288, 193] width 6 height 6
click at [318, 209] on button "Enable Warmup" at bounding box center [315, 216] width 60 height 16
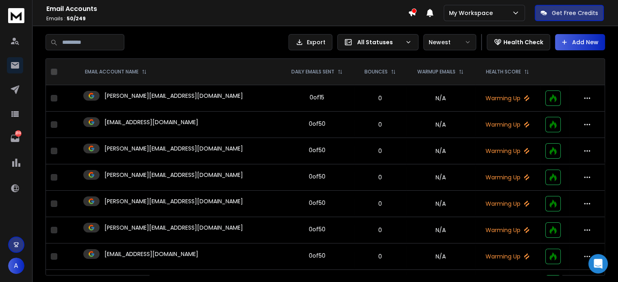
click at [309, 98] on div "0 of 15" at bounding box center [316, 97] width 15 height 8
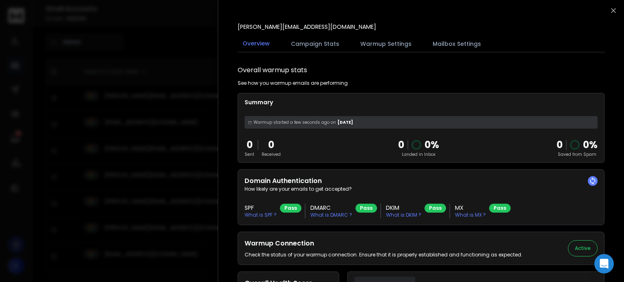
click at [465, 40] on button "Mailbox Settings" at bounding box center [457, 44] width 58 height 18
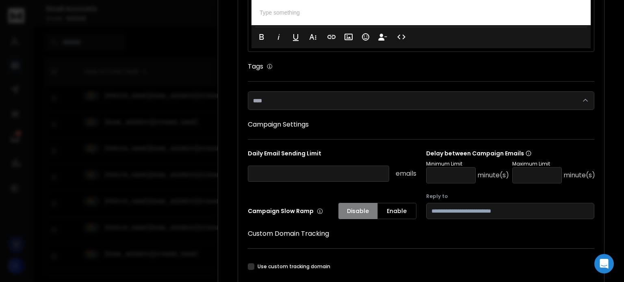
scroll to position [155, 0]
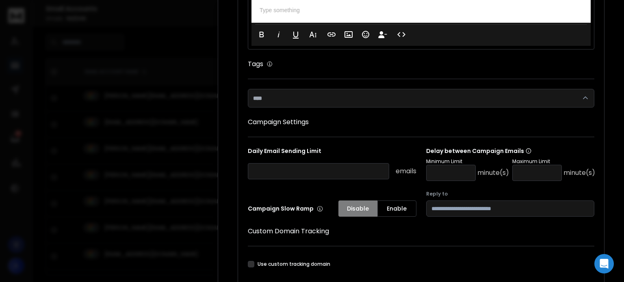
click at [285, 173] on input "**" at bounding box center [318, 171] width 141 height 16
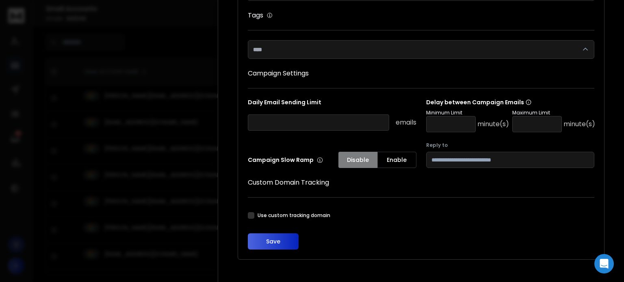
type input "**"
click at [270, 238] on button "Save" at bounding box center [273, 242] width 51 height 16
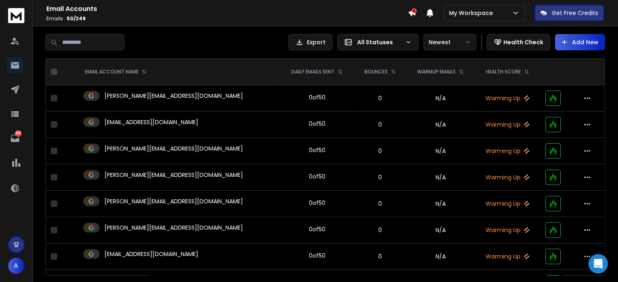
click at [582, 39] on button "Add New" at bounding box center [580, 42] width 50 height 16
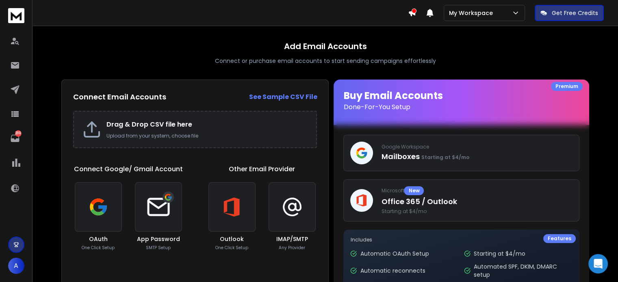
click at [92, 217] on icon at bounding box center [98, 207] width 20 height 24
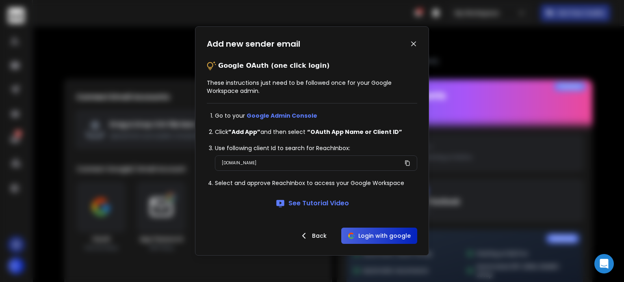
click at [386, 240] on button "Login with google" at bounding box center [379, 236] width 76 height 16
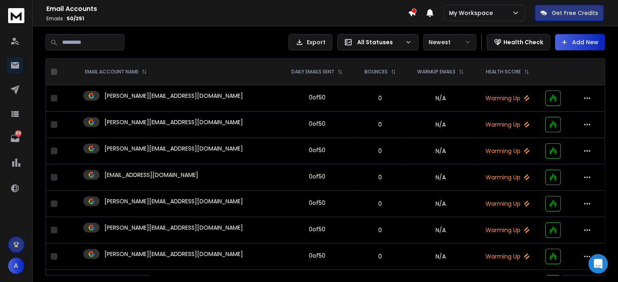
click at [99, 48] on input at bounding box center [84, 42] width 79 height 16
paste input "**********"
type input "**********"
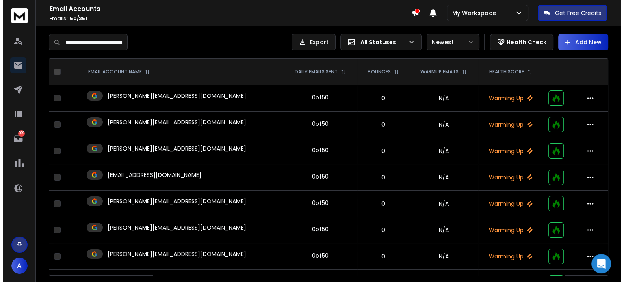
scroll to position [0, 28]
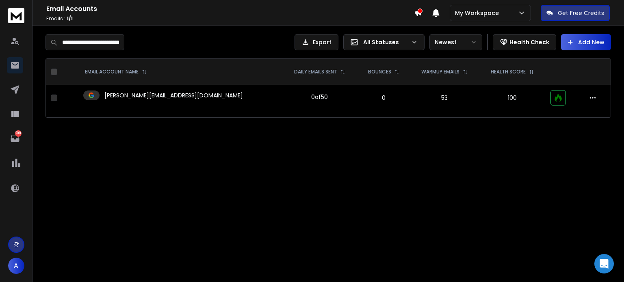
click at [123, 46] on input "**********" at bounding box center [84, 42] width 79 height 16
paste input "**********"
type input "**********"
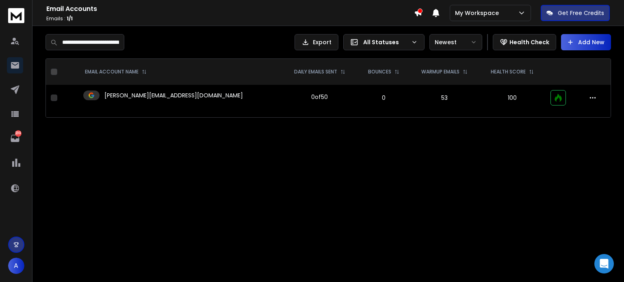
click at [91, 46] on input "**********" at bounding box center [84, 42] width 79 height 16
click at [91, 45] on input "**********" at bounding box center [84, 42] width 79 height 16
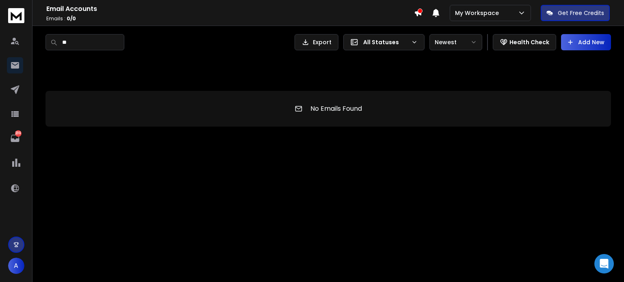
type input "*"
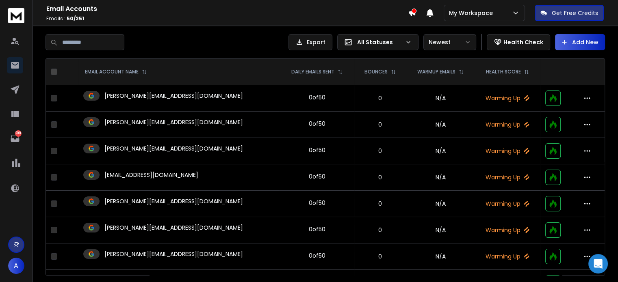
paste input "**********"
type input "**********"
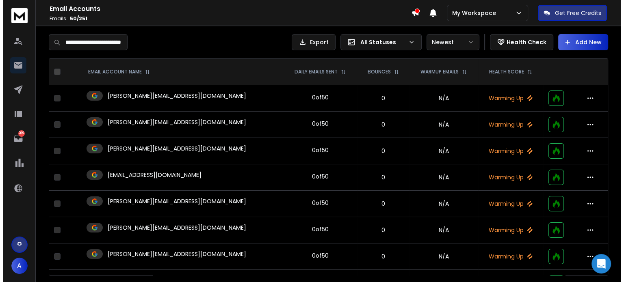
scroll to position [0, 20]
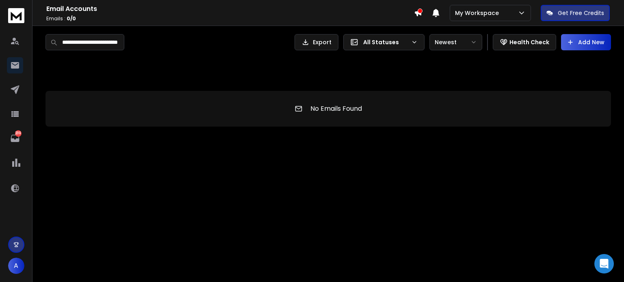
click at [572, 39] on icon at bounding box center [570, 42] width 6 height 6
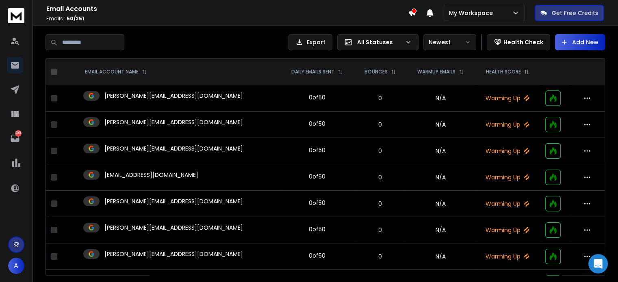
click at [588, 43] on button "Add New" at bounding box center [580, 42] width 50 height 16
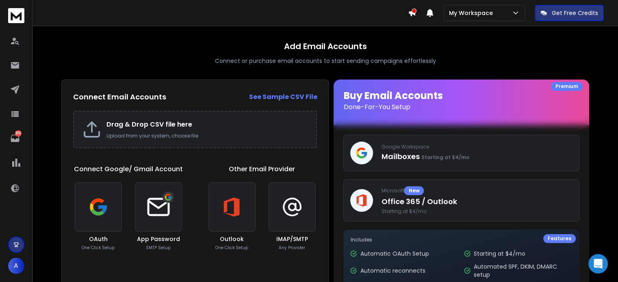
click at [96, 221] on div at bounding box center [98, 207] width 47 height 50
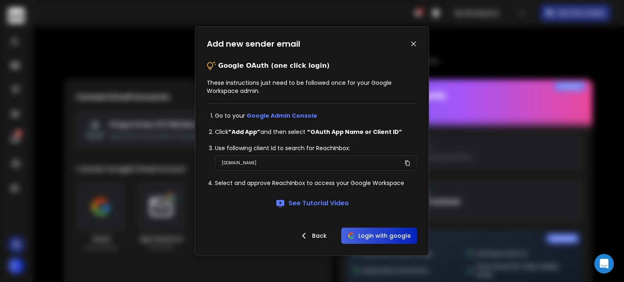
click at [371, 236] on button "Login with google" at bounding box center [379, 236] width 76 height 16
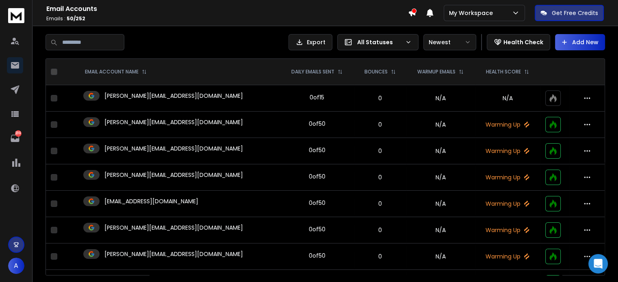
click at [549, 96] on icon at bounding box center [552, 98] width 7 height 8
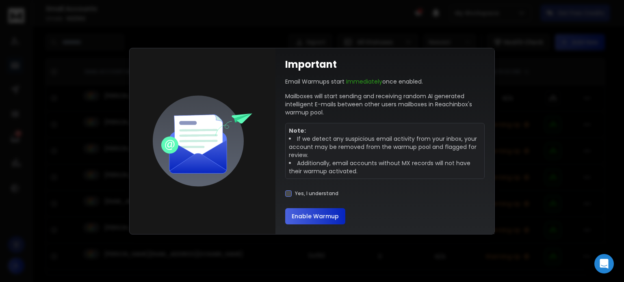
click at [296, 194] on label "Yes, I understand" at bounding box center [316, 193] width 43 height 6
click at [288, 191] on button "Yes, I understand" at bounding box center [288, 193] width 6 height 6
click at [312, 216] on button "Enable Warmup" at bounding box center [315, 216] width 60 height 16
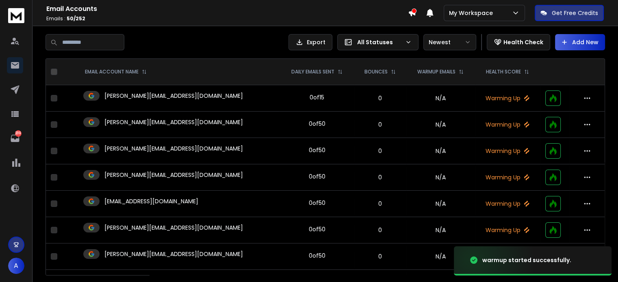
click at [309, 98] on div "0 of 15" at bounding box center [316, 97] width 15 height 8
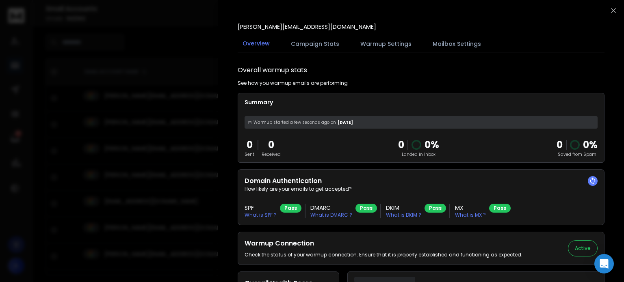
click at [446, 42] on button "Mailbox Settings" at bounding box center [457, 44] width 58 height 18
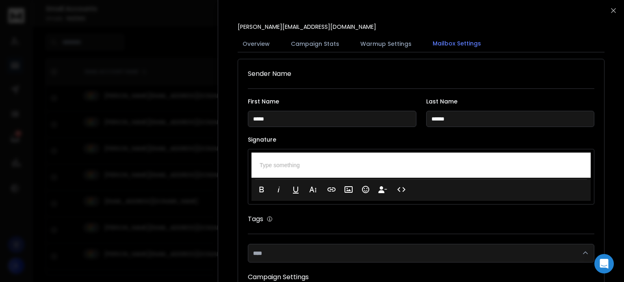
scroll to position [204, 0]
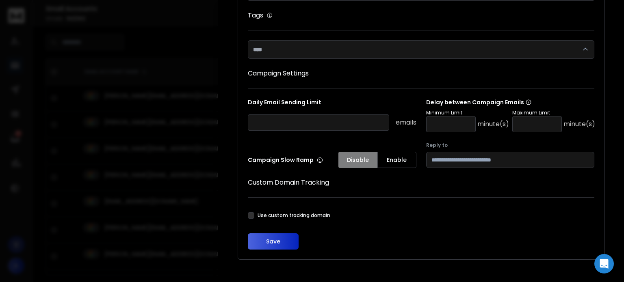
click at [276, 120] on input "**" at bounding box center [318, 123] width 141 height 16
type input "**"
click at [268, 237] on button "Save" at bounding box center [273, 242] width 51 height 16
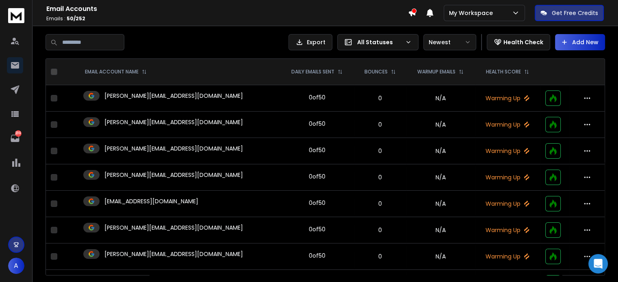
click at [571, 37] on button "Add New" at bounding box center [580, 42] width 50 height 16
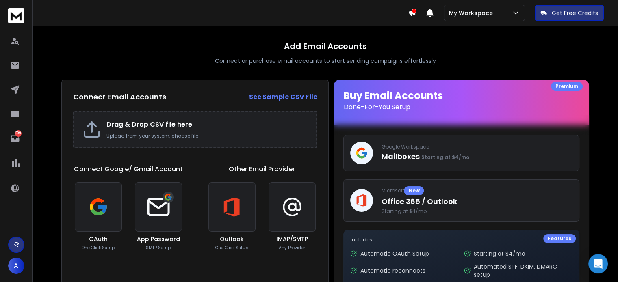
click at [102, 216] on icon at bounding box center [98, 207] width 20 height 24
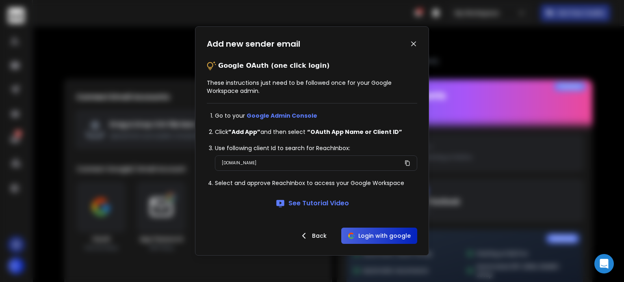
click at [395, 236] on button "Login with google" at bounding box center [379, 236] width 76 height 16
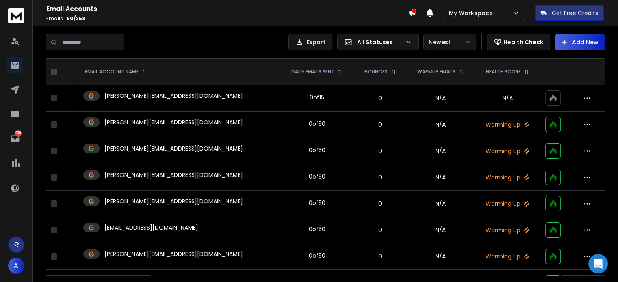
click at [549, 100] on icon at bounding box center [552, 98] width 7 height 8
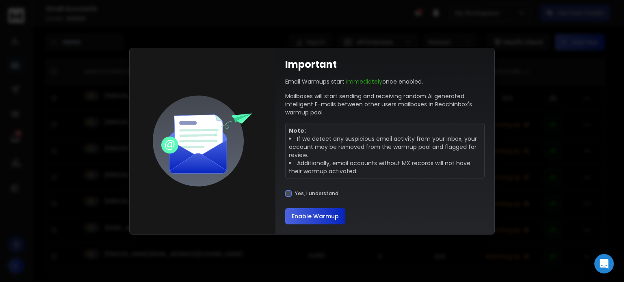
click at [288, 193] on button "Yes, I understand" at bounding box center [288, 193] width 6 height 6
click at [312, 217] on button "Enable Warmup" at bounding box center [315, 216] width 60 height 16
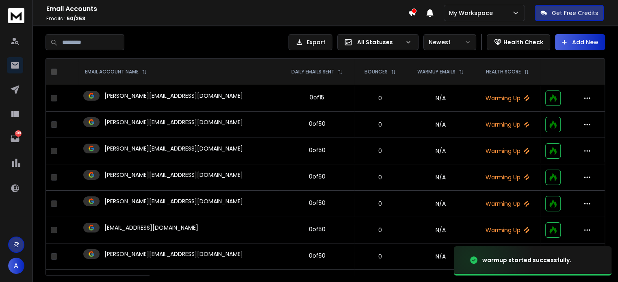
click at [293, 93] on td "0 of 15" at bounding box center [316, 95] width 75 height 21
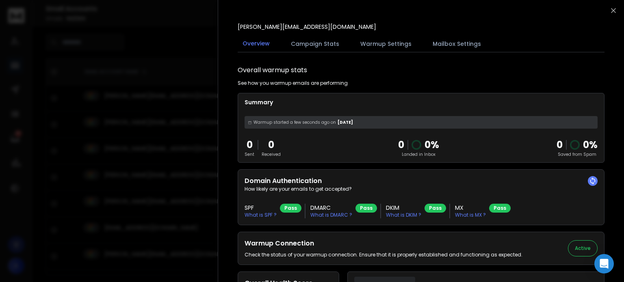
click at [434, 41] on button "Mailbox Settings" at bounding box center [457, 44] width 58 height 18
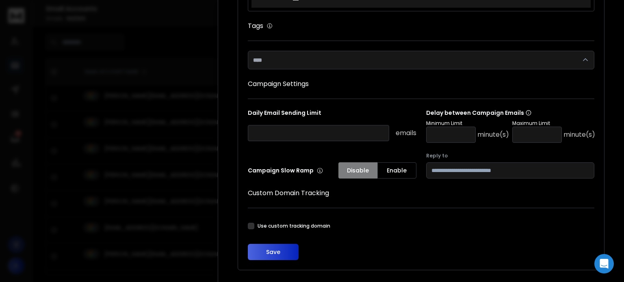
scroll to position [197, 0]
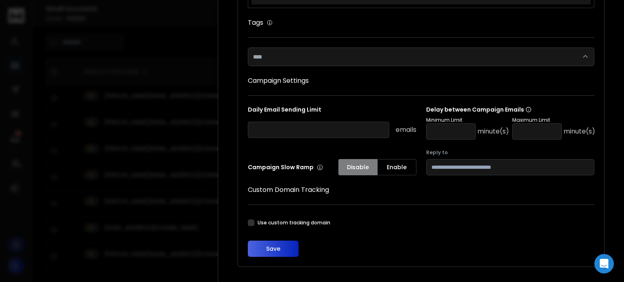
click at [269, 137] on input "**" at bounding box center [318, 130] width 141 height 16
type input "**"
click at [276, 248] on button "Save" at bounding box center [273, 249] width 51 height 16
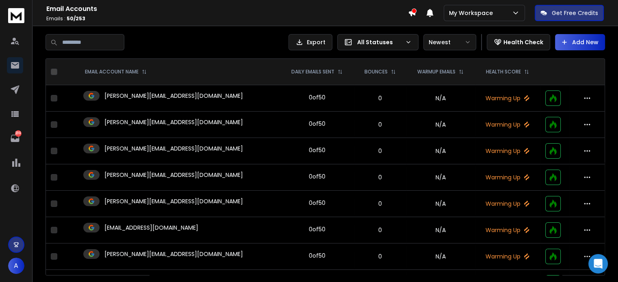
click at [573, 49] on button "Add New" at bounding box center [580, 42] width 50 height 16
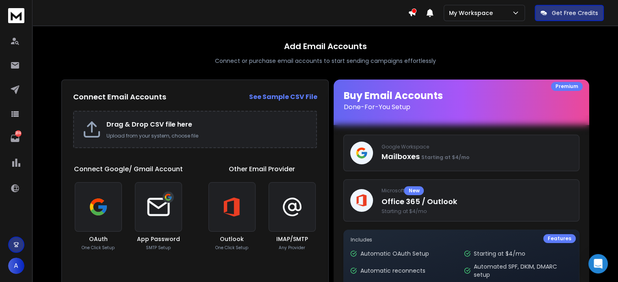
click at [98, 219] on div at bounding box center [98, 207] width 47 height 50
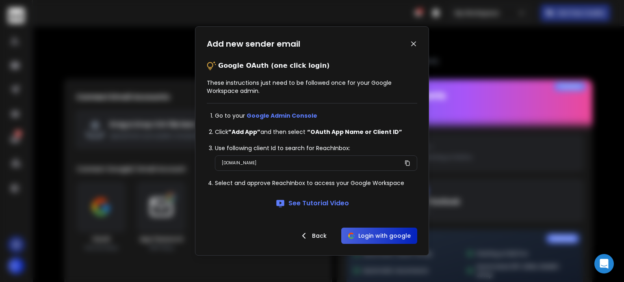
click at [397, 240] on button "Login with google" at bounding box center [379, 236] width 76 height 16
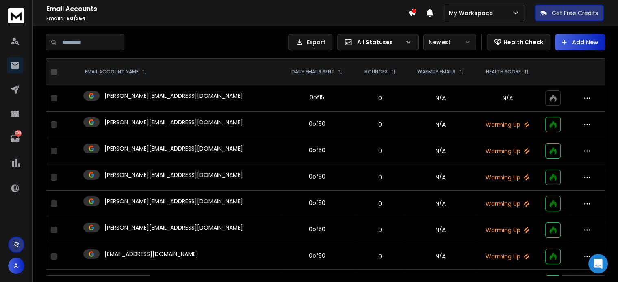
click at [548, 94] on div at bounding box center [552, 98] width 15 height 15
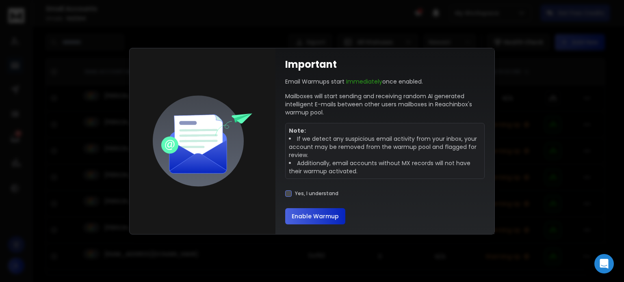
click at [291, 194] on button "Yes, I understand" at bounding box center [288, 193] width 6 height 6
click at [317, 214] on button "Enable Warmup" at bounding box center [315, 216] width 60 height 16
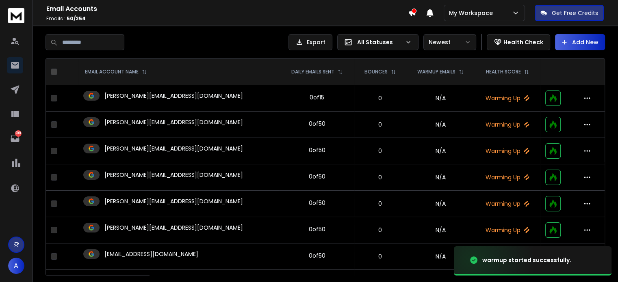
click at [309, 98] on div "0 of 15" at bounding box center [316, 97] width 15 height 8
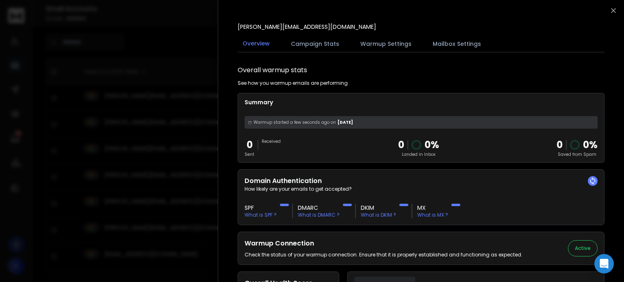
click at [438, 35] on button "Mailbox Settings" at bounding box center [457, 44] width 58 height 18
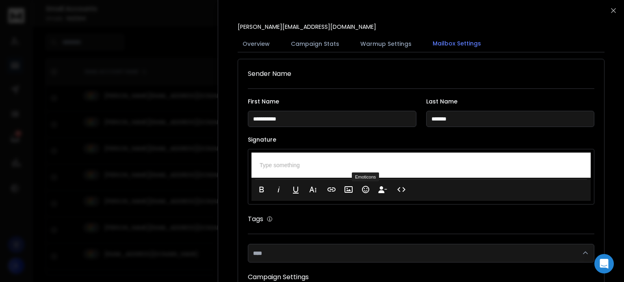
scroll to position [204, 0]
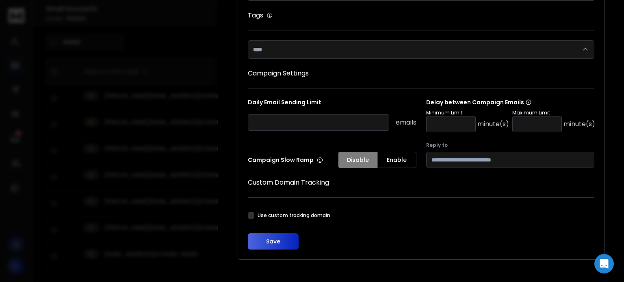
click at [274, 122] on input "**" at bounding box center [318, 123] width 141 height 16
type input "**"
click at [276, 245] on button "Save" at bounding box center [273, 242] width 51 height 16
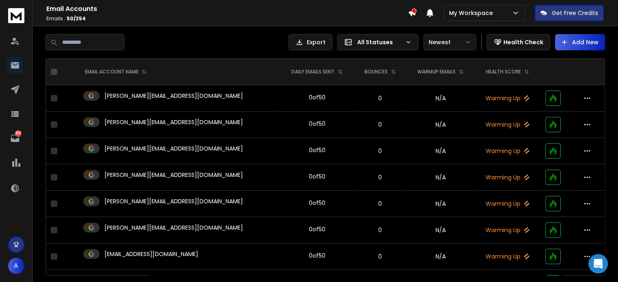
click at [573, 45] on button "Add New" at bounding box center [580, 42] width 50 height 16
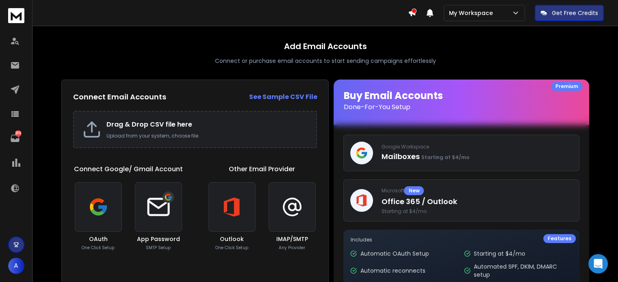
click at [91, 208] on icon at bounding box center [98, 207] width 17 height 17
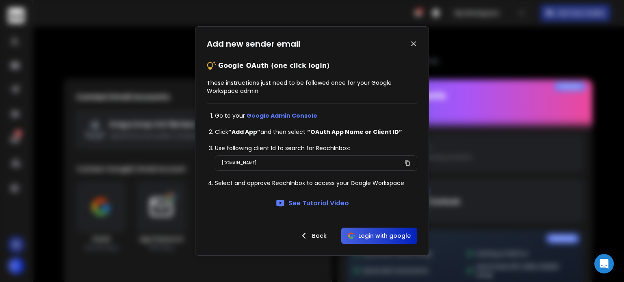
click at [365, 234] on button "Login with google" at bounding box center [379, 236] width 76 height 16
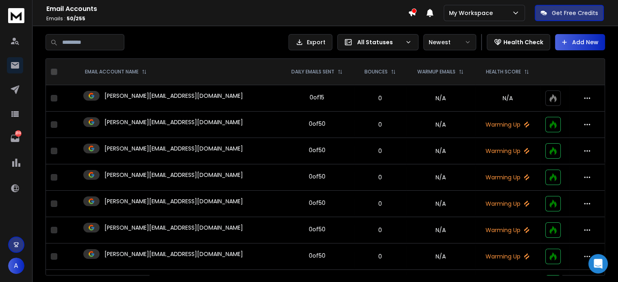
click at [547, 98] on div at bounding box center [552, 98] width 15 height 15
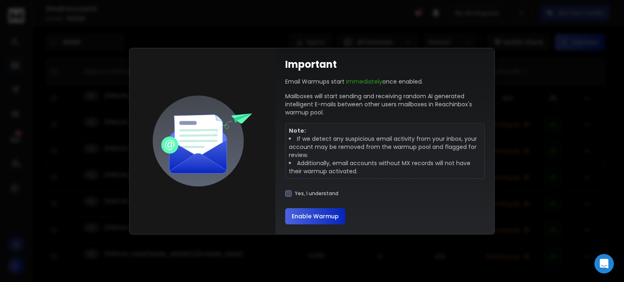
click at [288, 191] on button "Yes, I understand" at bounding box center [288, 193] width 6 height 6
click at [312, 215] on button "Enable Warmup" at bounding box center [315, 216] width 60 height 16
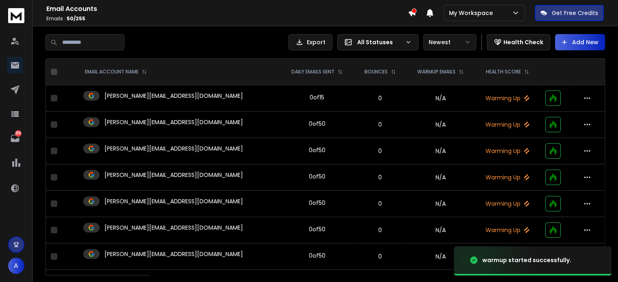
click at [309, 99] on div "0 of 15" at bounding box center [316, 97] width 15 height 8
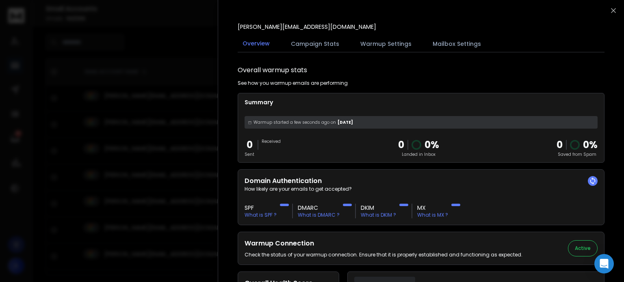
click at [450, 39] on button "Mailbox Settings" at bounding box center [457, 44] width 58 height 18
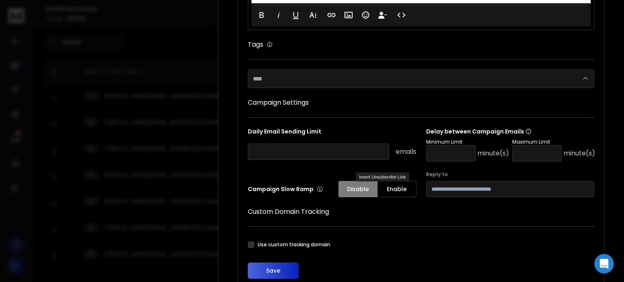
scroll to position [193, 0]
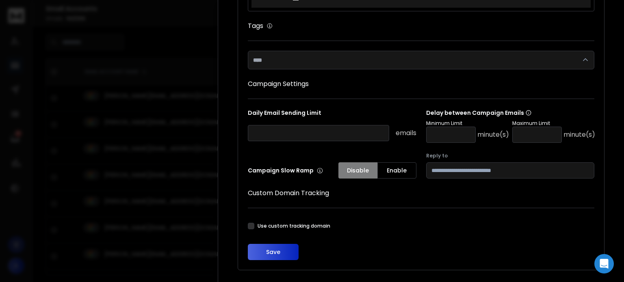
click at [290, 131] on input "**" at bounding box center [318, 133] width 141 height 16
type input "**"
click at [286, 247] on button "Save" at bounding box center [273, 252] width 51 height 16
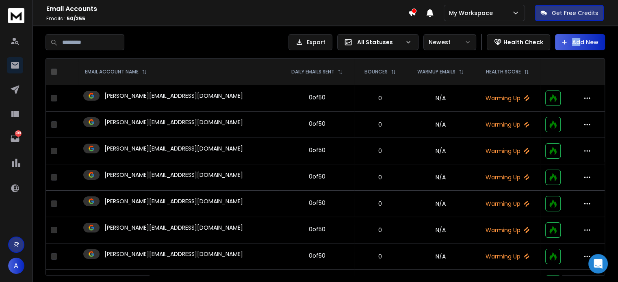
drag, startPoint x: 582, startPoint y: 32, endPoint x: 578, endPoint y: 41, distance: 10.0
click at [578, 41] on div "Export All Statuses Newest Health Check Add New EMAIL ACCOUNT NAME DAILY EMAILS…" at bounding box center [324, 155] width 585 height 258
click at [578, 41] on button "Add New" at bounding box center [580, 42] width 50 height 16
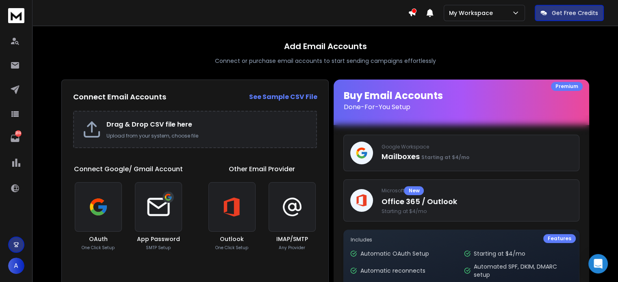
click at [85, 209] on div at bounding box center [98, 207] width 47 height 50
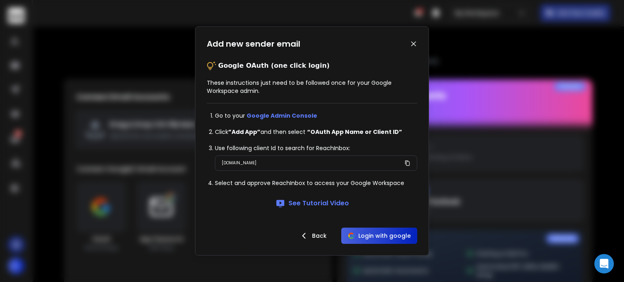
click at [370, 229] on button "Login with google" at bounding box center [379, 236] width 76 height 16
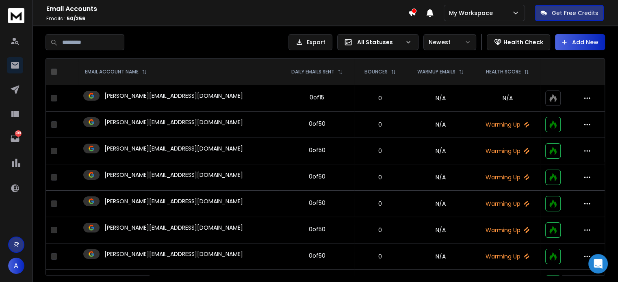
click at [549, 97] on icon at bounding box center [552, 98] width 7 height 8
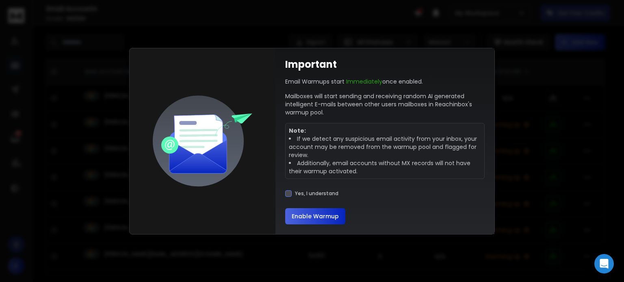
click at [289, 197] on div "Yes, I understand" at bounding box center [311, 194] width 53 height 16
click at [320, 218] on button "Enable Warmup" at bounding box center [315, 216] width 60 height 16
click at [285, 193] on button "Yes, I understand" at bounding box center [288, 193] width 6 height 6
click at [320, 216] on button "Enable Warmup" at bounding box center [315, 216] width 60 height 16
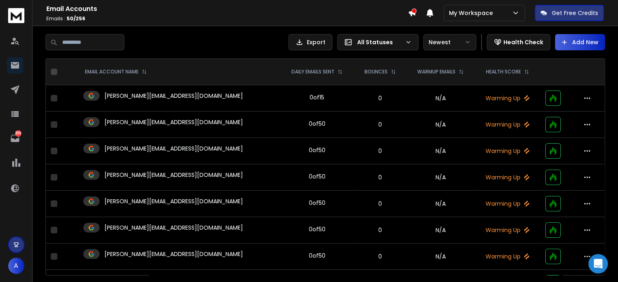
click at [309, 98] on div "0 of 15" at bounding box center [316, 97] width 15 height 8
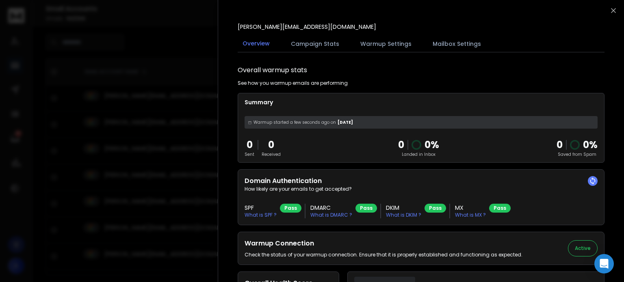
click at [443, 39] on button "Mailbox Settings" at bounding box center [457, 44] width 58 height 18
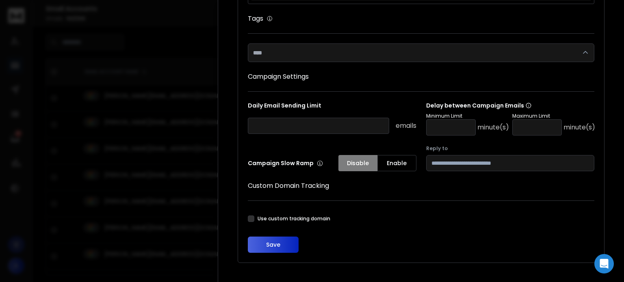
scroll to position [204, 0]
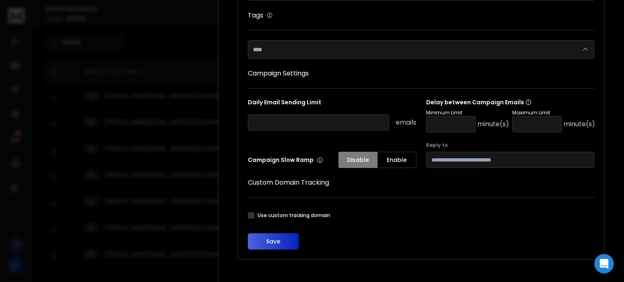
click at [265, 121] on input "**" at bounding box center [318, 123] width 141 height 16
type input "**"
click at [273, 237] on button "Save" at bounding box center [273, 242] width 51 height 16
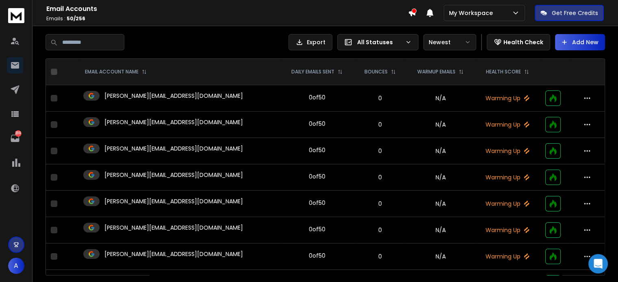
click at [579, 40] on button "Add New" at bounding box center [580, 42] width 50 height 16
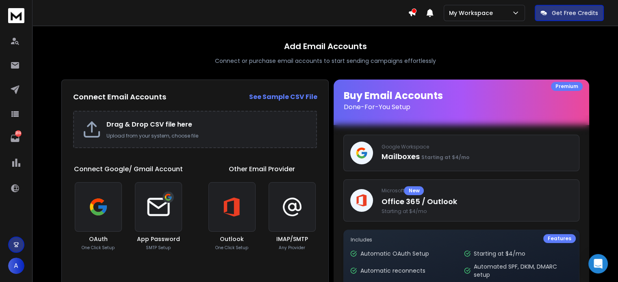
click at [85, 198] on div at bounding box center [98, 207] width 47 height 50
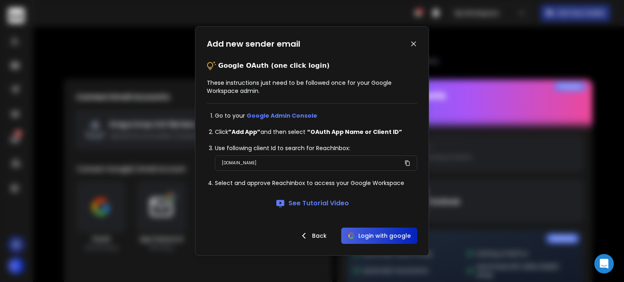
click at [372, 240] on button "Login with google" at bounding box center [379, 236] width 76 height 16
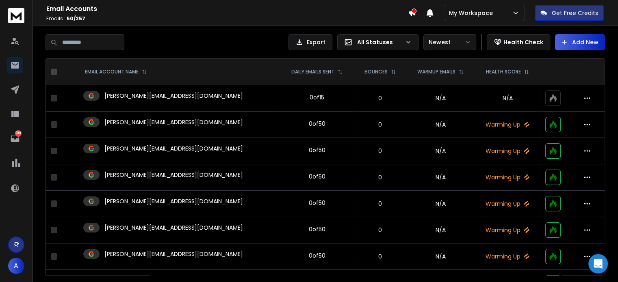
click at [309, 95] on div "0 of 15" at bounding box center [316, 97] width 15 height 8
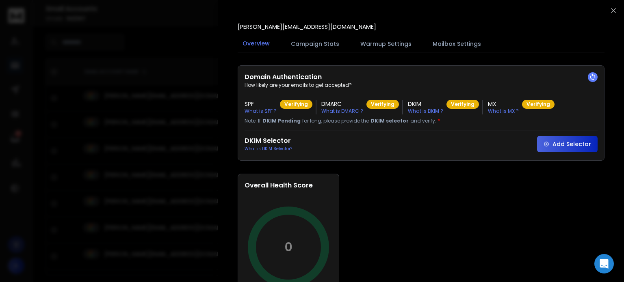
click at [459, 42] on button "Mailbox Settings" at bounding box center [457, 44] width 58 height 18
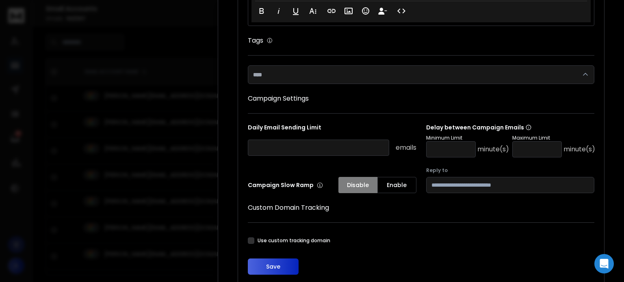
scroll to position [204, 0]
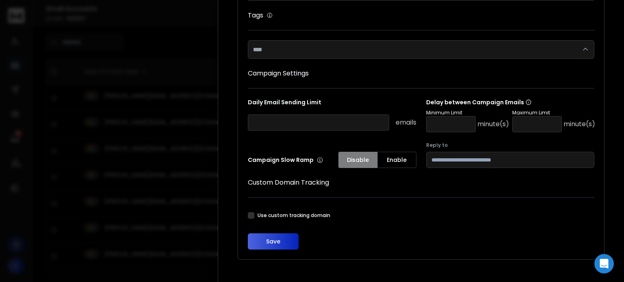
click at [280, 122] on input "**" at bounding box center [318, 123] width 141 height 16
type input "**"
click at [276, 237] on button "Save" at bounding box center [273, 242] width 51 height 16
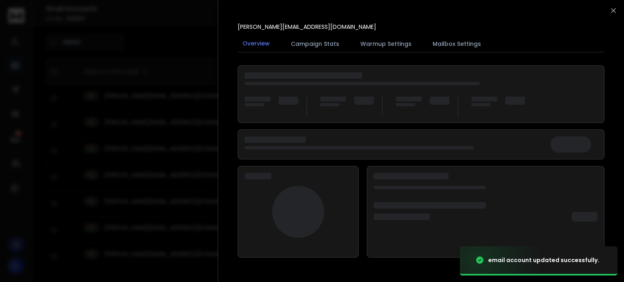
scroll to position [0, 0]
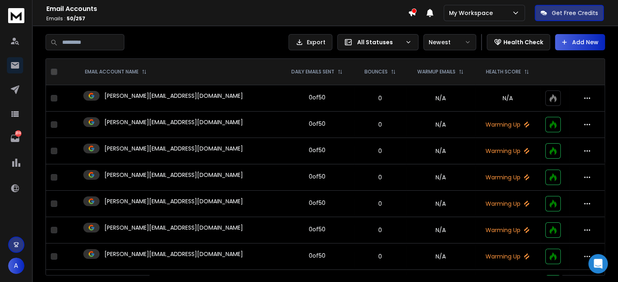
click at [549, 98] on icon at bounding box center [553, 98] width 8 height 8
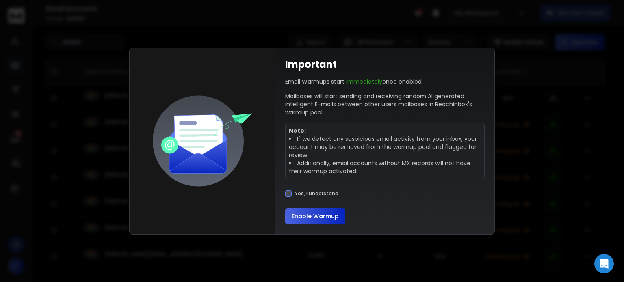
click at [289, 193] on button "Yes, I understand" at bounding box center [288, 193] width 6 height 6
click at [322, 221] on button "Enable Warmup" at bounding box center [315, 216] width 60 height 16
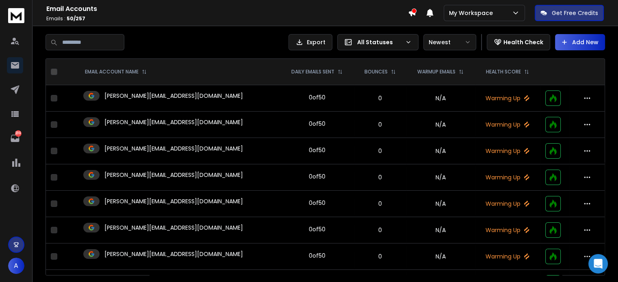
click at [582, 39] on button "Add New" at bounding box center [580, 42] width 50 height 16
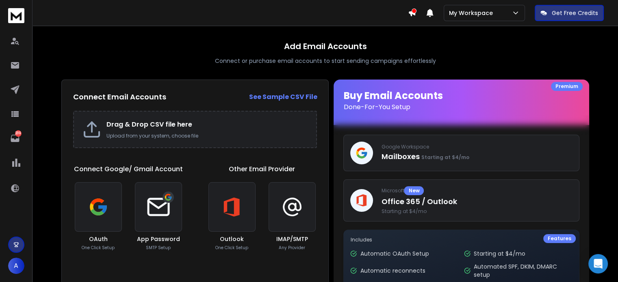
click at [99, 201] on icon at bounding box center [97, 202] width 13 height 6
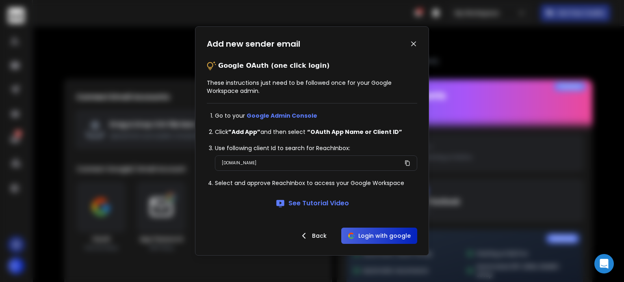
click at [369, 235] on button "Login with google" at bounding box center [379, 236] width 76 height 16
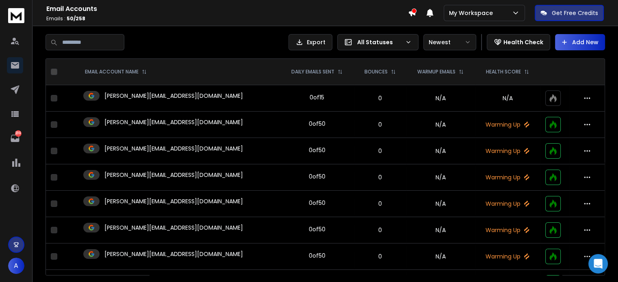
click at [549, 96] on icon at bounding box center [553, 98] width 8 height 8
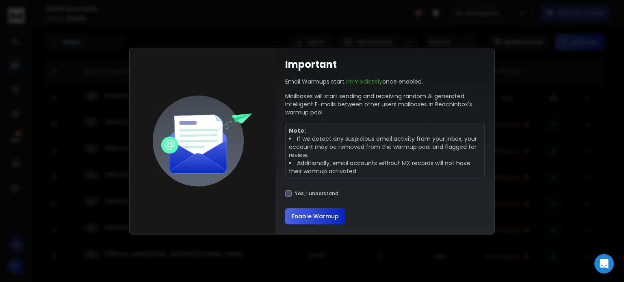
click at [288, 192] on button "Yes, I understand" at bounding box center [288, 193] width 6 height 6
click at [310, 218] on button "Enable Warmup" at bounding box center [315, 216] width 60 height 16
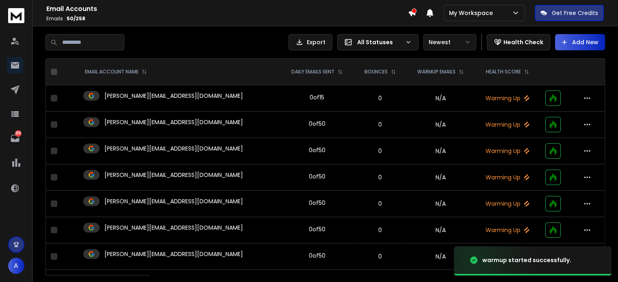
click at [309, 99] on div "0 of 15" at bounding box center [316, 97] width 15 height 8
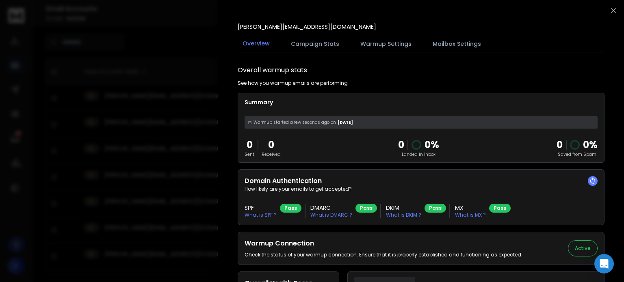
click at [450, 40] on button "Mailbox Settings" at bounding box center [457, 44] width 58 height 18
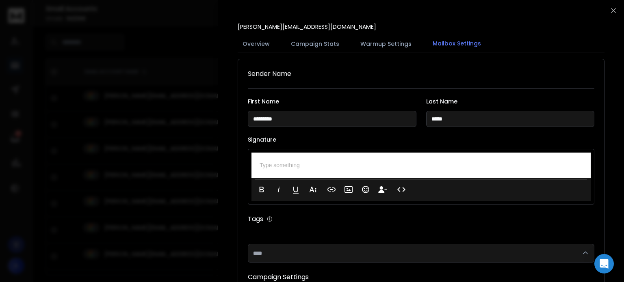
scroll to position [163, 0]
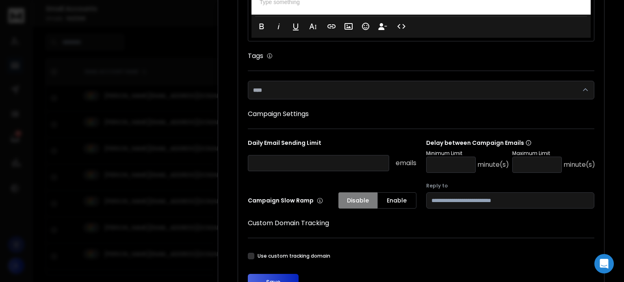
click at [290, 160] on input "**" at bounding box center [318, 163] width 141 height 16
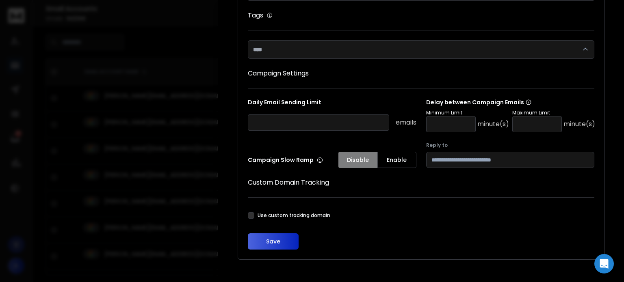
type input "**"
click at [274, 242] on button "Save" at bounding box center [273, 242] width 51 height 16
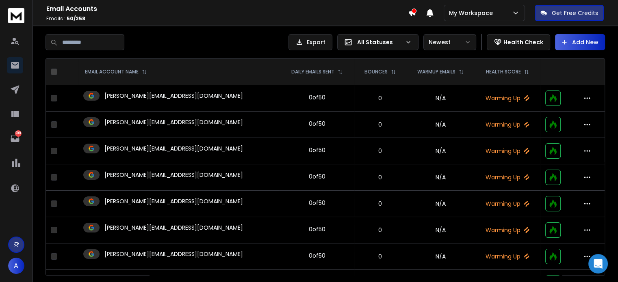
click at [588, 40] on button "Add New" at bounding box center [580, 42] width 50 height 16
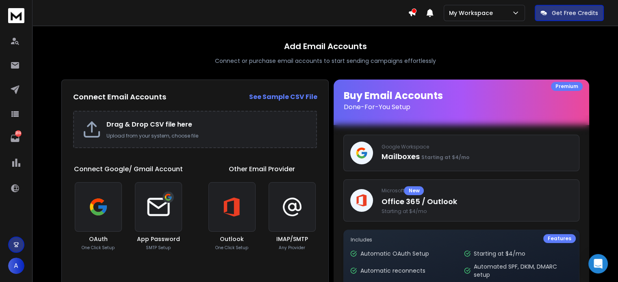
click at [102, 207] on icon at bounding box center [102, 210] width 9 height 8
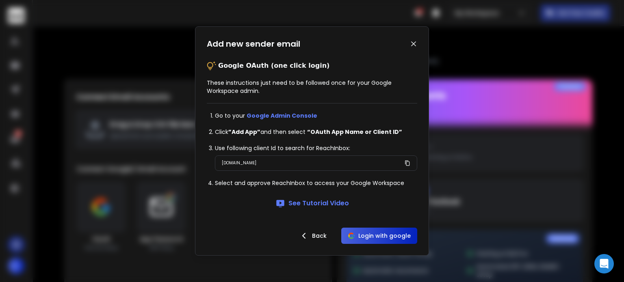
click at [368, 237] on button "Login with google" at bounding box center [379, 236] width 76 height 16
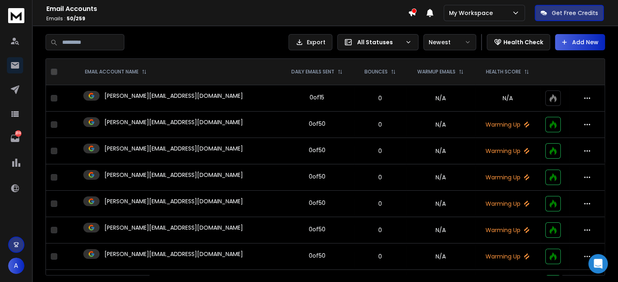
click at [549, 102] on icon at bounding box center [553, 98] width 8 height 8
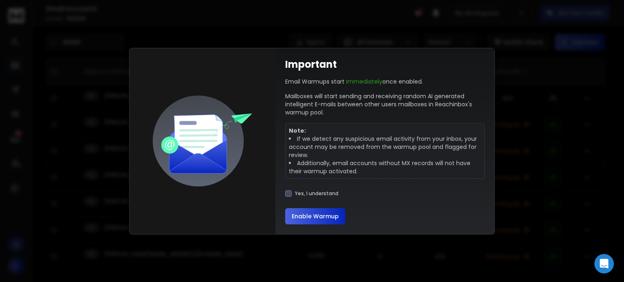
click at [290, 191] on button "Yes, I understand" at bounding box center [288, 193] width 6 height 6
click at [311, 212] on button "Enable Warmup" at bounding box center [315, 216] width 60 height 16
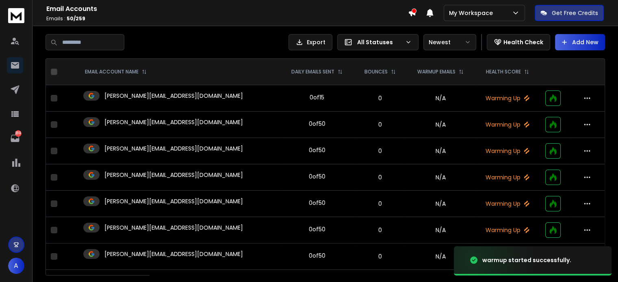
click at [309, 96] on div "0 of 15" at bounding box center [316, 97] width 15 height 8
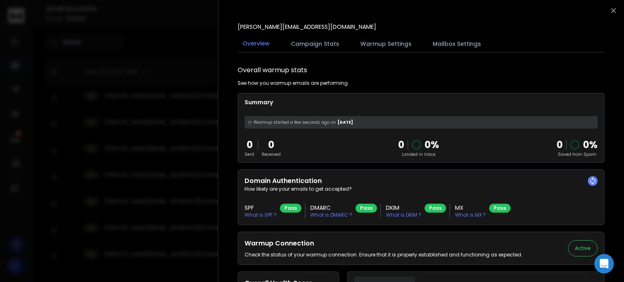
click at [447, 43] on button "Mailbox Settings" at bounding box center [457, 44] width 58 height 18
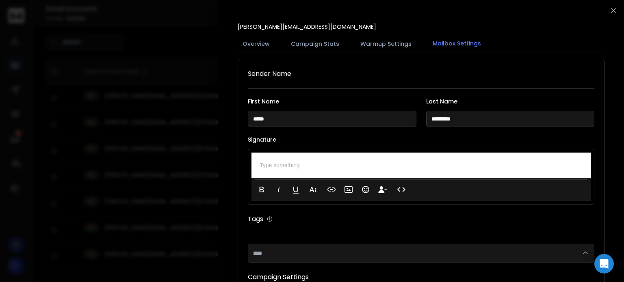
scroll to position [204, 0]
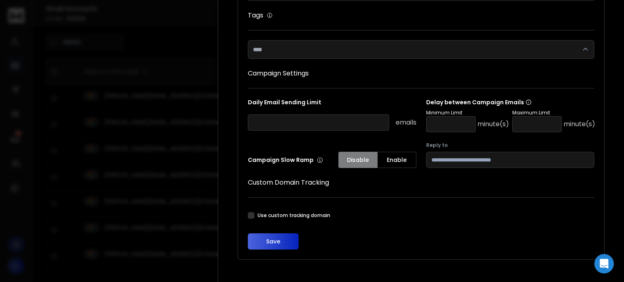
click at [318, 125] on input "**" at bounding box center [318, 123] width 141 height 16
type input "**"
click at [275, 236] on button "Save" at bounding box center [273, 242] width 51 height 16
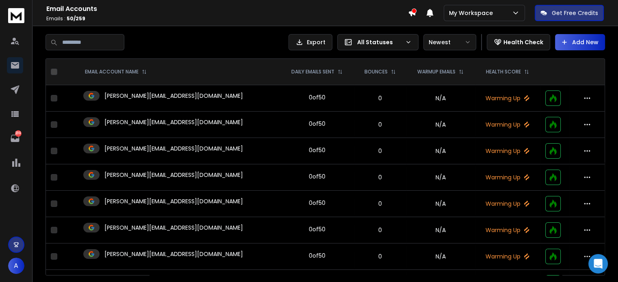
click at [587, 42] on button "Add New" at bounding box center [580, 42] width 50 height 16
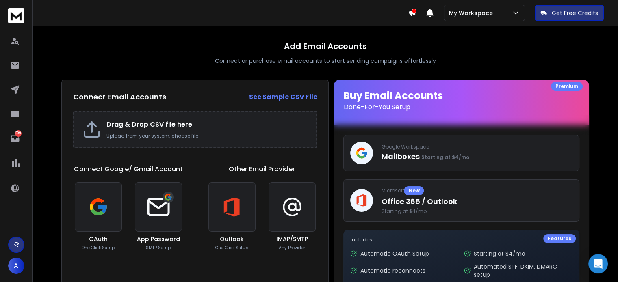
click at [98, 206] on icon at bounding box center [98, 207] width 20 height 24
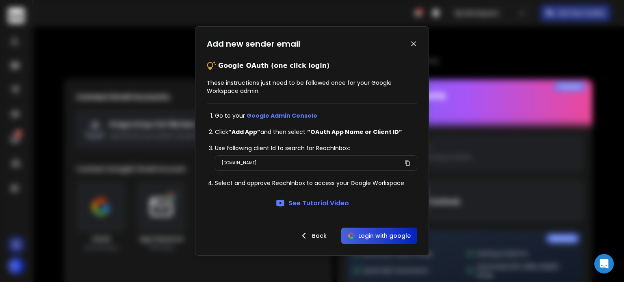
click at [369, 238] on button "Login with google" at bounding box center [379, 236] width 76 height 16
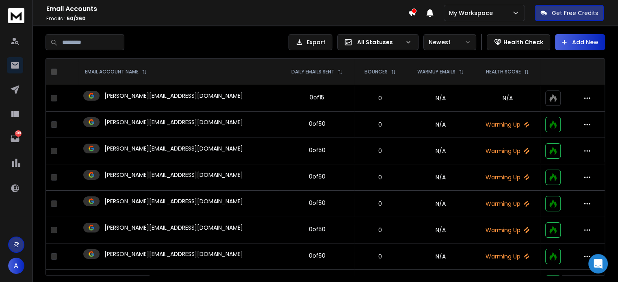
click at [549, 98] on icon at bounding box center [552, 98] width 7 height 8
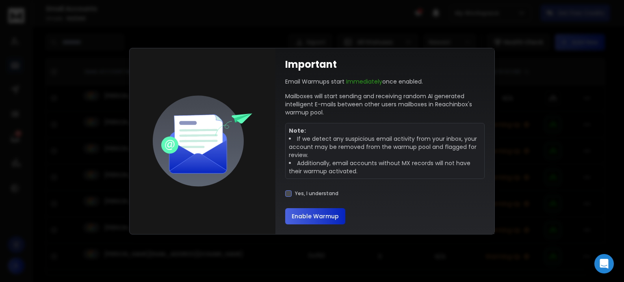
click at [290, 194] on button "Yes, I understand" at bounding box center [288, 193] width 6 height 6
click at [304, 217] on button "Enable Warmup" at bounding box center [315, 216] width 60 height 16
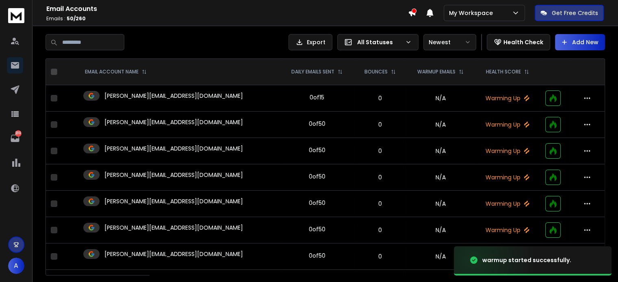
click at [309, 100] on div "0 of 15" at bounding box center [316, 97] width 15 height 8
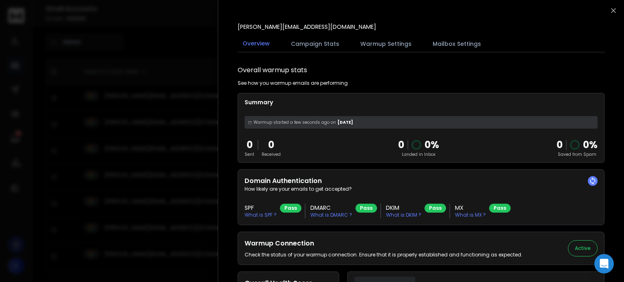
click at [445, 42] on button "Mailbox Settings" at bounding box center [457, 44] width 58 height 18
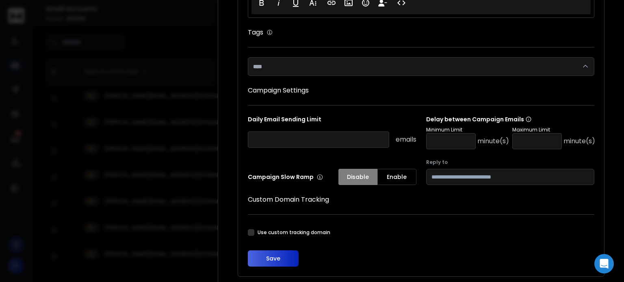
scroll to position [204, 0]
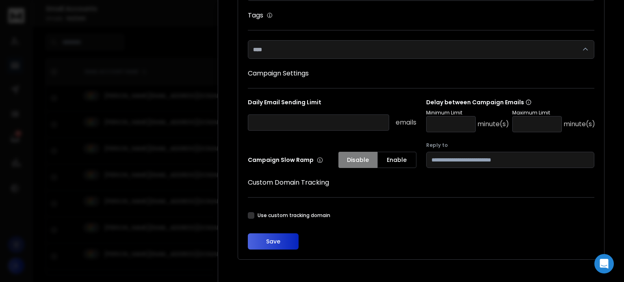
click at [286, 125] on input "**" at bounding box center [318, 123] width 141 height 16
type input "**"
click at [268, 241] on button "Save" at bounding box center [273, 242] width 51 height 16
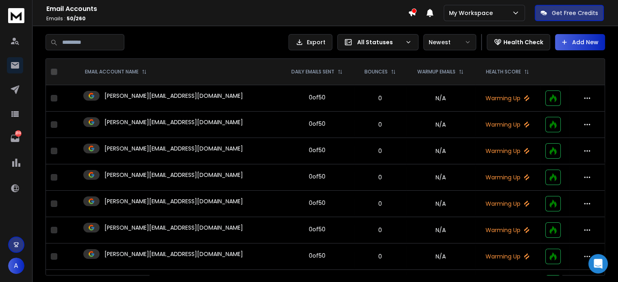
click at [591, 42] on button "Add New" at bounding box center [580, 42] width 50 height 16
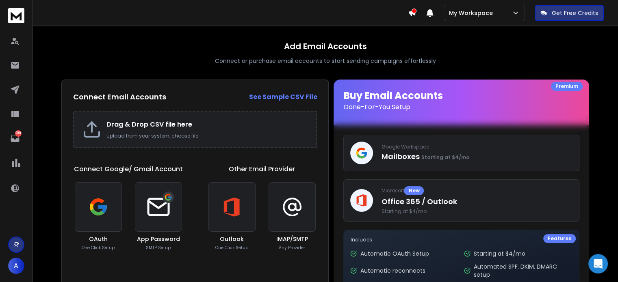
click at [94, 216] on icon at bounding box center [98, 207] width 20 height 24
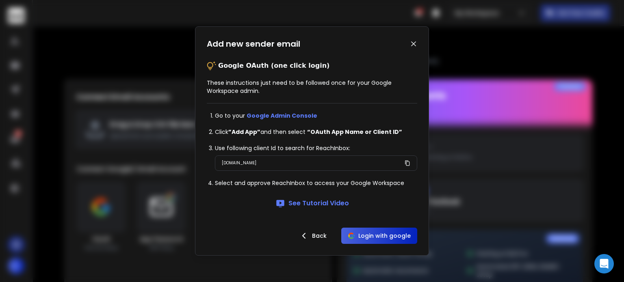
click at [390, 238] on button "Login with google" at bounding box center [379, 236] width 76 height 16
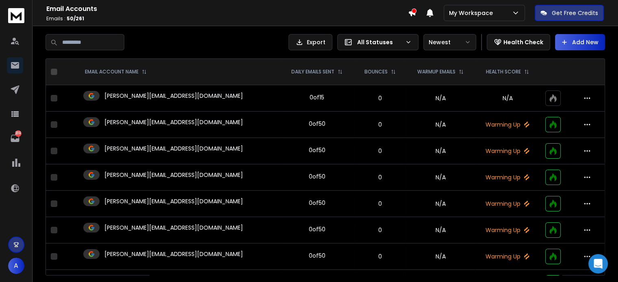
click at [549, 97] on icon at bounding box center [553, 98] width 8 height 8
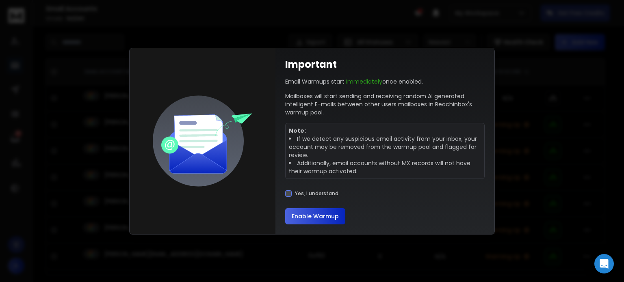
click at [290, 192] on button "Yes, I understand" at bounding box center [288, 193] width 6 height 6
click at [311, 211] on button "Enable Warmup" at bounding box center [315, 216] width 60 height 16
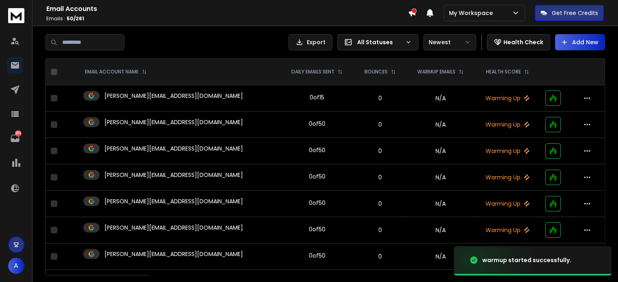
click at [309, 95] on div "0 of 15" at bounding box center [316, 97] width 15 height 8
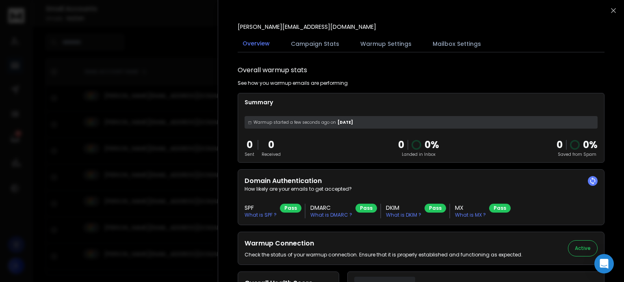
click at [451, 39] on button "Mailbox Settings" at bounding box center [457, 44] width 58 height 18
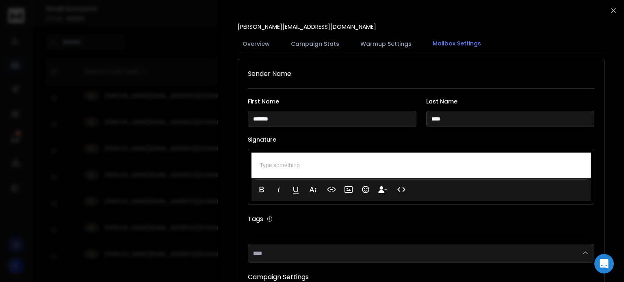
scroll to position [153, 0]
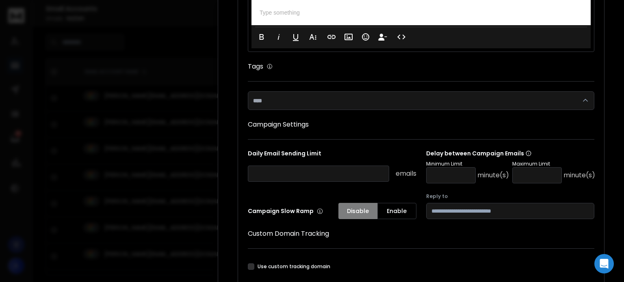
click at [299, 177] on input "**" at bounding box center [318, 174] width 141 height 16
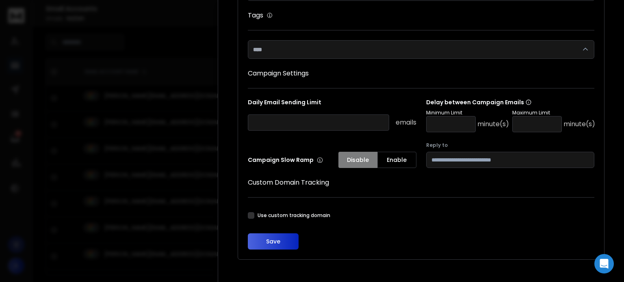
type input "**"
click at [266, 242] on button "Save" at bounding box center [273, 242] width 51 height 16
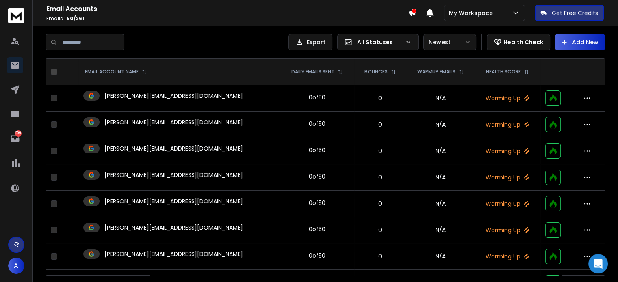
click at [582, 45] on button "Add New" at bounding box center [580, 42] width 50 height 16
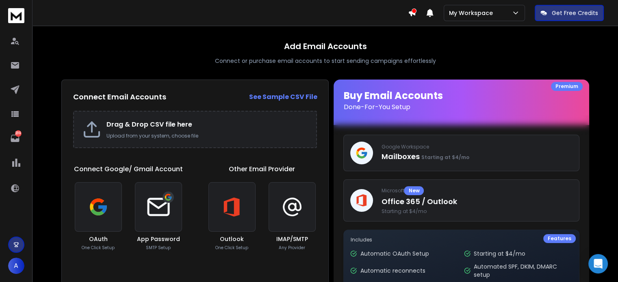
click at [102, 203] on icon at bounding box center [98, 207] width 20 height 24
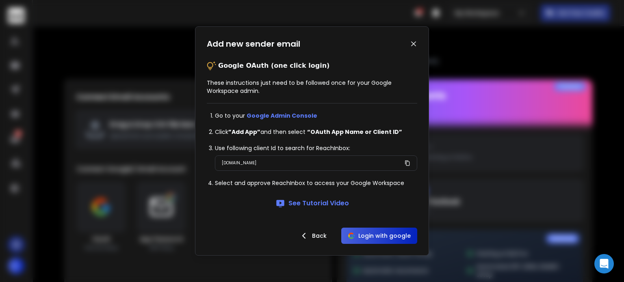
click at [389, 240] on button "Login with google" at bounding box center [379, 236] width 76 height 16
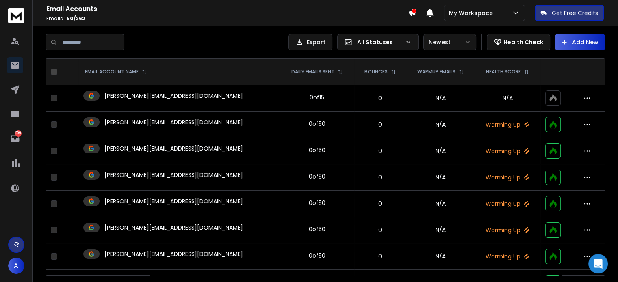
click at [545, 102] on div at bounding box center [552, 98] width 15 height 15
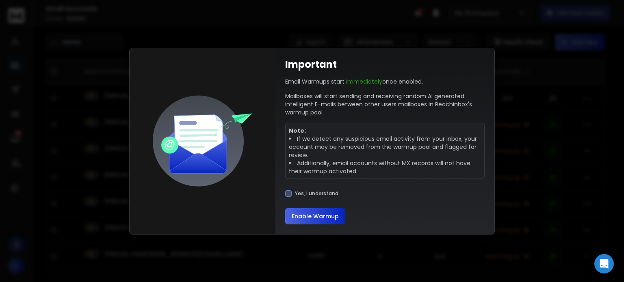
click at [288, 193] on button "Yes, I understand" at bounding box center [288, 193] width 6 height 6
click at [314, 219] on button "Enable Warmup" at bounding box center [315, 216] width 60 height 16
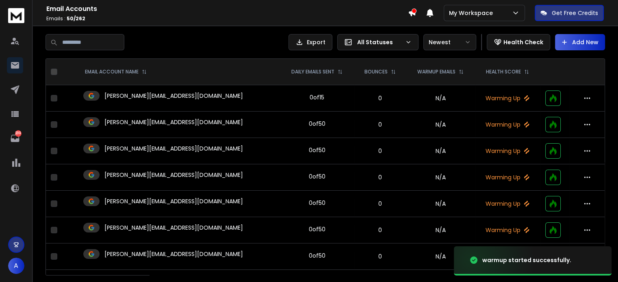
click at [309, 98] on div "0 of 15" at bounding box center [316, 97] width 15 height 8
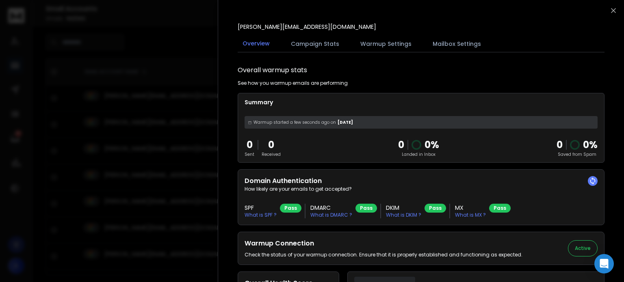
click at [447, 42] on button "Mailbox Settings" at bounding box center [457, 44] width 58 height 18
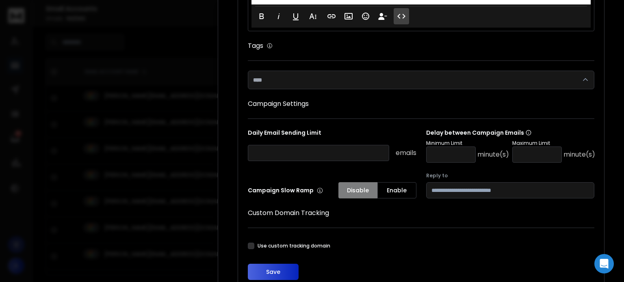
scroll to position [180, 0]
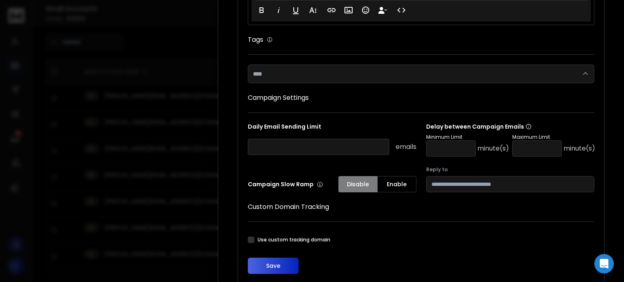
click at [274, 149] on input "**" at bounding box center [318, 147] width 141 height 16
type input "**"
click at [264, 260] on button "Save" at bounding box center [273, 266] width 51 height 16
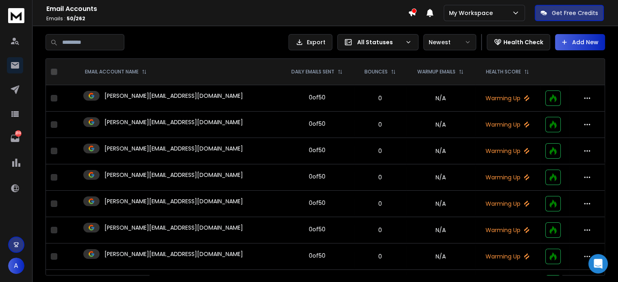
click at [577, 43] on button "Add New" at bounding box center [580, 42] width 50 height 16
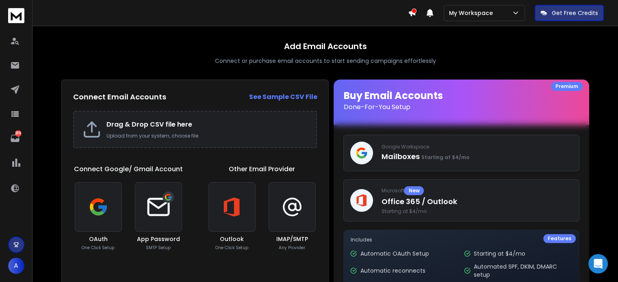
click at [91, 216] on icon at bounding box center [98, 207] width 20 height 24
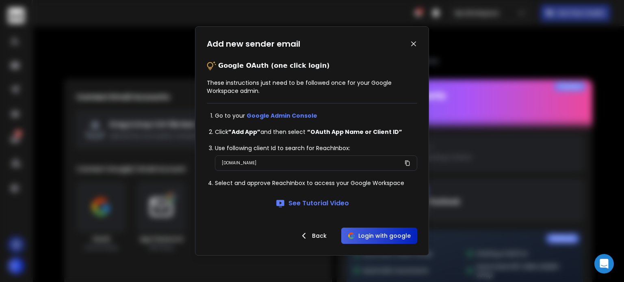
click at [370, 236] on button "Login with google" at bounding box center [379, 236] width 76 height 16
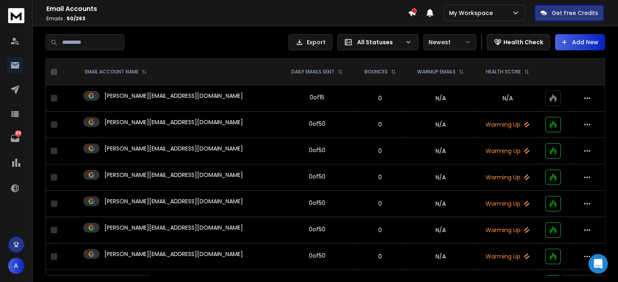
click at [549, 97] on icon at bounding box center [552, 98] width 7 height 8
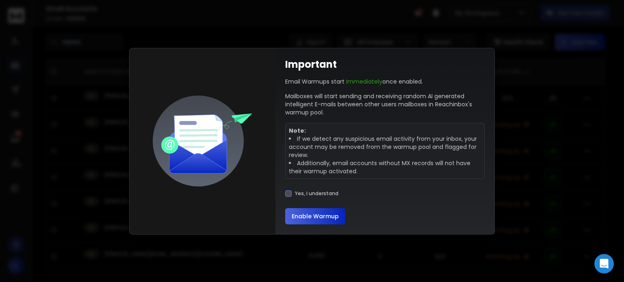
click at [287, 191] on button "Yes, I understand" at bounding box center [288, 193] width 6 height 6
click at [301, 211] on button "Enable Warmup" at bounding box center [315, 216] width 60 height 16
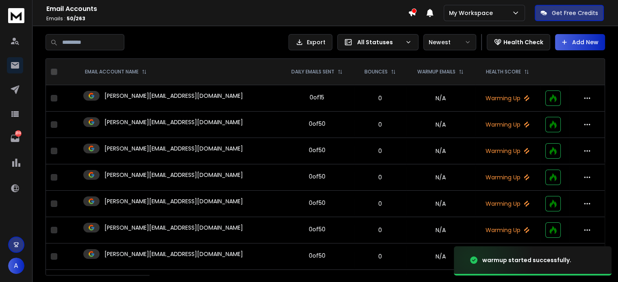
click at [309, 94] on div "0 of 15" at bounding box center [316, 97] width 15 height 8
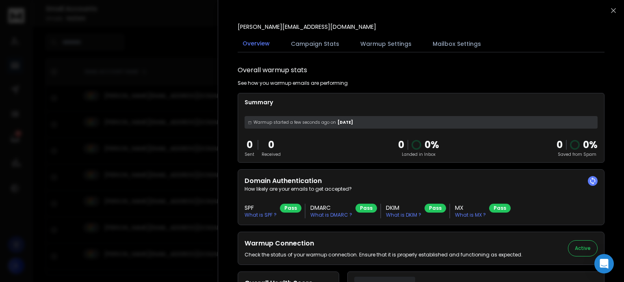
click at [442, 42] on button "Mailbox Settings" at bounding box center [457, 44] width 58 height 18
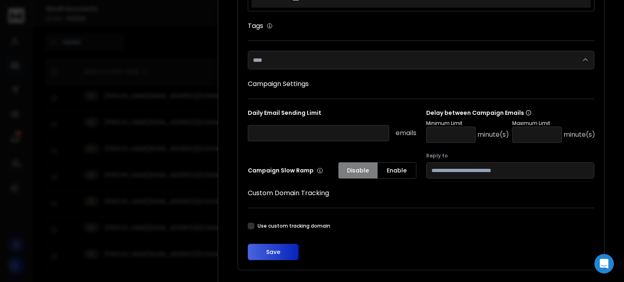
scroll to position [193, 0]
click at [263, 125] on input "**" at bounding box center [318, 133] width 141 height 16
type input "**"
click at [271, 247] on button "Save" at bounding box center [273, 252] width 51 height 16
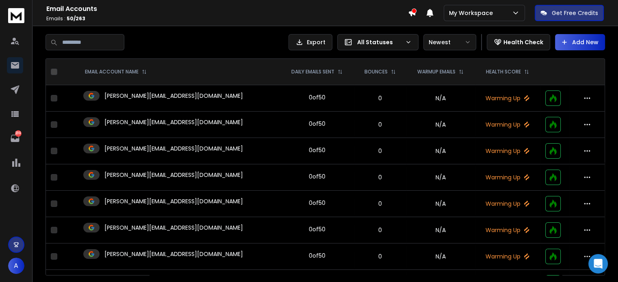
click at [578, 46] on button "Add New" at bounding box center [580, 42] width 50 height 16
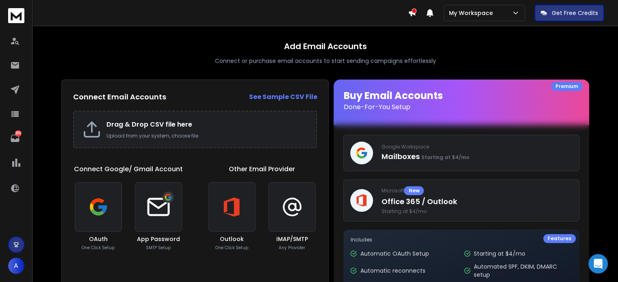
click at [95, 211] on icon at bounding box center [97, 212] width 13 height 7
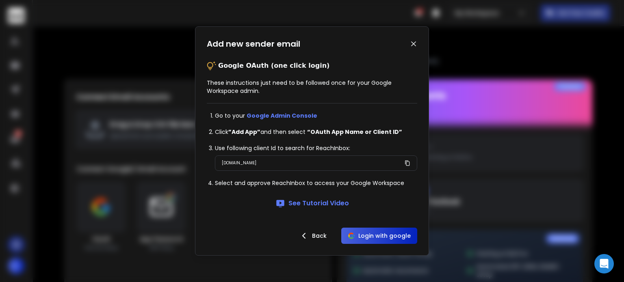
click at [390, 240] on button "Login with google" at bounding box center [379, 236] width 76 height 16
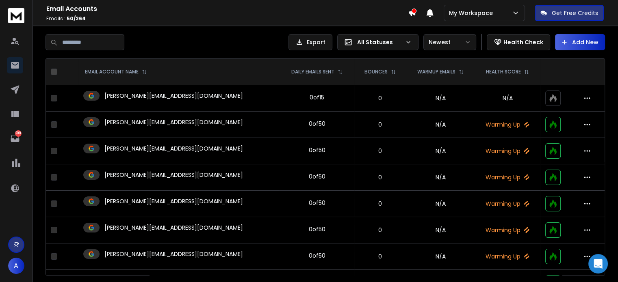
click at [545, 91] on div at bounding box center [552, 98] width 15 height 15
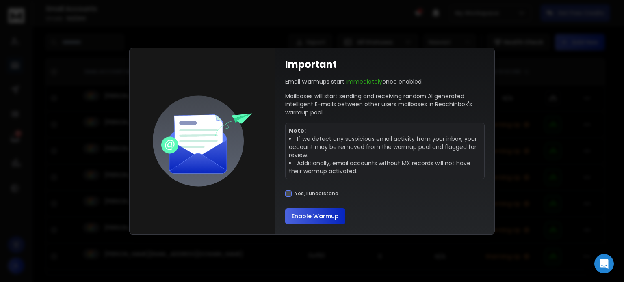
click at [289, 194] on button "Yes, I understand" at bounding box center [288, 193] width 6 height 6
click at [305, 214] on button "Enable Warmup" at bounding box center [315, 216] width 60 height 16
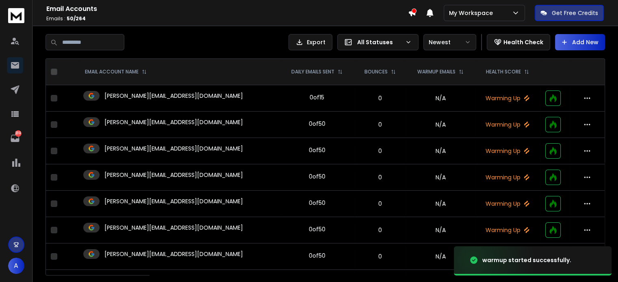
click at [309, 95] on div "0 of 15" at bounding box center [316, 97] width 15 height 8
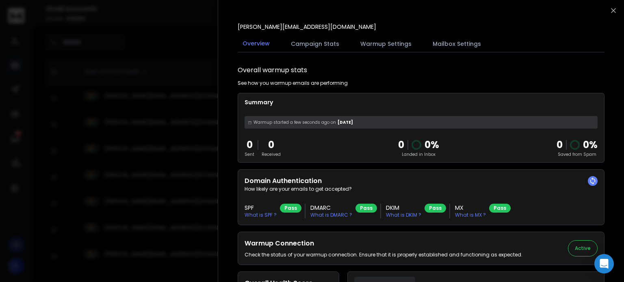
click at [458, 41] on button "Mailbox Settings" at bounding box center [457, 44] width 58 height 18
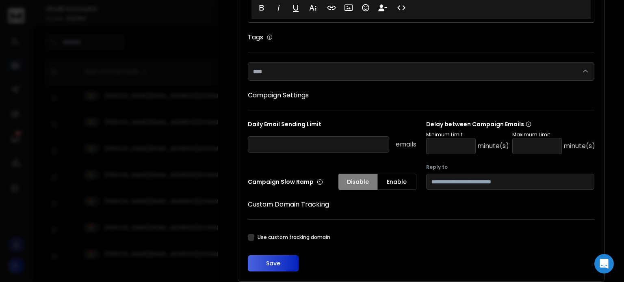
scroll to position [191, 0]
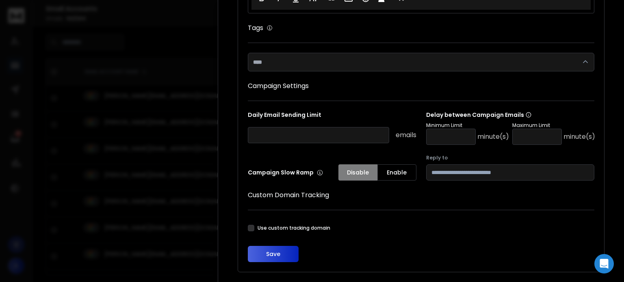
click at [292, 129] on input "**" at bounding box center [318, 135] width 141 height 16
type input "**"
click at [284, 253] on button "Save" at bounding box center [273, 254] width 51 height 16
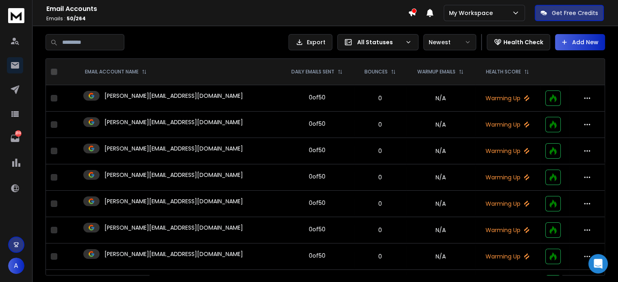
click at [576, 46] on button "Add New" at bounding box center [580, 42] width 50 height 16
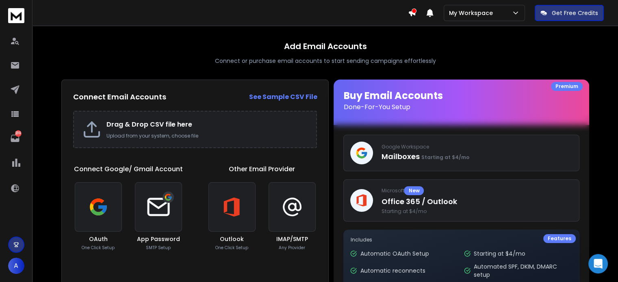
click at [86, 216] on div at bounding box center [98, 207] width 47 height 50
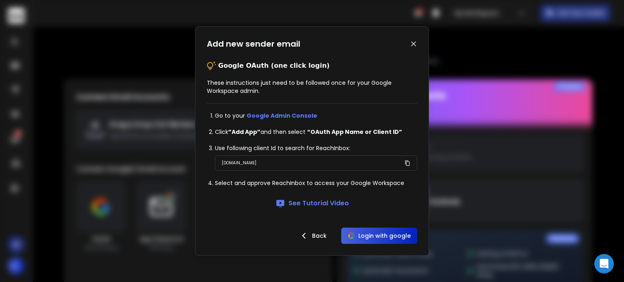
click at [382, 236] on button "Login with google" at bounding box center [379, 236] width 76 height 16
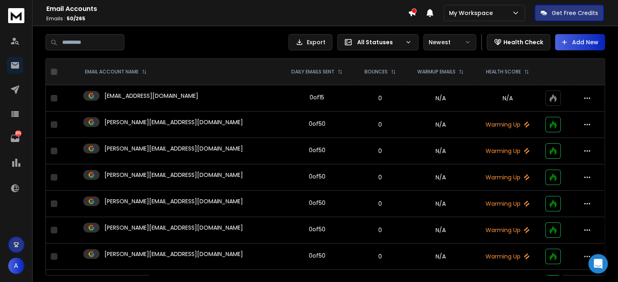
click at [549, 96] on icon at bounding box center [552, 98] width 7 height 8
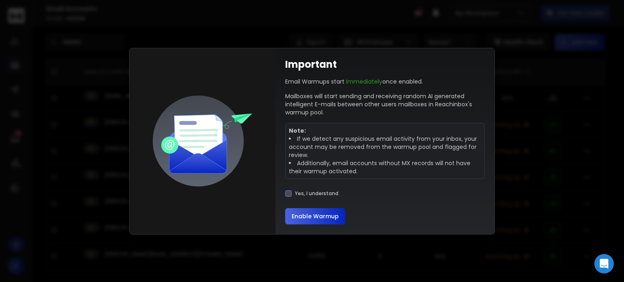
click at [288, 196] on button "Yes, I understand" at bounding box center [288, 193] width 6 height 6
click at [320, 214] on button "Enable Warmup" at bounding box center [315, 216] width 60 height 16
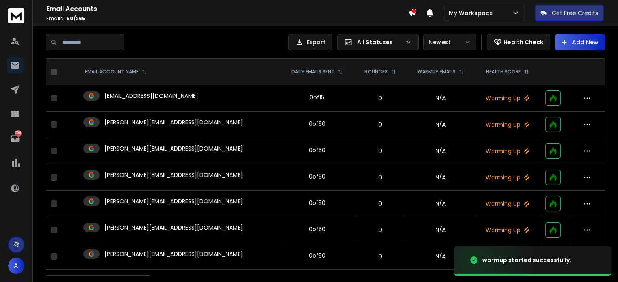
click at [309, 95] on div "0 of 15" at bounding box center [316, 97] width 15 height 8
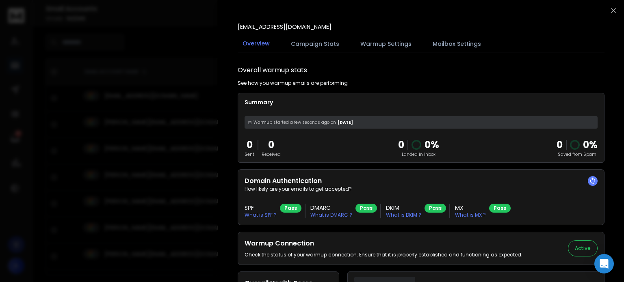
click at [446, 40] on button "Mailbox Settings" at bounding box center [457, 44] width 58 height 18
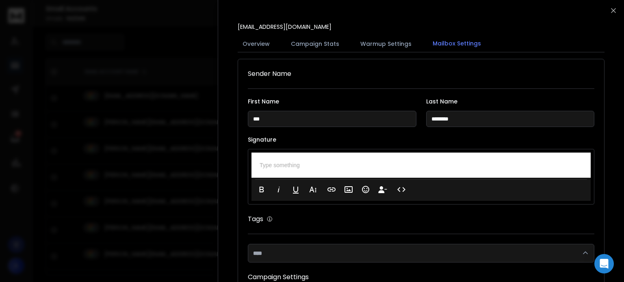
scroll to position [204, 0]
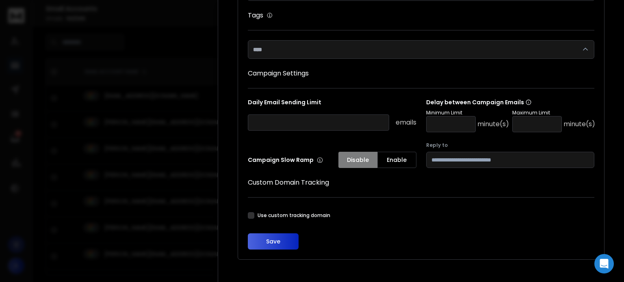
click at [271, 120] on input "**" at bounding box center [318, 123] width 141 height 16
type input "**"
click at [275, 246] on button "Save" at bounding box center [273, 242] width 51 height 16
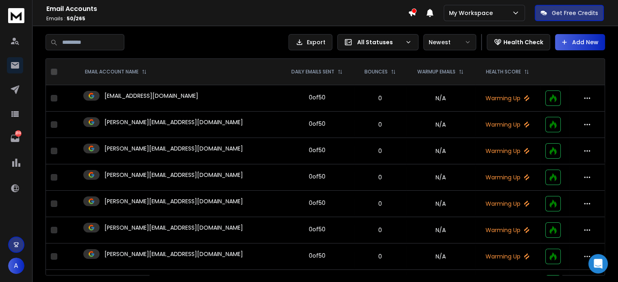
click at [575, 43] on button "Add New" at bounding box center [580, 42] width 50 height 16
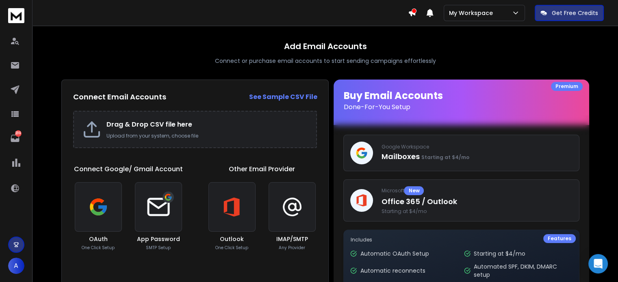
click at [105, 210] on icon at bounding box center [102, 210] width 9 height 8
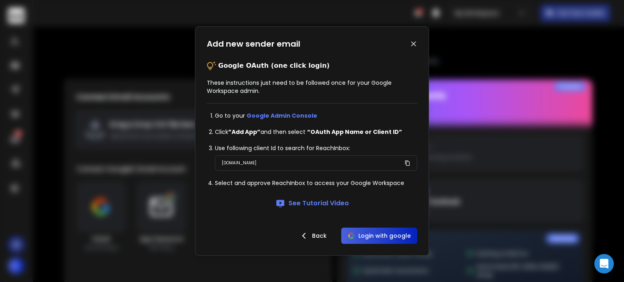
click at [386, 235] on button "Login with google" at bounding box center [379, 236] width 76 height 16
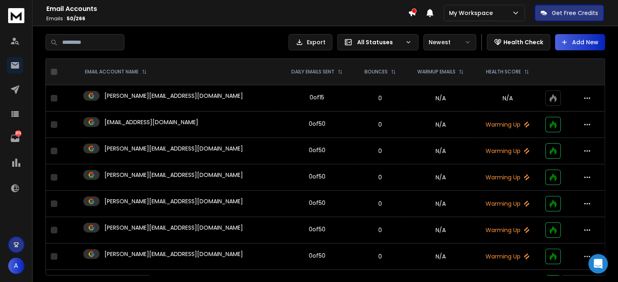
click at [549, 97] on icon at bounding box center [552, 98] width 7 height 8
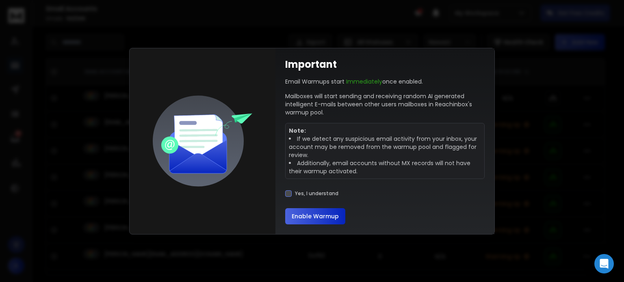
click at [290, 191] on button "Yes, I understand" at bounding box center [288, 193] width 6 height 6
click at [307, 213] on button "Enable Warmup" at bounding box center [315, 216] width 60 height 16
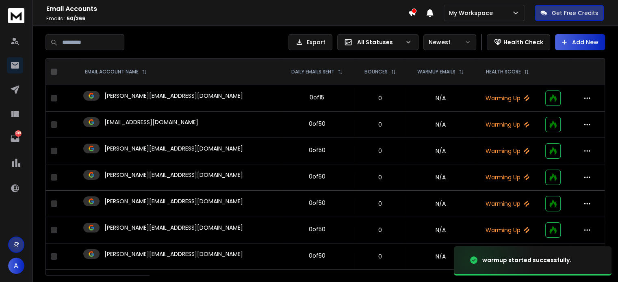
click at [309, 98] on div "0 of 15" at bounding box center [316, 97] width 15 height 8
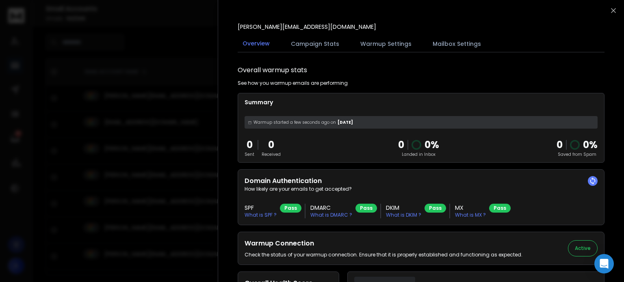
click at [434, 39] on button "Mailbox Settings" at bounding box center [457, 44] width 58 height 18
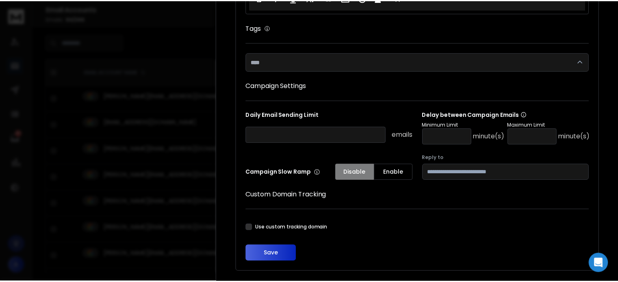
scroll to position [204, 0]
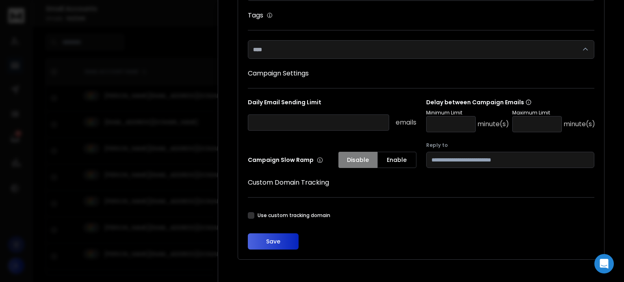
click at [271, 122] on input "**" at bounding box center [318, 123] width 141 height 16
type input "**"
click at [266, 241] on button "Save" at bounding box center [273, 242] width 51 height 16
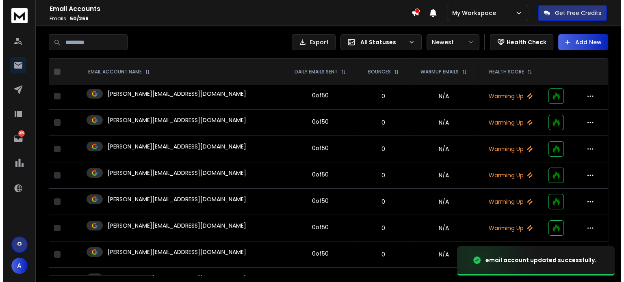
scroll to position [0, 0]
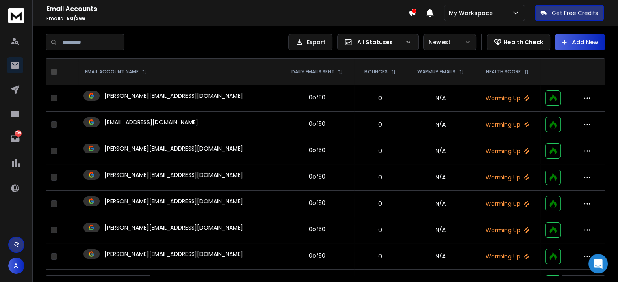
click at [577, 43] on button "Add New" at bounding box center [580, 42] width 50 height 16
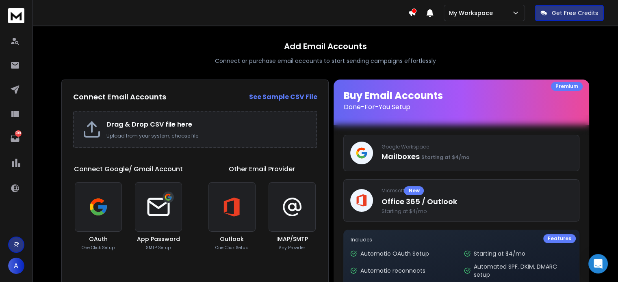
click at [104, 206] on icon at bounding box center [102, 210] width 9 height 8
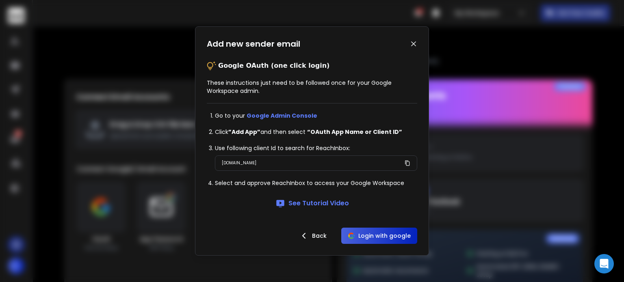
click at [383, 226] on div "Google OAuth (one click login) These instructions just need to be followed once…" at bounding box center [312, 152] width 210 height 183
click at [375, 235] on button "Login with google" at bounding box center [379, 236] width 76 height 16
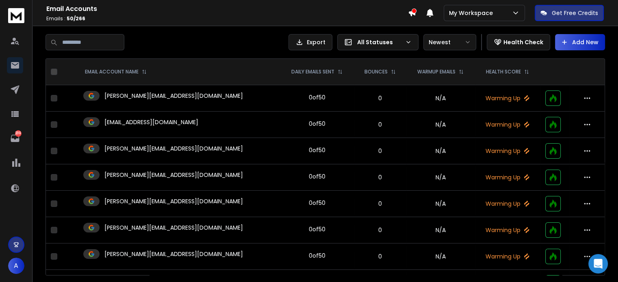
click at [111, 44] on input at bounding box center [84, 42] width 79 height 16
paste input "**********"
type input "**********"
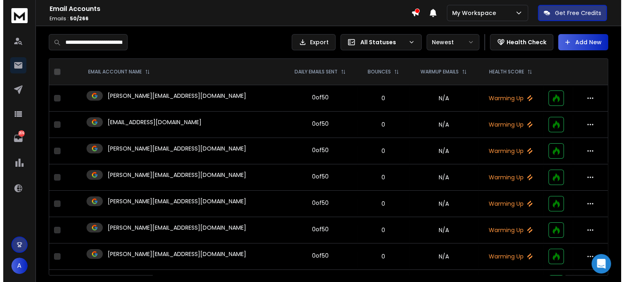
scroll to position [0, 25]
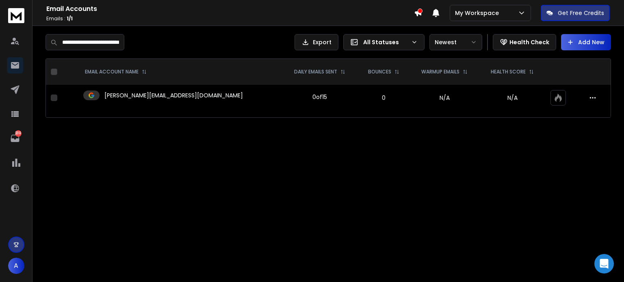
click at [554, 100] on icon at bounding box center [557, 98] width 7 height 8
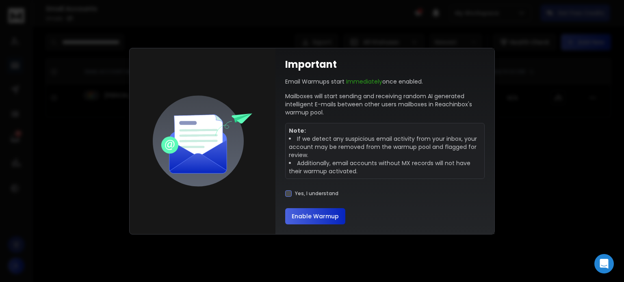
click at [290, 193] on button "Yes, I understand" at bounding box center [288, 193] width 6 height 6
click at [307, 218] on button "Enable Warmup" at bounding box center [315, 216] width 60 height 16
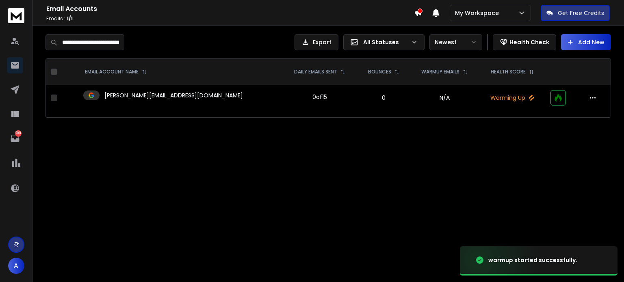
click at [284, 102] on td "0 of 15" at bounding box center [320, 95] width 76 height 21
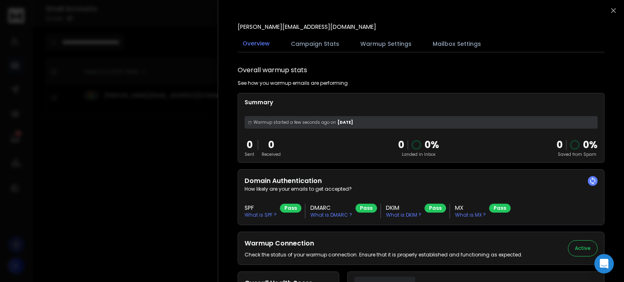
click at [435, 40] on button "Mailbox Settings" at bounding box center [457, 44] width 58 height 18
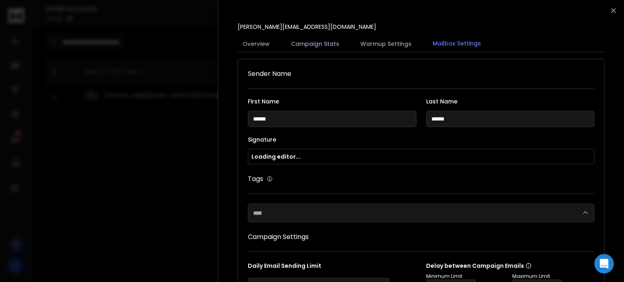
scroll to position [163, 0]
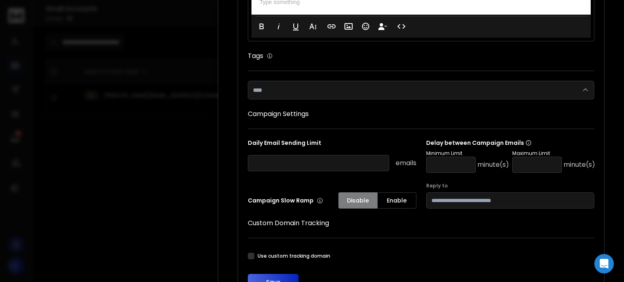
click at [289, 162] on input "**" at bounding box center [318, 163] width 141 height 16
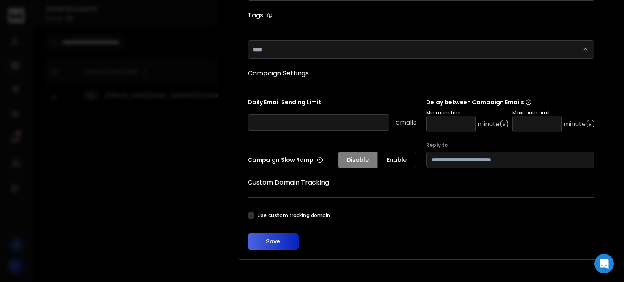
type input "**"
click at [279, 244] on button "Save" at bounding box center [273, 242] width 51 height 16
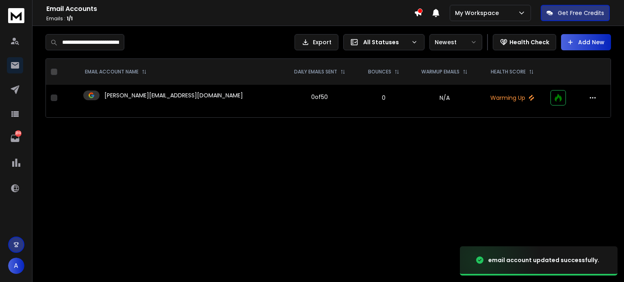
click at [89, 37] on input "**********" at bounding box center [84, 42] width 79 height 16
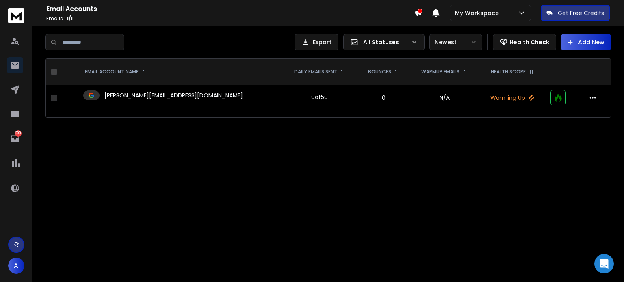
click at [156, 151] on div "Get only verified leads with our AI-powered Lead Finder, starting at $22/mo Try…" at bounding box center [312, 141] width 624 height 282
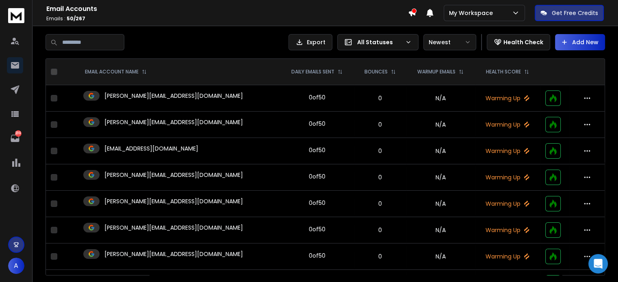
click at [573, 37] on button "Add New" at bounding box center [580, 42] width 50 height 16
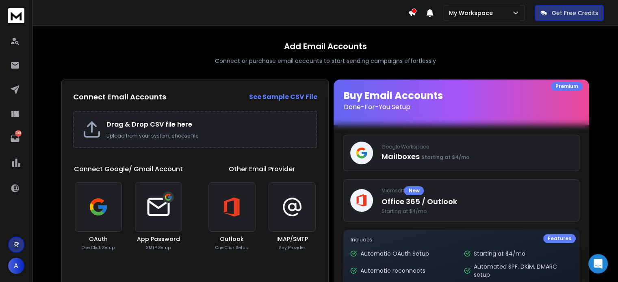
click at [86, 225] on div at bounding box center [98, 207] width 47 height 50
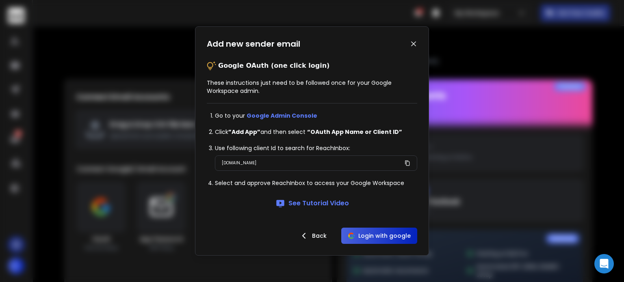
click at [379, 241] on button "Login with google" at bounding box center [379, 236] width 76 height 16
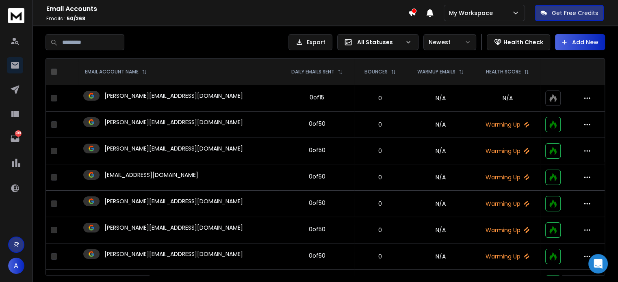
click at [549, 97] on icon at bounding box center [552, 98] width 7 height 8
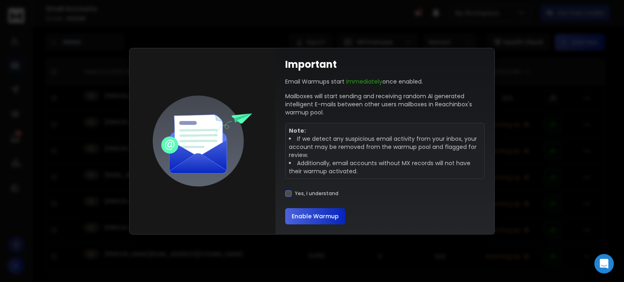
click at [291, 195] on button "Yes, I understand" at bounding box center [288, 193] width 6 height 6
click at [311, 216] on button "Enable Warmup" at bounding box center [315, 216] width 60 height 16
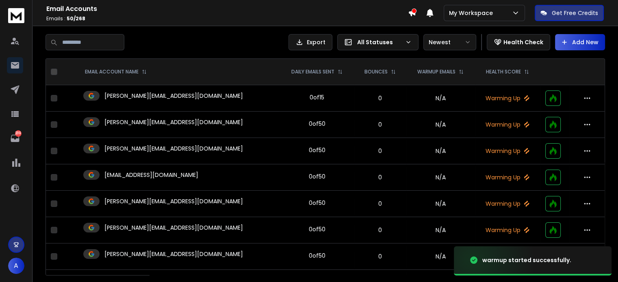
click at [309, 99] on div "0 of 15" at bounding box center [316, 97] width 15 height 8
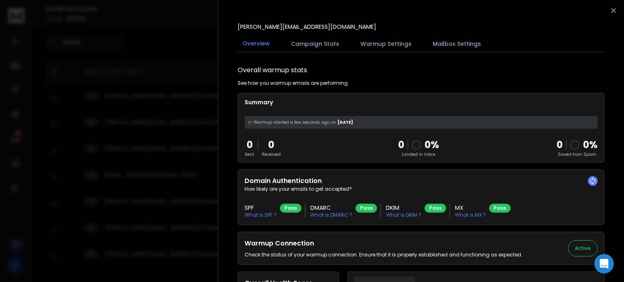
click at [445, 44] on button "Mailbox Settings" at bounding box center [457, 44] width 58 height 18
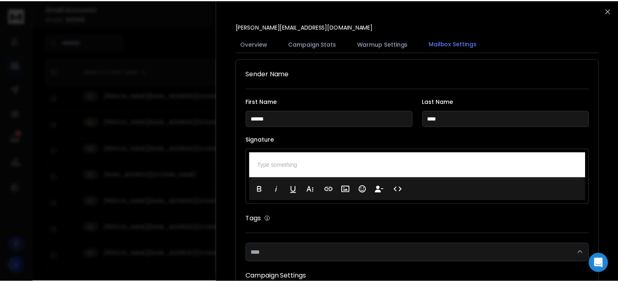
scroll to position [204, 0]
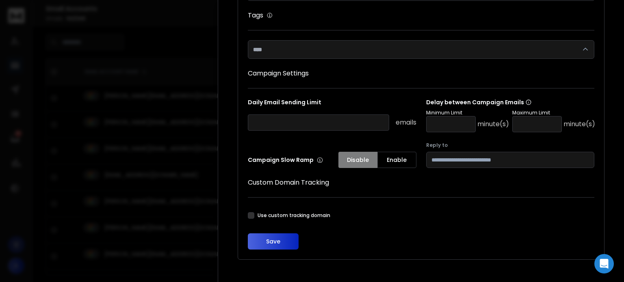
click at [285, 118] on input "**" at bounding box center [318, 123] width 141 height 16
type input "**"
click at [268, 247] on button "Save" at bounding box center [273, 242] width 51 height 16
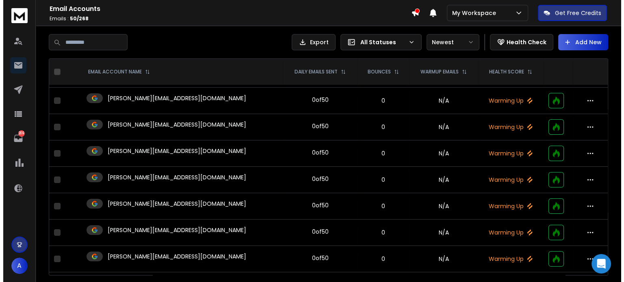
scroll to position [0, 0]
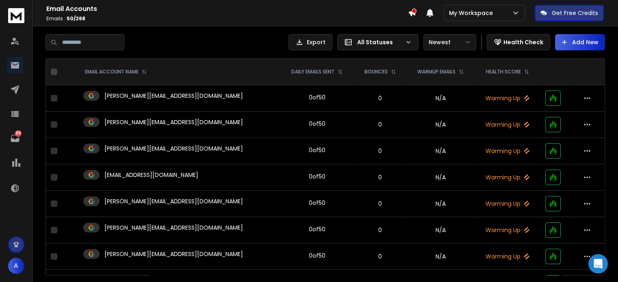
click at [586, 40] on button "Add New" at bounding box center [580, 42] width 50 height 16
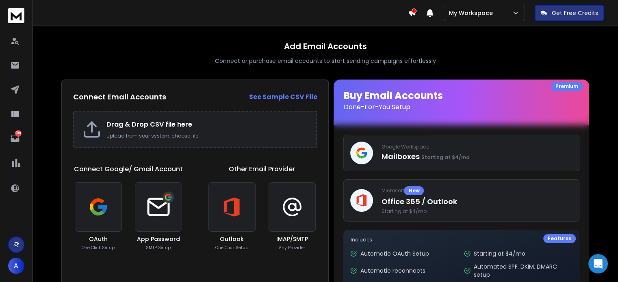
click at [84, 201] on div at bounding box center [98, 207] width 47 height 50
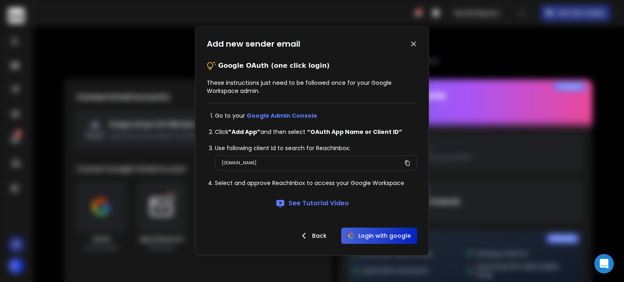
click at [368, 232] on button "Login with google" at bounding box center [379, 236] width 76 height 16
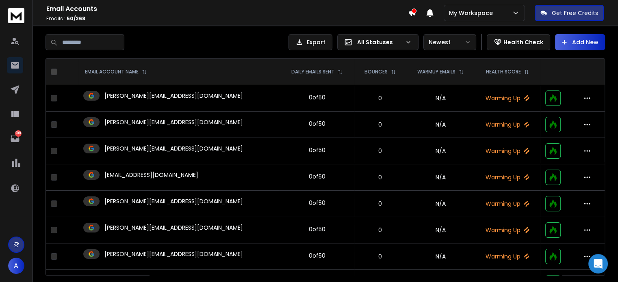
click at [89, 41] on input at bounding box center [84, 42] width 79 height 16
click at [116, 43] on input at bounding box center [84, 42] width 79 height 16
paste input "**********"
type input "**********"
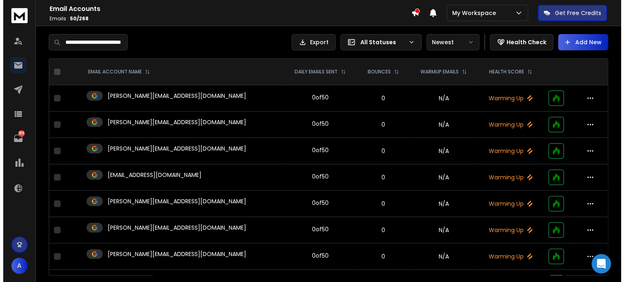
scroll to position [0, 24]
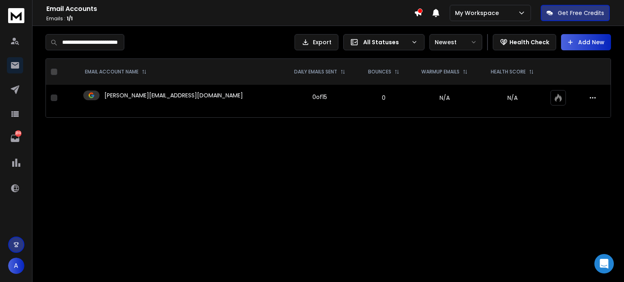
click at [554, 97] on icon at bounding box center [558, 98] width 8 height 8
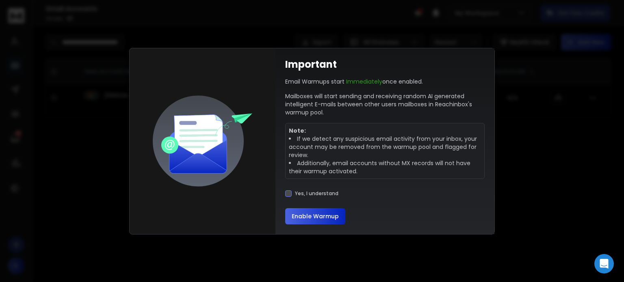
click at [289, 194] on button "Yes, I understand" at bounding box center [288, 193] width 6 height 6
click at [309, 219] on button "Enable Warmup" at bounding box center [315, 216] width 60 height 16
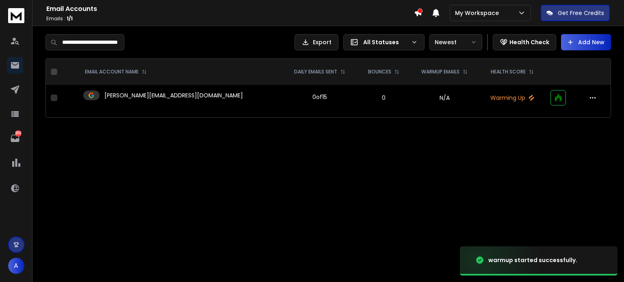
click at [312, 97] on div "0 of 15" at bounding box center [319, 97] width 15 height 8
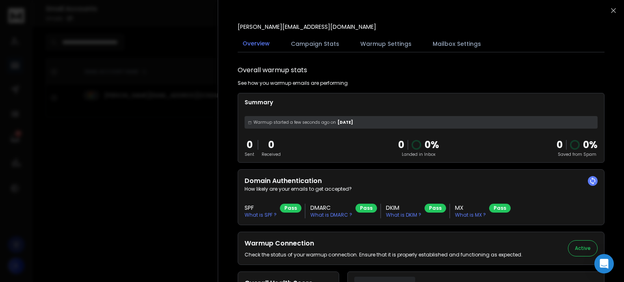
click at [458, 35] on button "Mailbox Settings" at bounding box center [457, 44] width 58 height 18
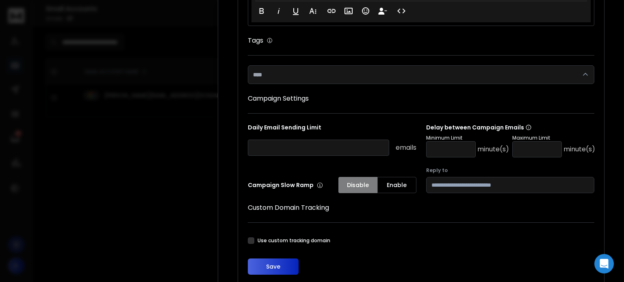
scroll to position [180, 0]
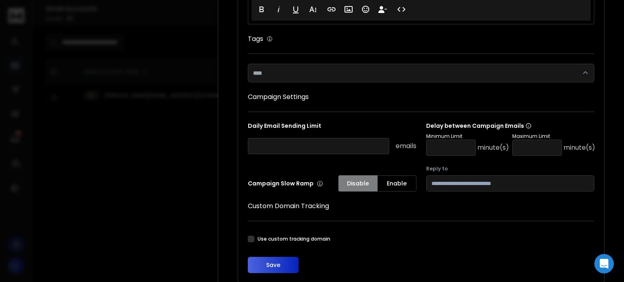
click at [278, 143] on input "**" at bounding box center [318, 146] width 141 height 16
type input "**"
click at [279, 261] on button "Save" at bounding box center [273, 265] width 51 height 16
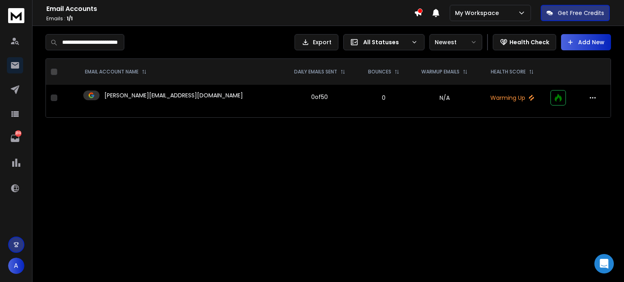
click at [122, 43] on input "**********" at bounding box center [84, 42] width 79 height 16
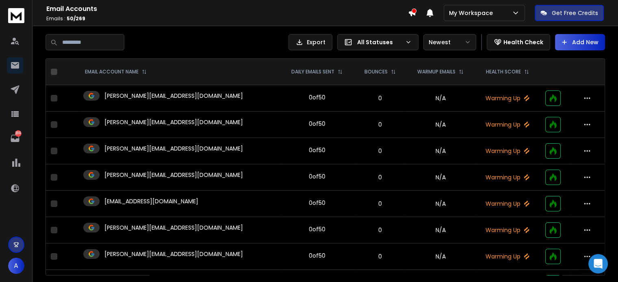
click at [585, 39] on button "Add New" at bounding box center [580, 42] width 50 height 16
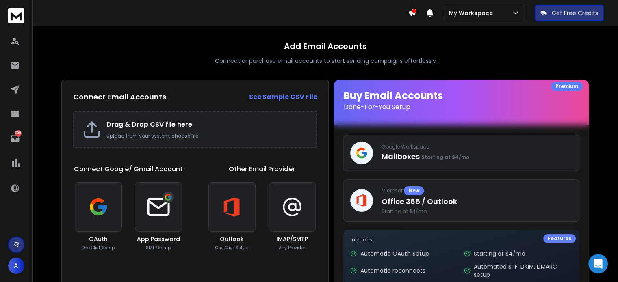
click at [87, 230] on div at bounding box center [98, 207] width 47 height 50
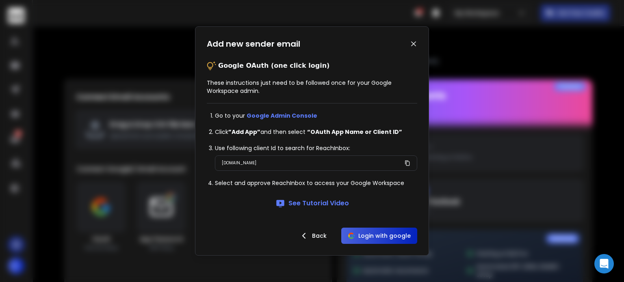
click at [376, 235] on button "Login with google" at bounding box center [379, 236] width 76 height 16
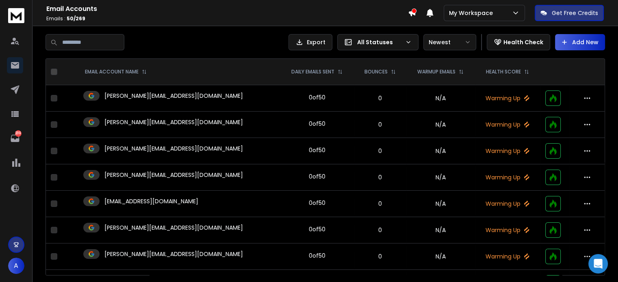
click at [88, 46] on input at bounding box center [84, 42] width 79 height 16
click at [106, 43] on input at bounding box center [84, 42] width 79 height 16
paste input "**********"
type input "**********"
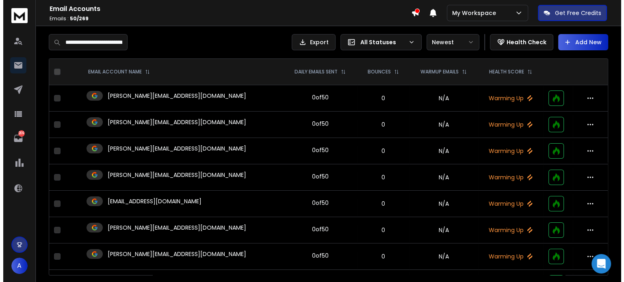
scroll to position [0, 28]
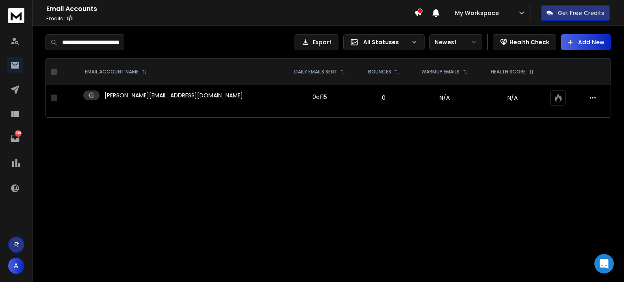
click at [554, 100] on icon at bounding box center [558, 98] width 8 height 8
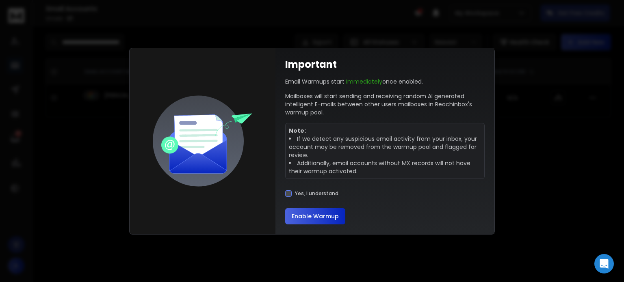
click at [290, 195] on button "Yes, I understand" at bounding box center [288, 193] width 6 height 6
click at [302, 214] on button "Enable Warmup" at bounding box center [315, 216] width 60 height 16
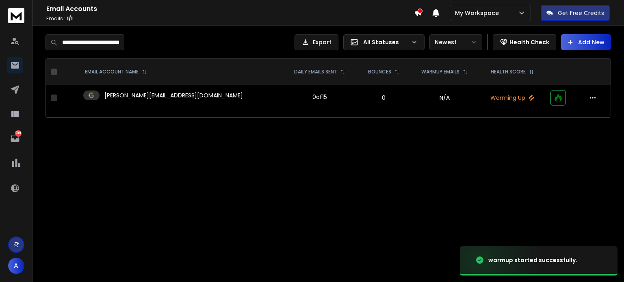
click at [312, 98] on div "0 of 15" at bounding box center [319, 97] width 15 height 8
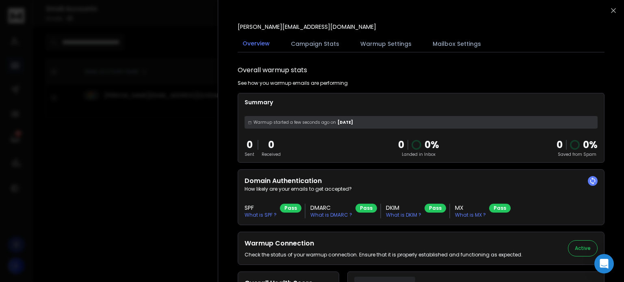
click at [450, 40] on button "Mailbox Settings" at bounding box center [457, 44] width 58 height 18
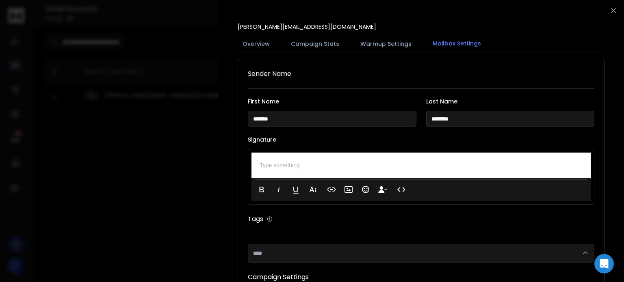
scroll to position [173, 0]
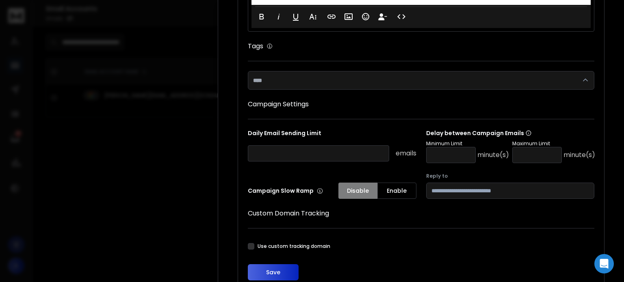
click at [296, 154] on input "**" at bounding box center [318, 153] width 141 height 16
type input "**"
click at [272, 268] on button "Save" at bounding box center [273, 272] width 51 height 16
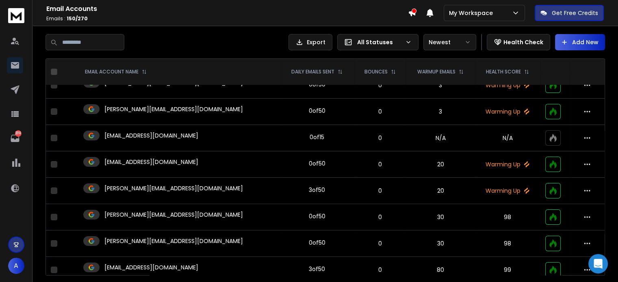
scroll to position [3022, 0]
